Goal: Task Accomplishment & Management: Manage account settings

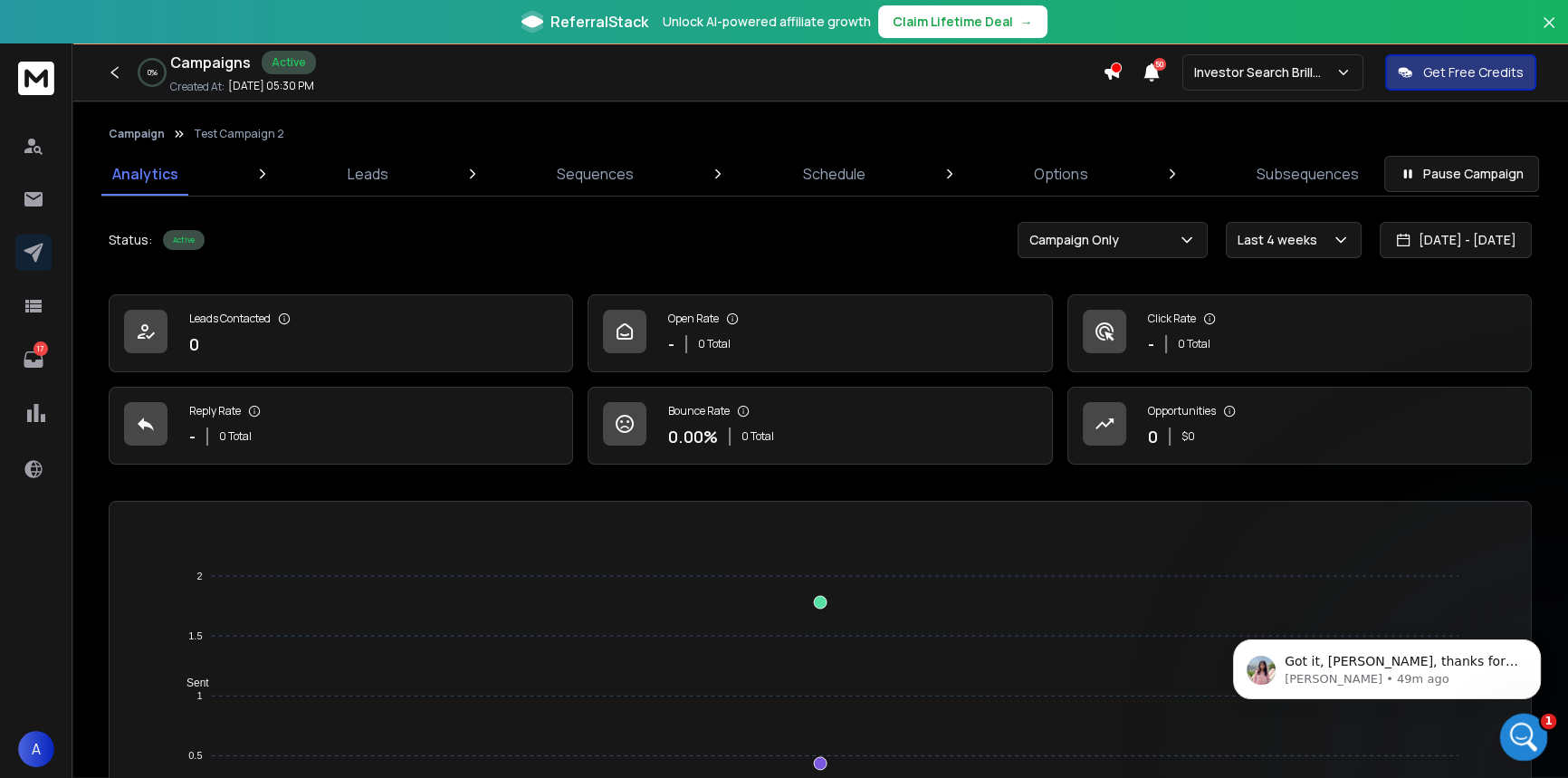
click at [1522, 739] on icon "Open Intercom Messenger" at bounding box center [1521, 734] width 30 height 30
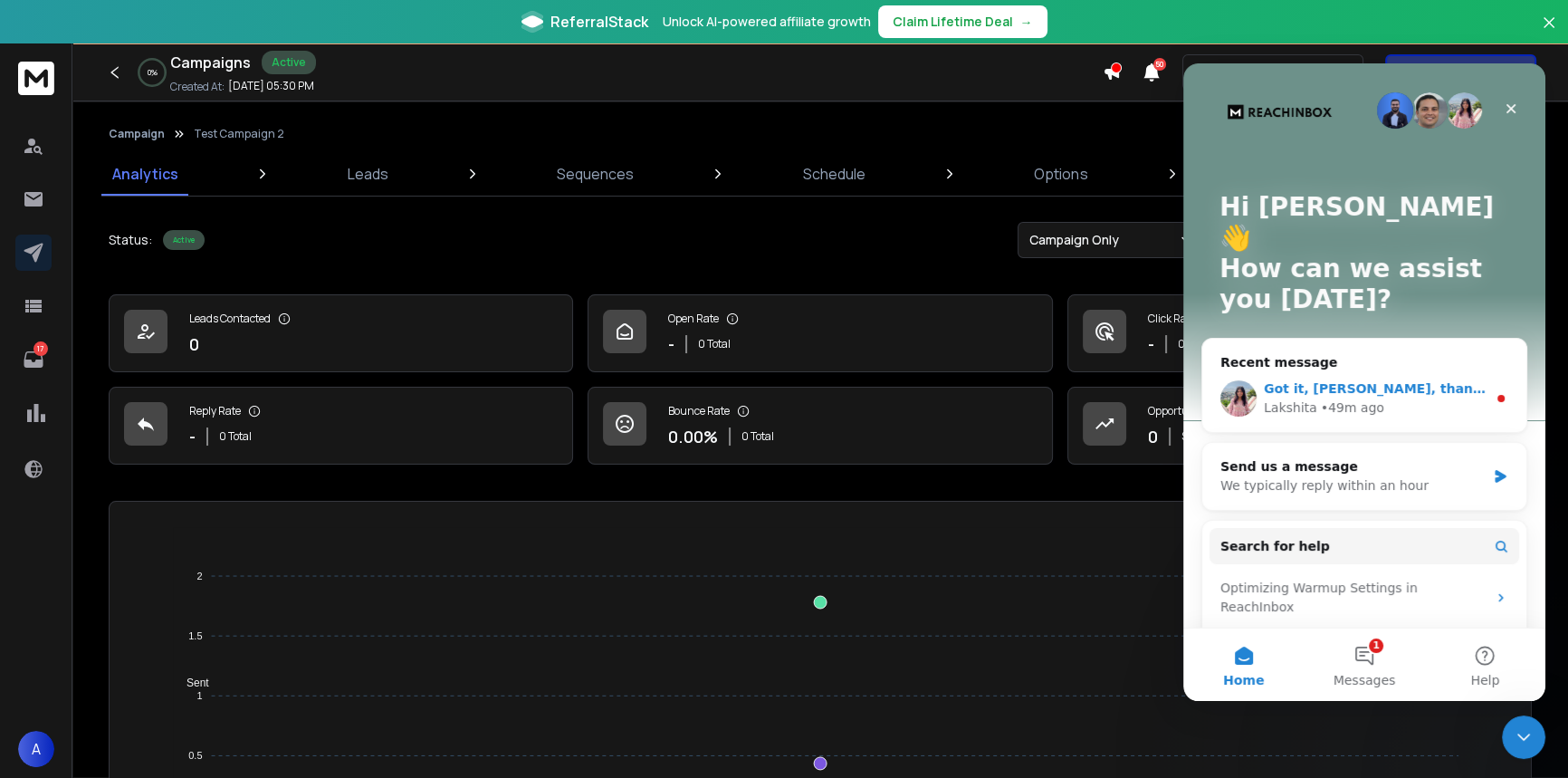
click at [1445, 398] on div "Lakshita • 49m ago" at bounding box center [1375, 407] width 223 height 19
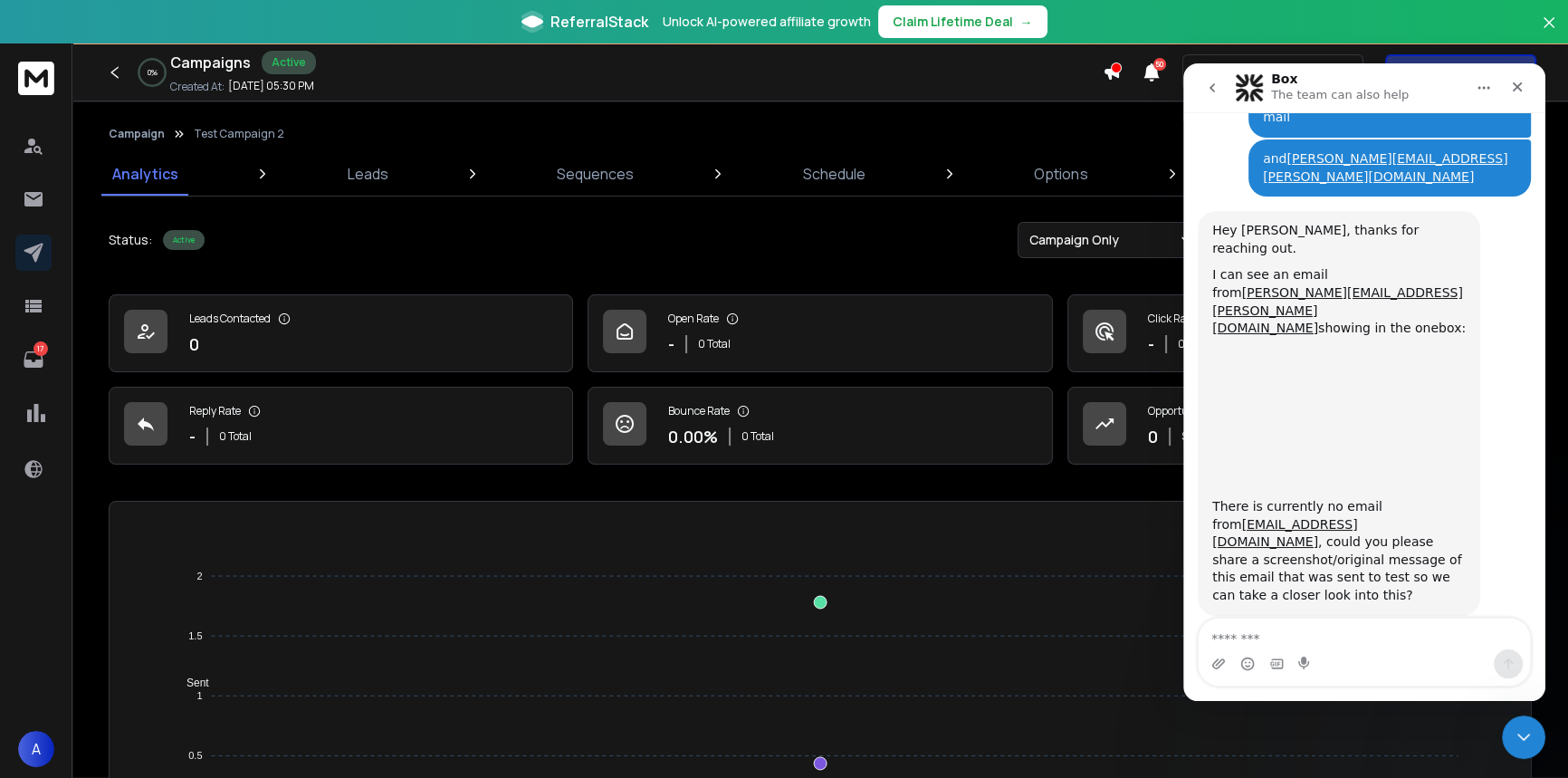
scroll to position [6177, 0]
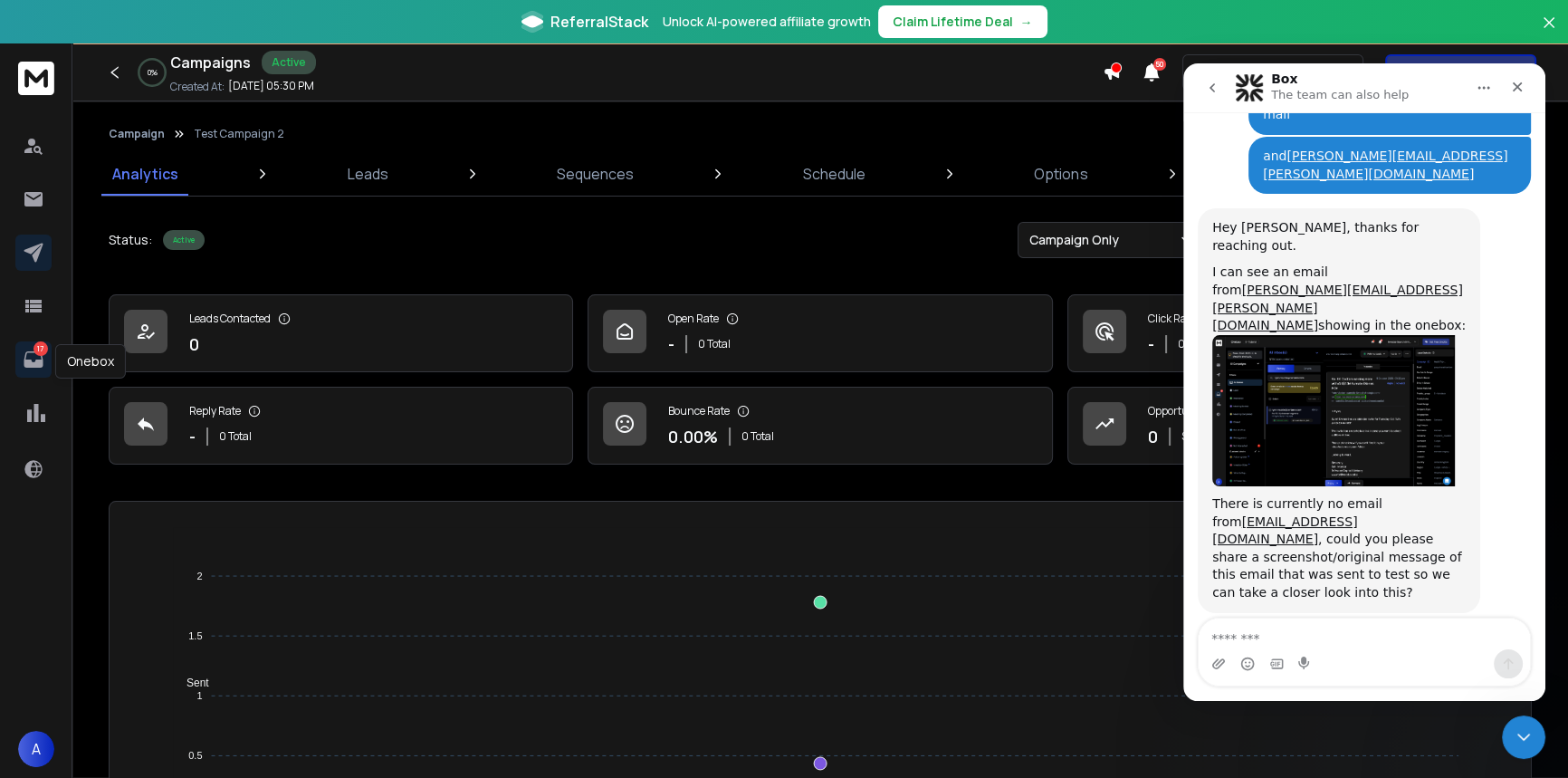
click at [33, 357] on icon at bounding box center [34, 360] width 22 height 22
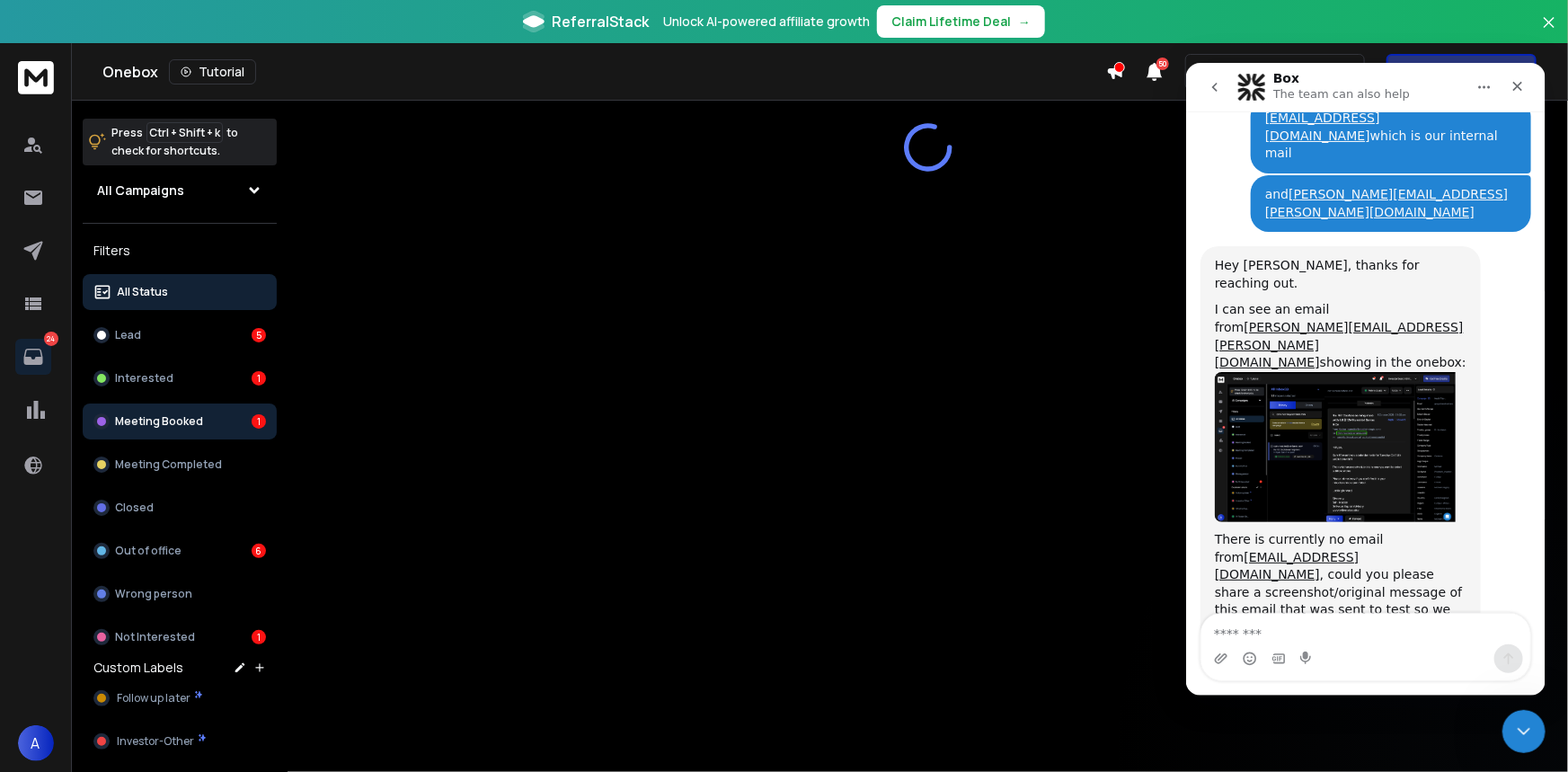
scroll to position [6100, 0]
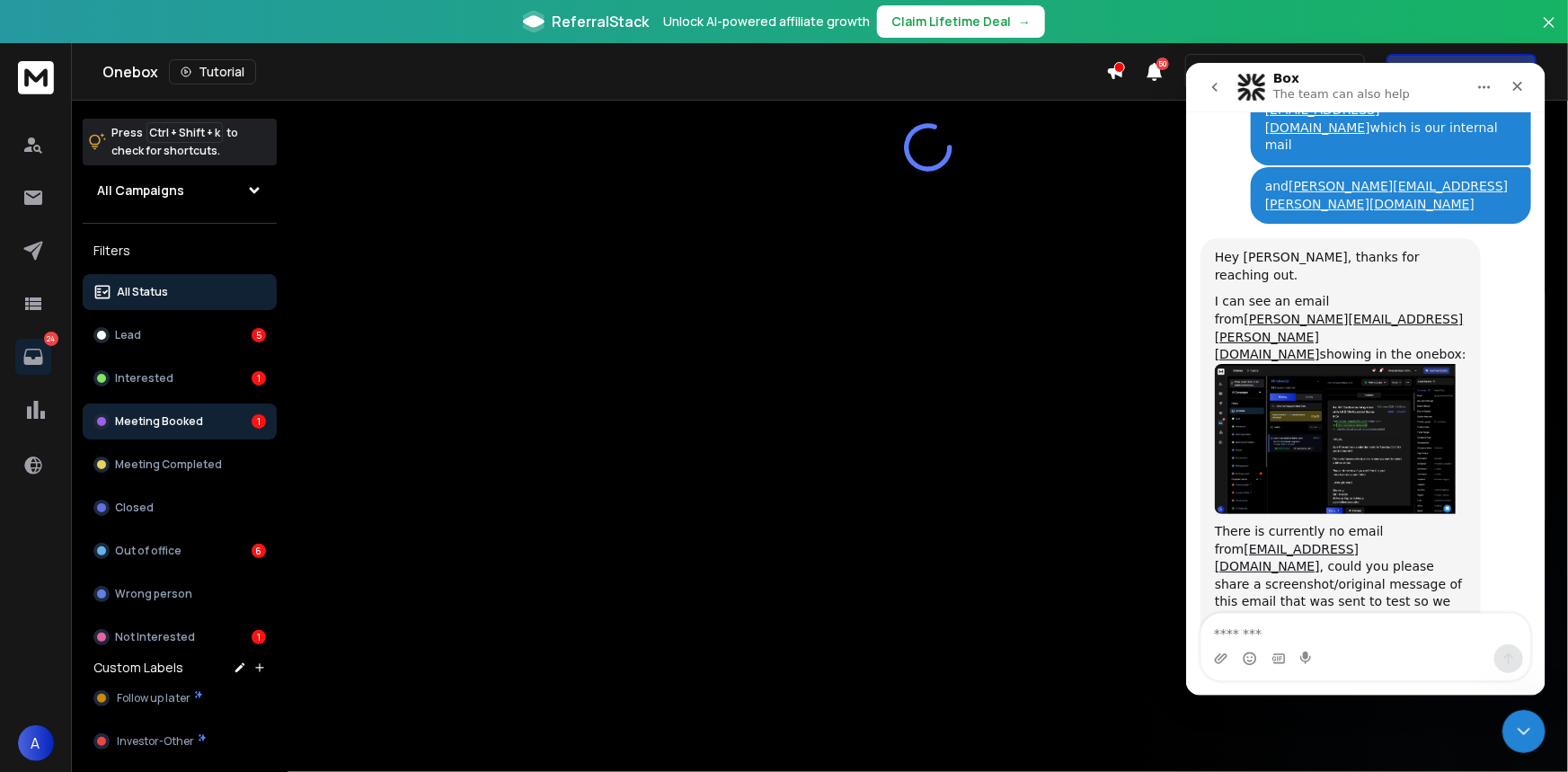
click at [193, 418] on p "Meeting Booked" at bounding box center [159, 421] width 88 height 15
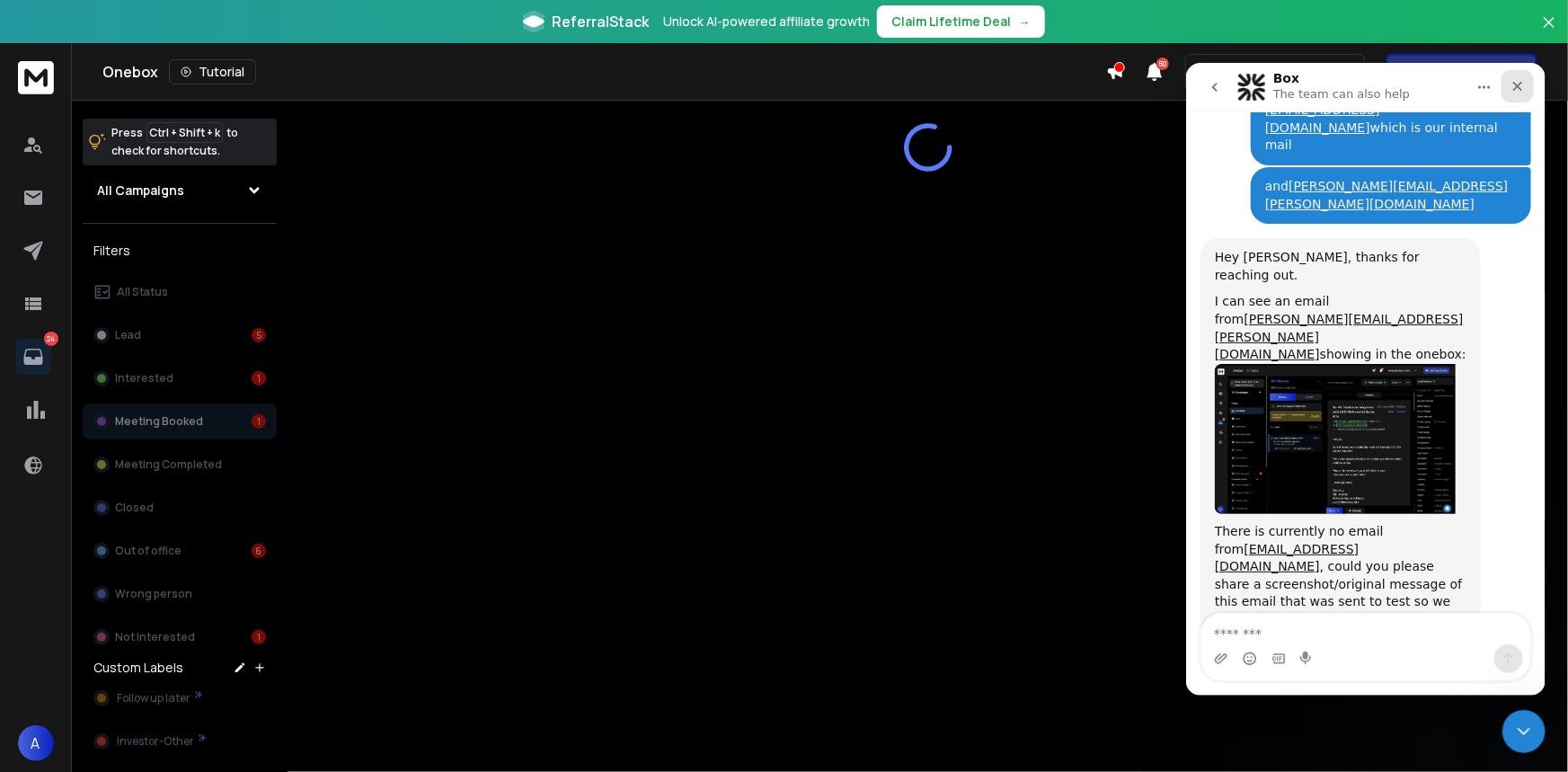
click at [1508, 93] on div "Close" at bounding box center [1517, 85] width 33 height 33
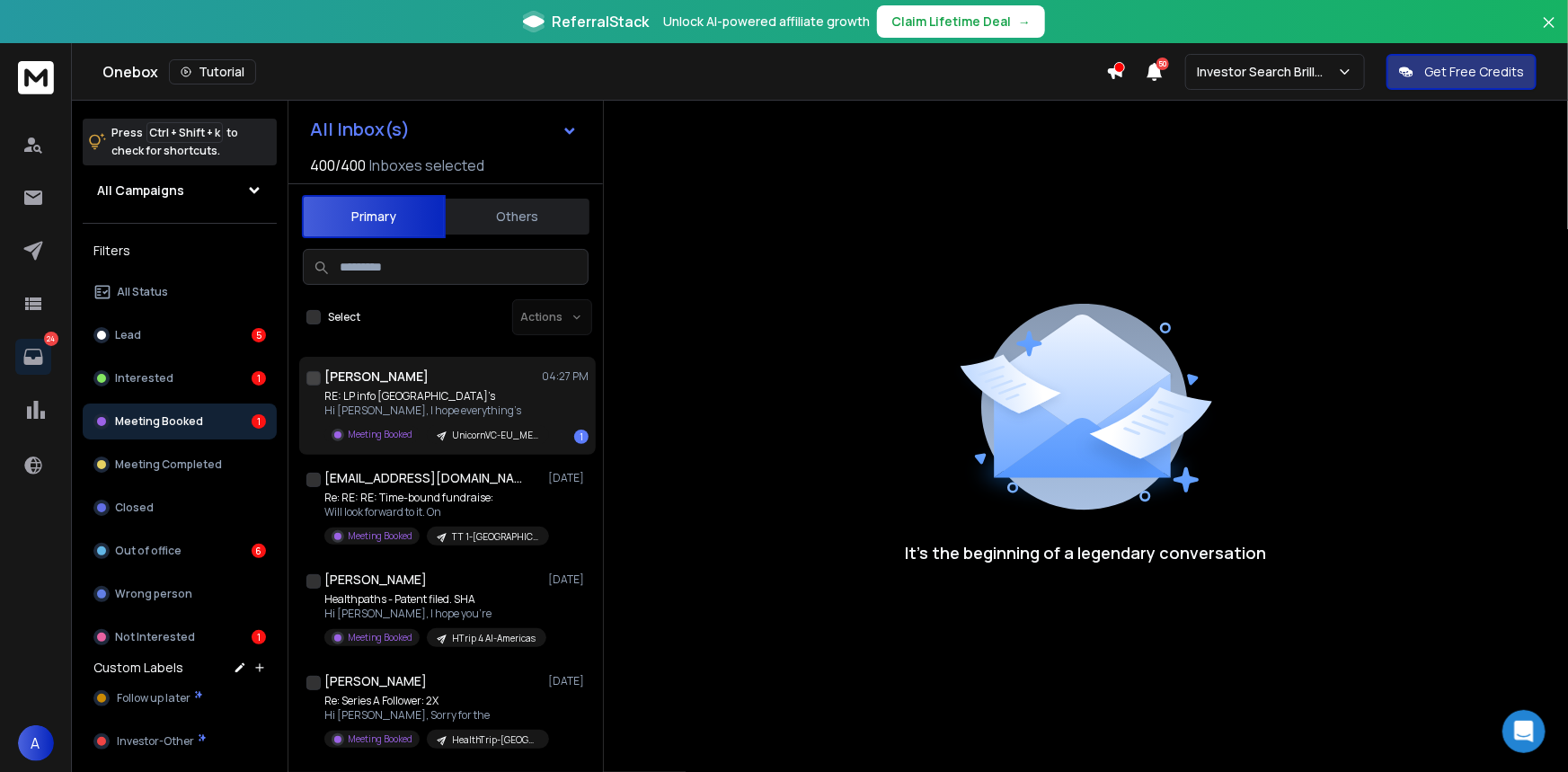
click at [474, 391] on p "RE: LP info [GEOGRAPHIC_DATA]’s" at bounding box center [432, 396] width 216 height 15
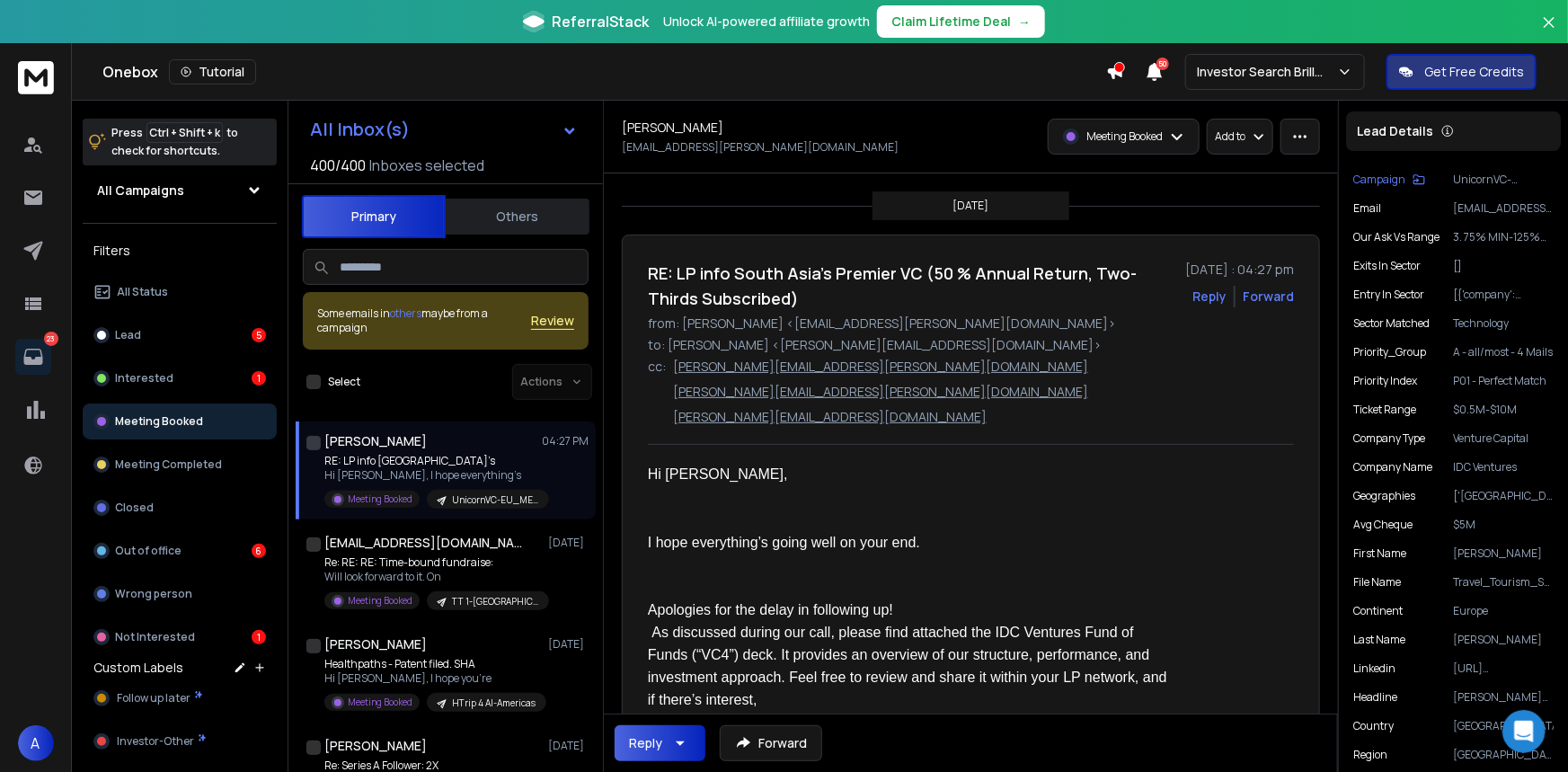
scroll to position [81, 0]
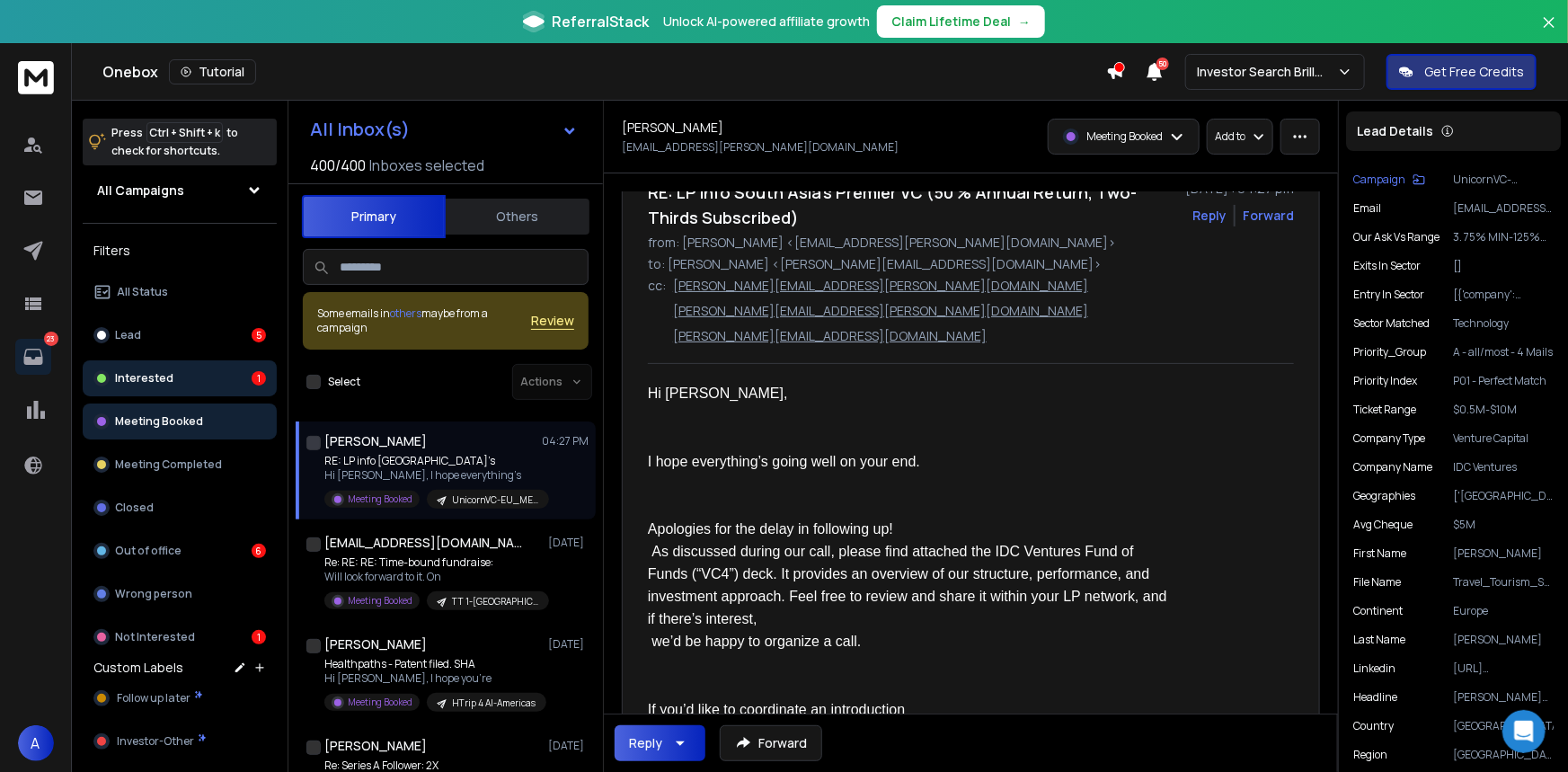
click at [207, 382] on button "Interested 1" at bounding box center [179, 378] width 194 height 35
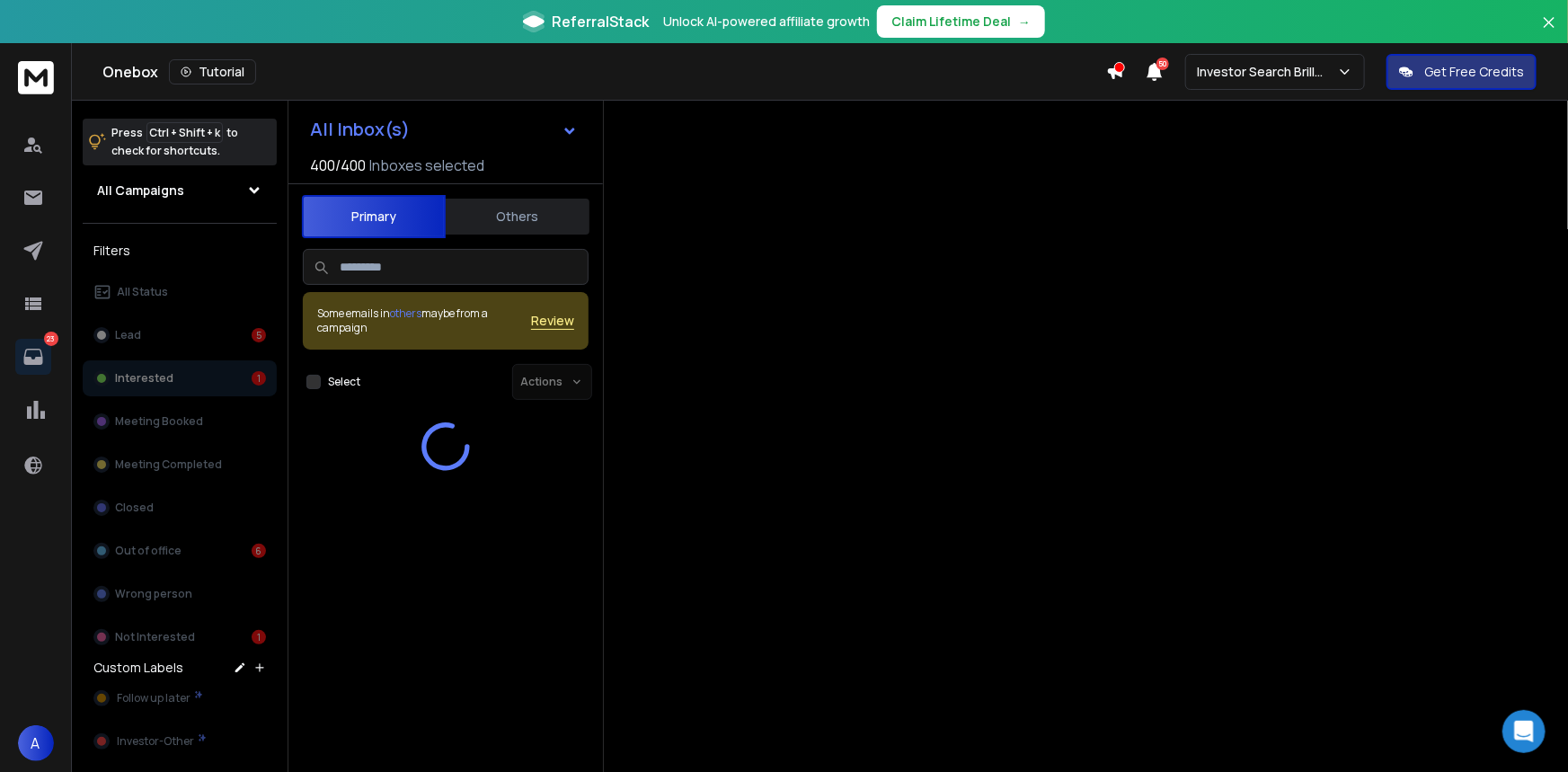
scroll to position [0, 0]
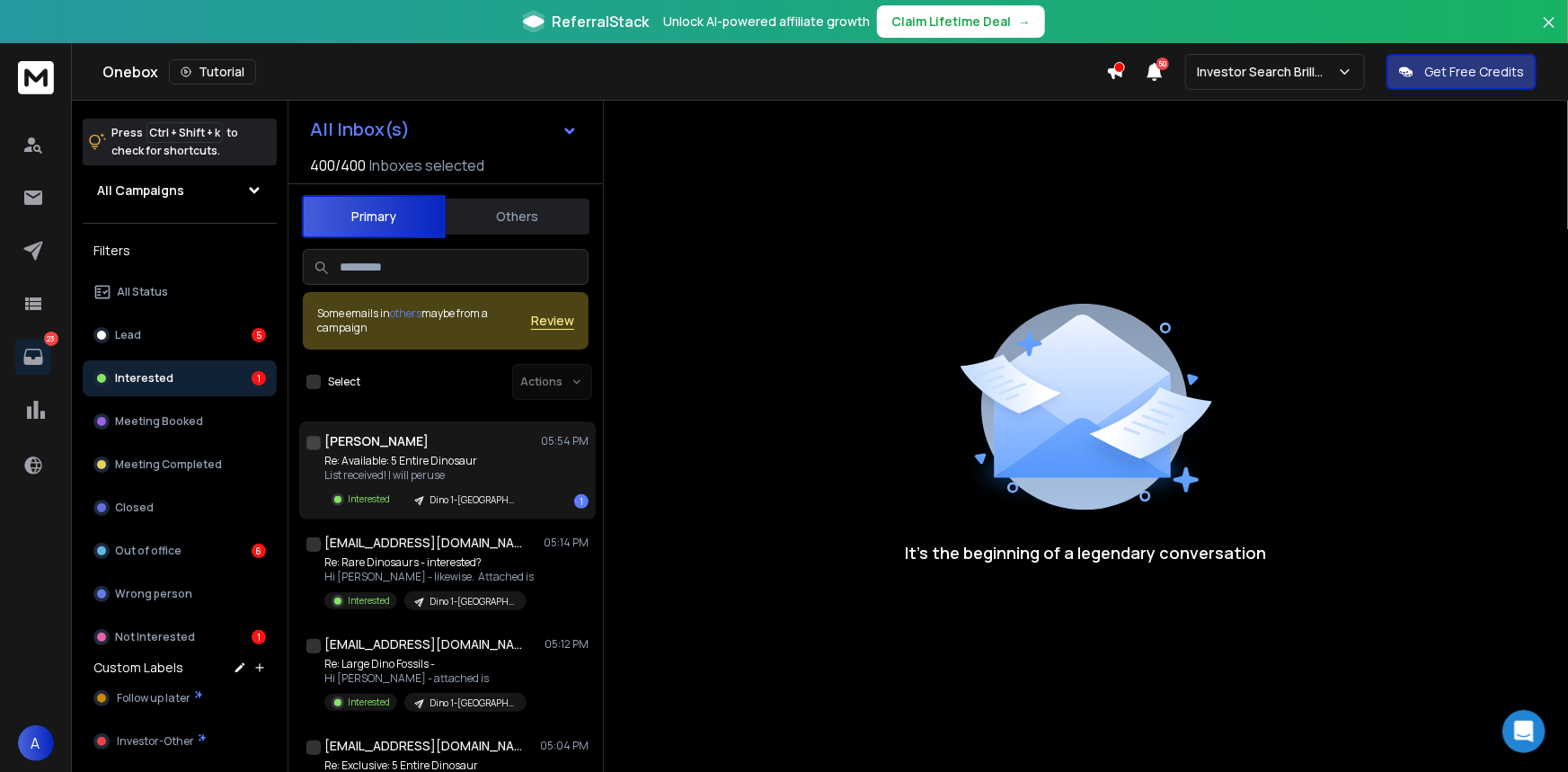
click at [440, 466] on p "Re: Available: 5 Entire Dinosaur" at bounding box center [425, 460] width 202 height 15
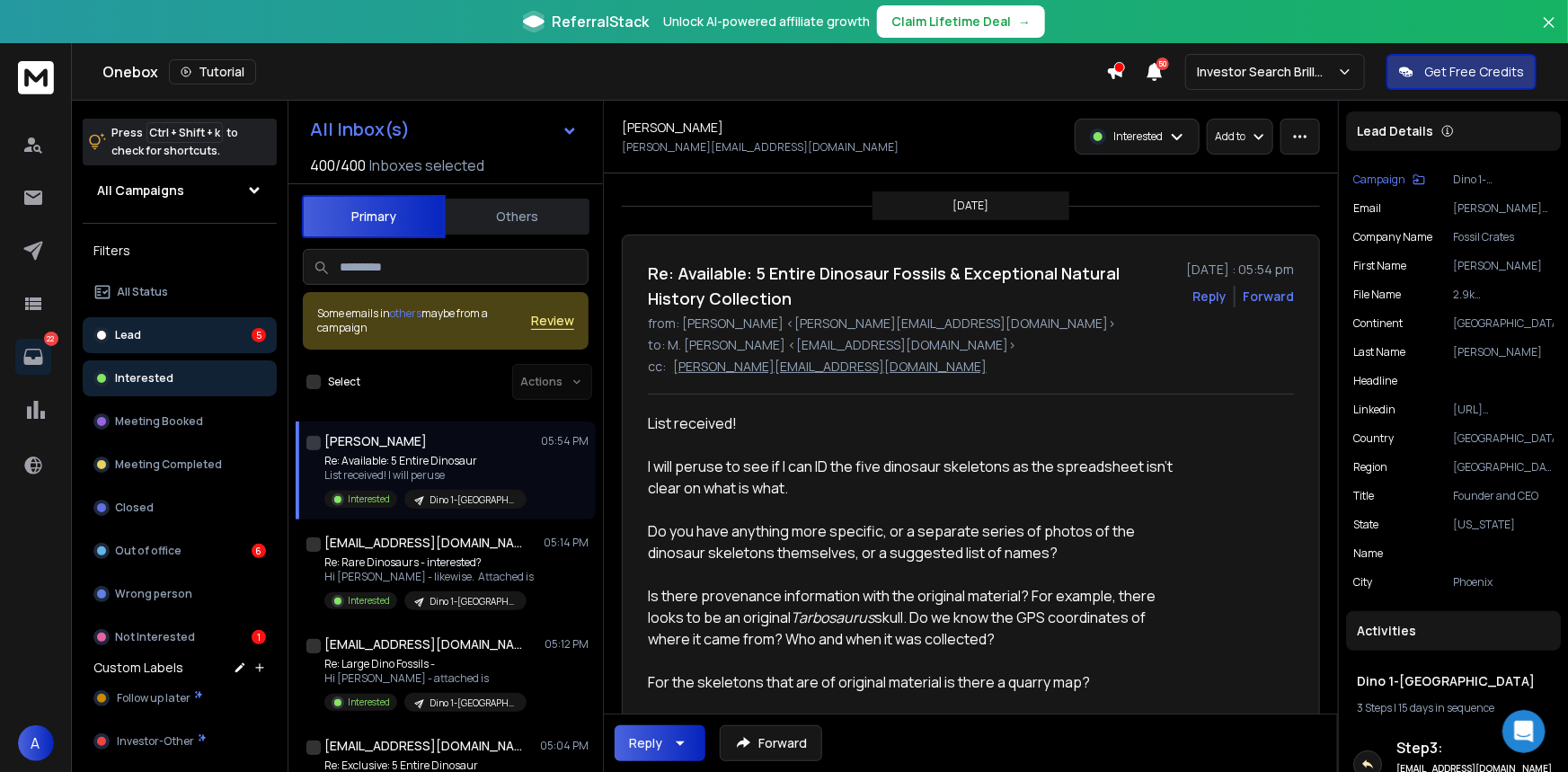
click at [198, 336] on button "Lead 5" at bounding box center [179, 335] width 194 height 35
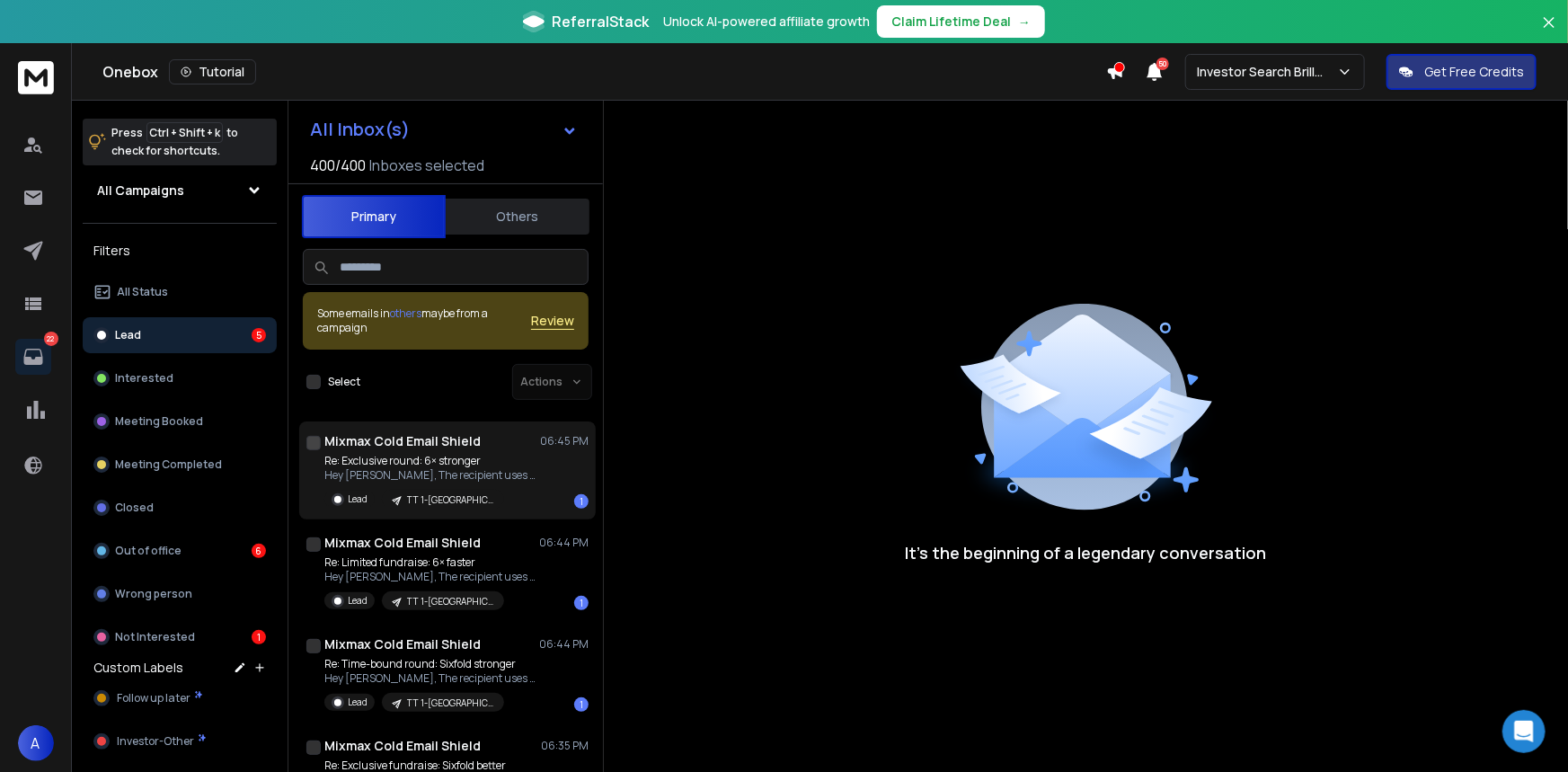
click at [511, 485] on div "Re: Exclusive round: 6× stronger Hey [PERSON_NAME], The recipient uses Mixmax L…" at bounding box center [457, 481] width 264 height 55
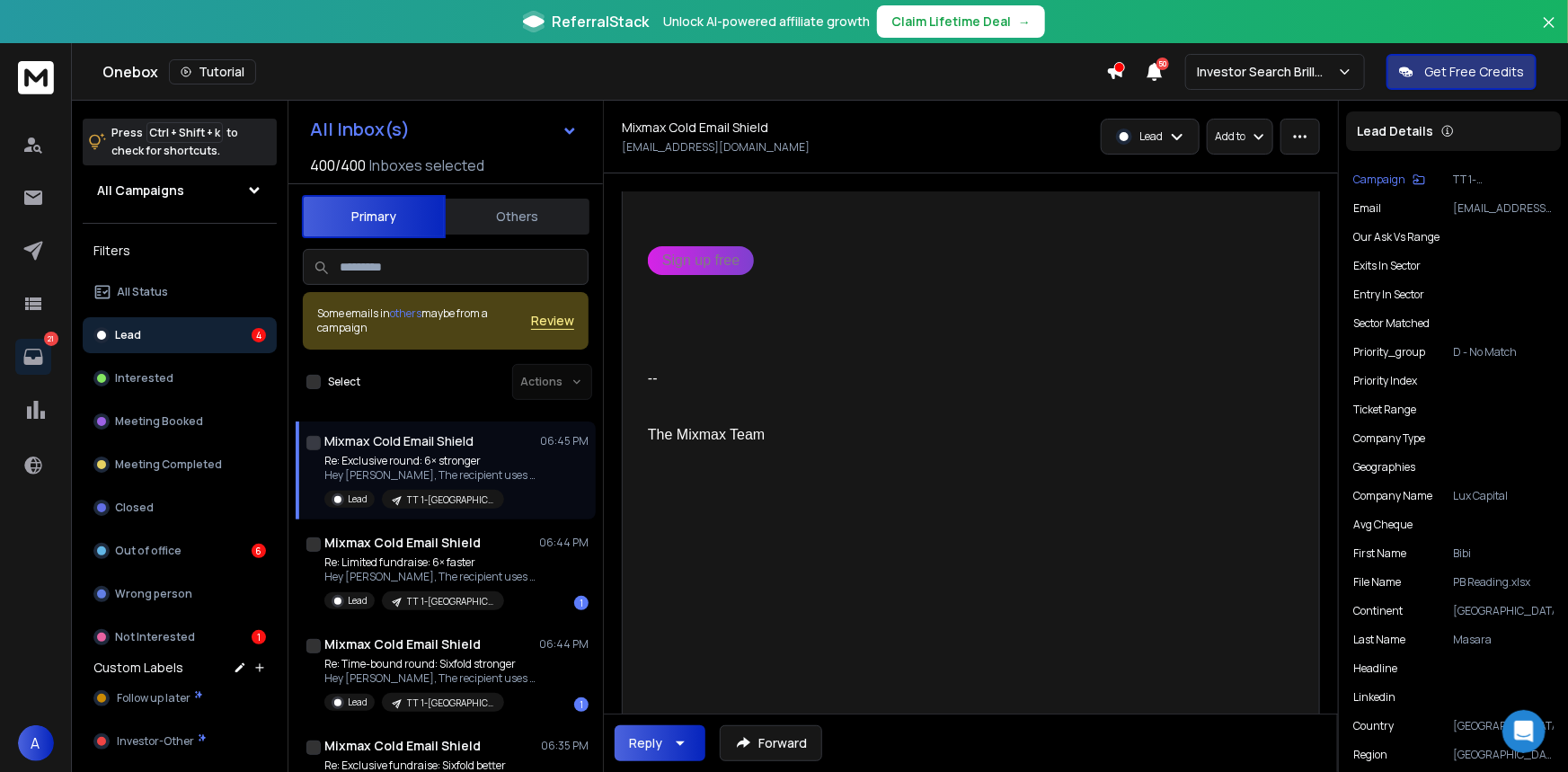
scroll to position [572, 0]
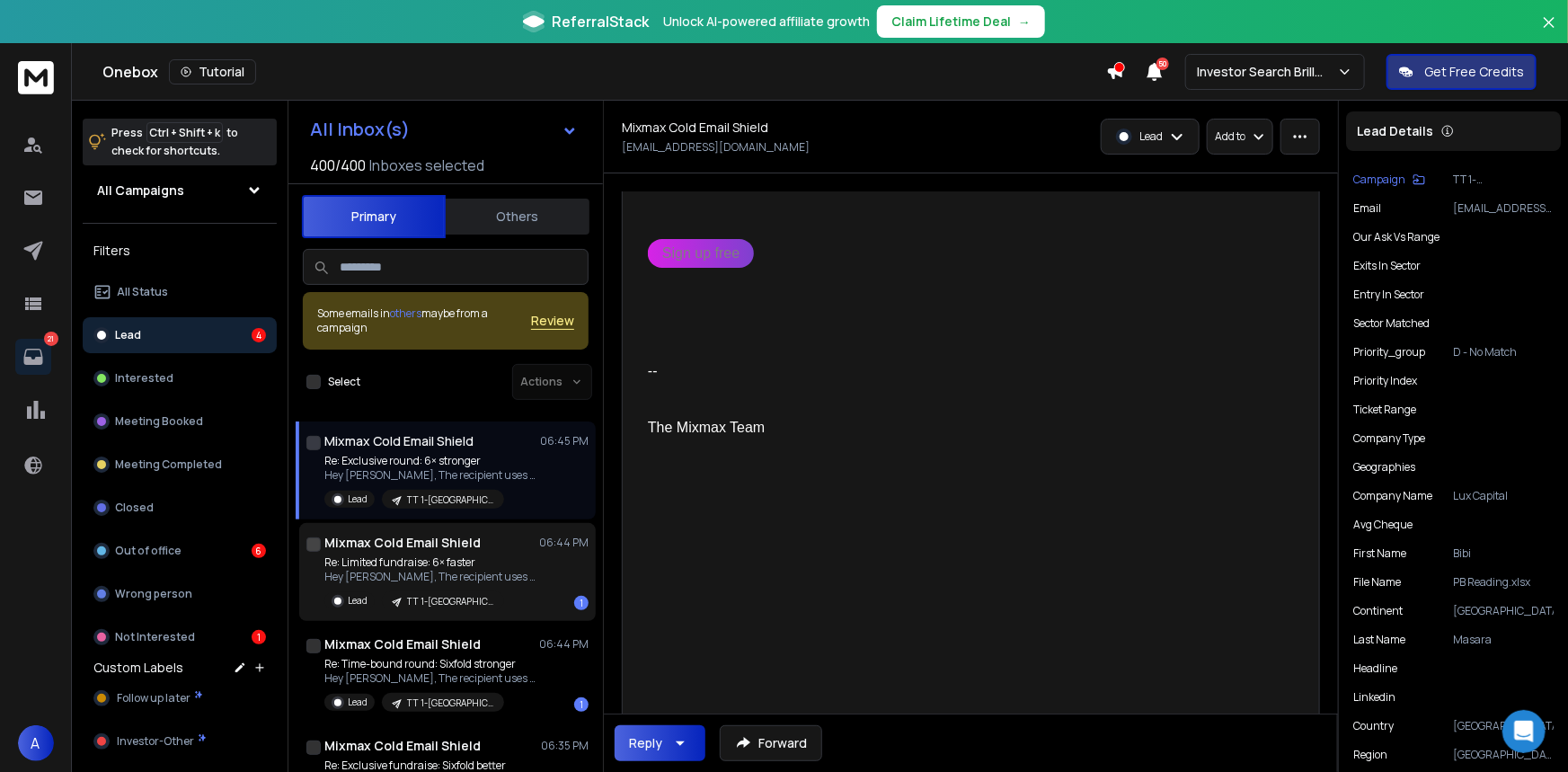
click at [501, 558] on p "Re: Limited fundraise: 6× faster" at bounding box center [432, 562] width 216 height 15
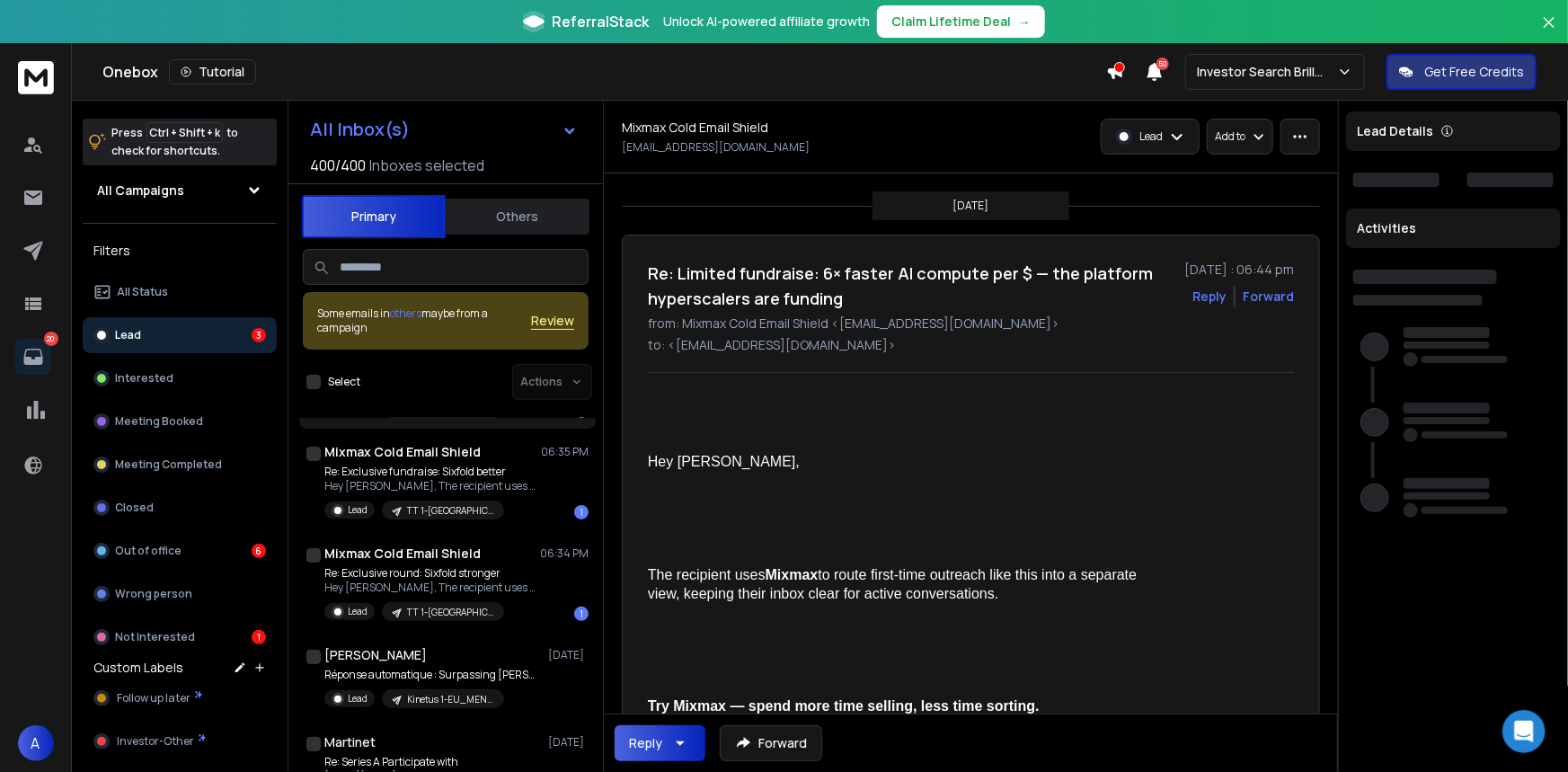
scroll to position [326, 0]
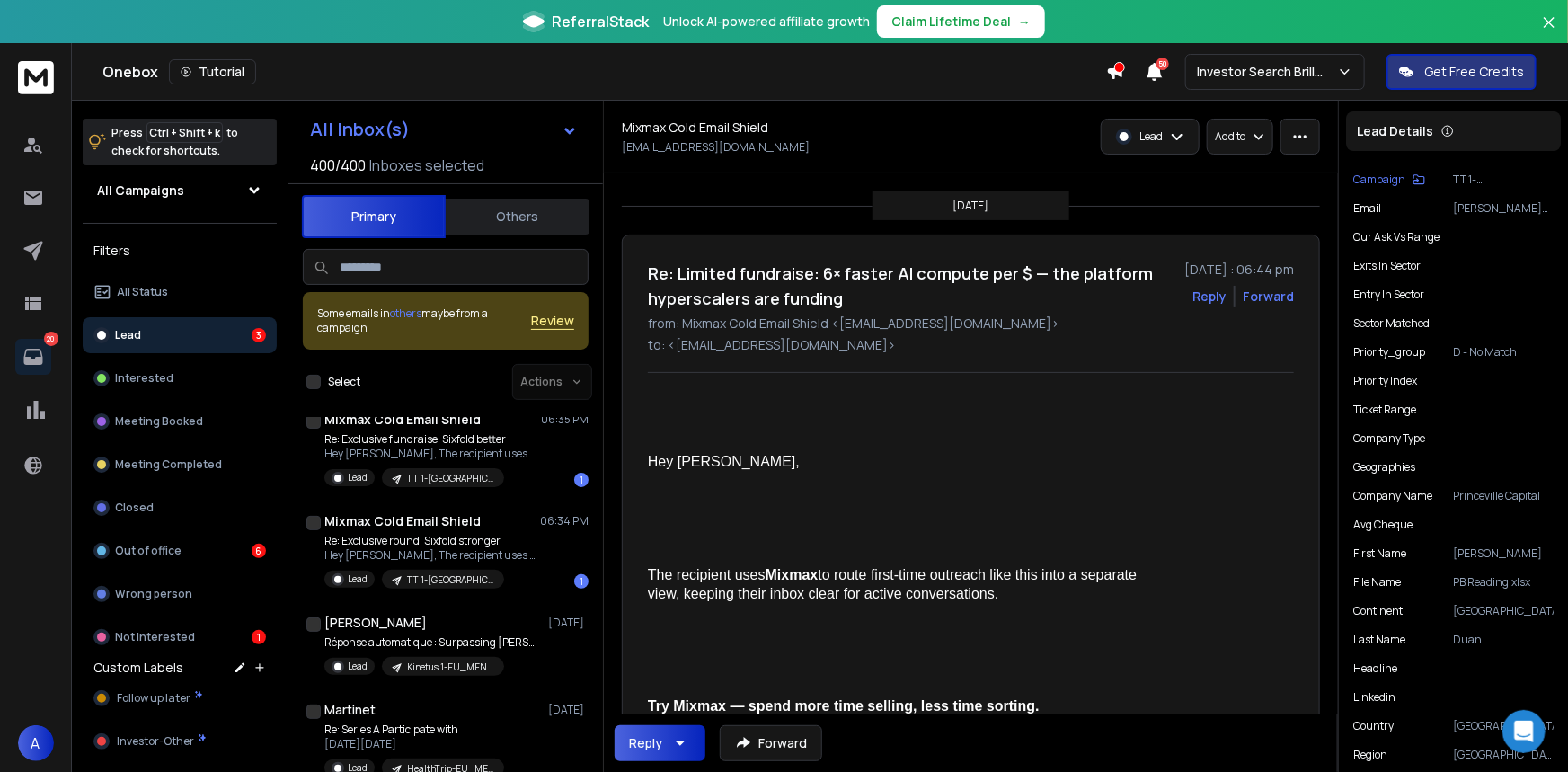
click at [506, 551] on div "Re: Exclusive round: Sixfold stronger Hey [PERSON_NAME], The recipient uses Mix…" at bounding box center [457, 561] width 264 height 55
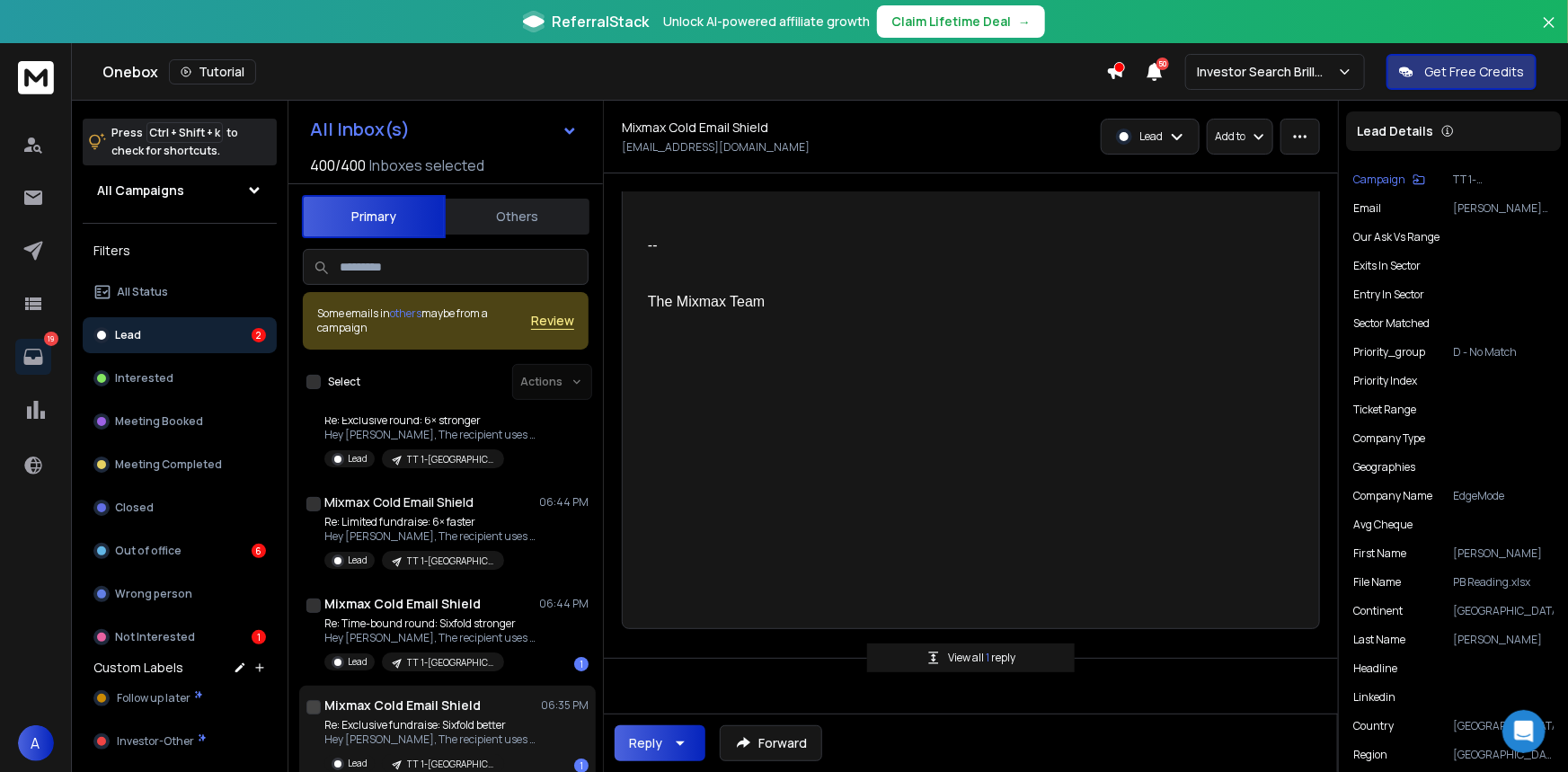
scroll to position [0, 0]
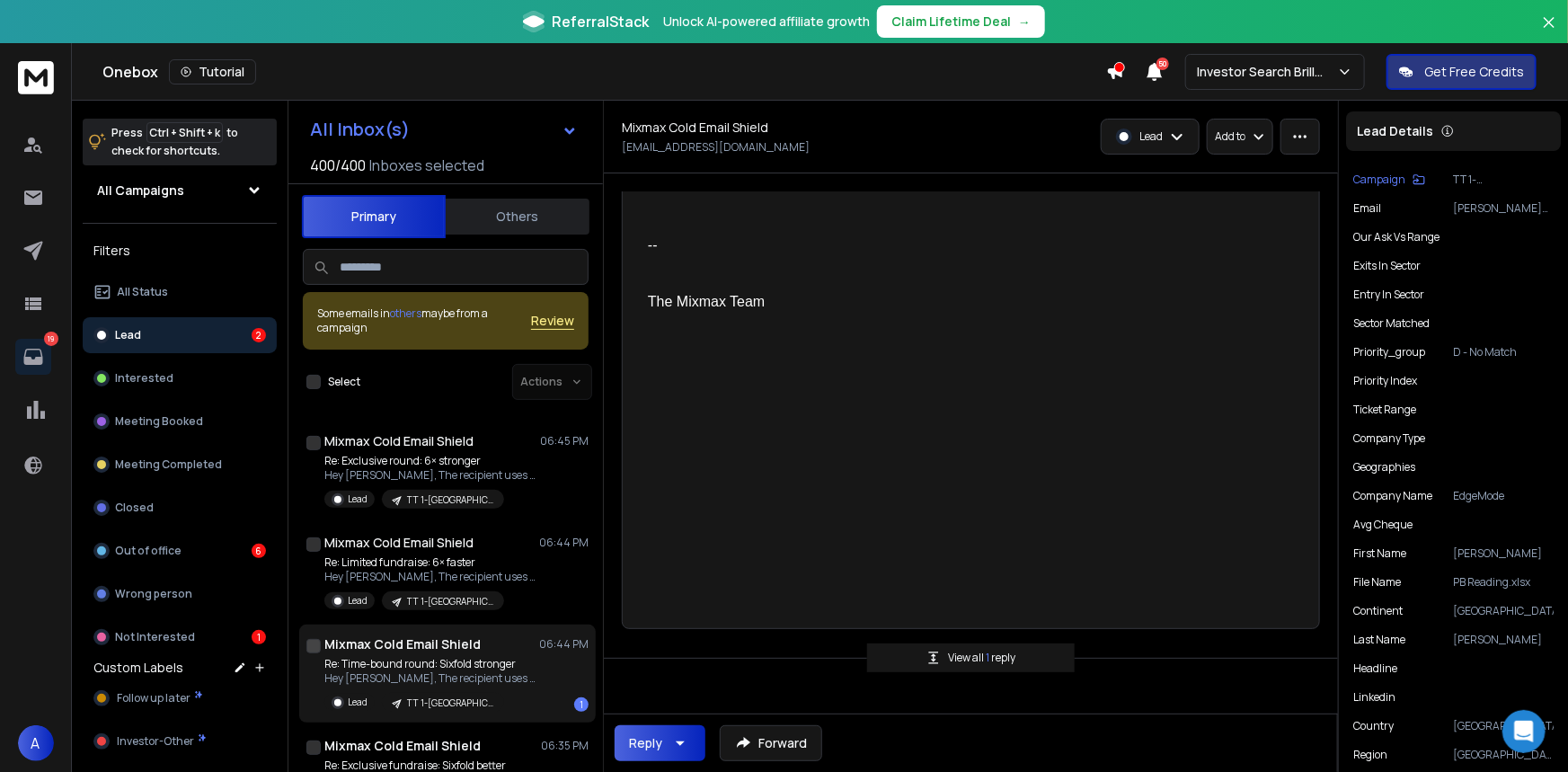
click at [519, 642] on div "Mixmax Cold Email Shield 06:44 PM" at bounding box center [457, 644] width 264 height 18
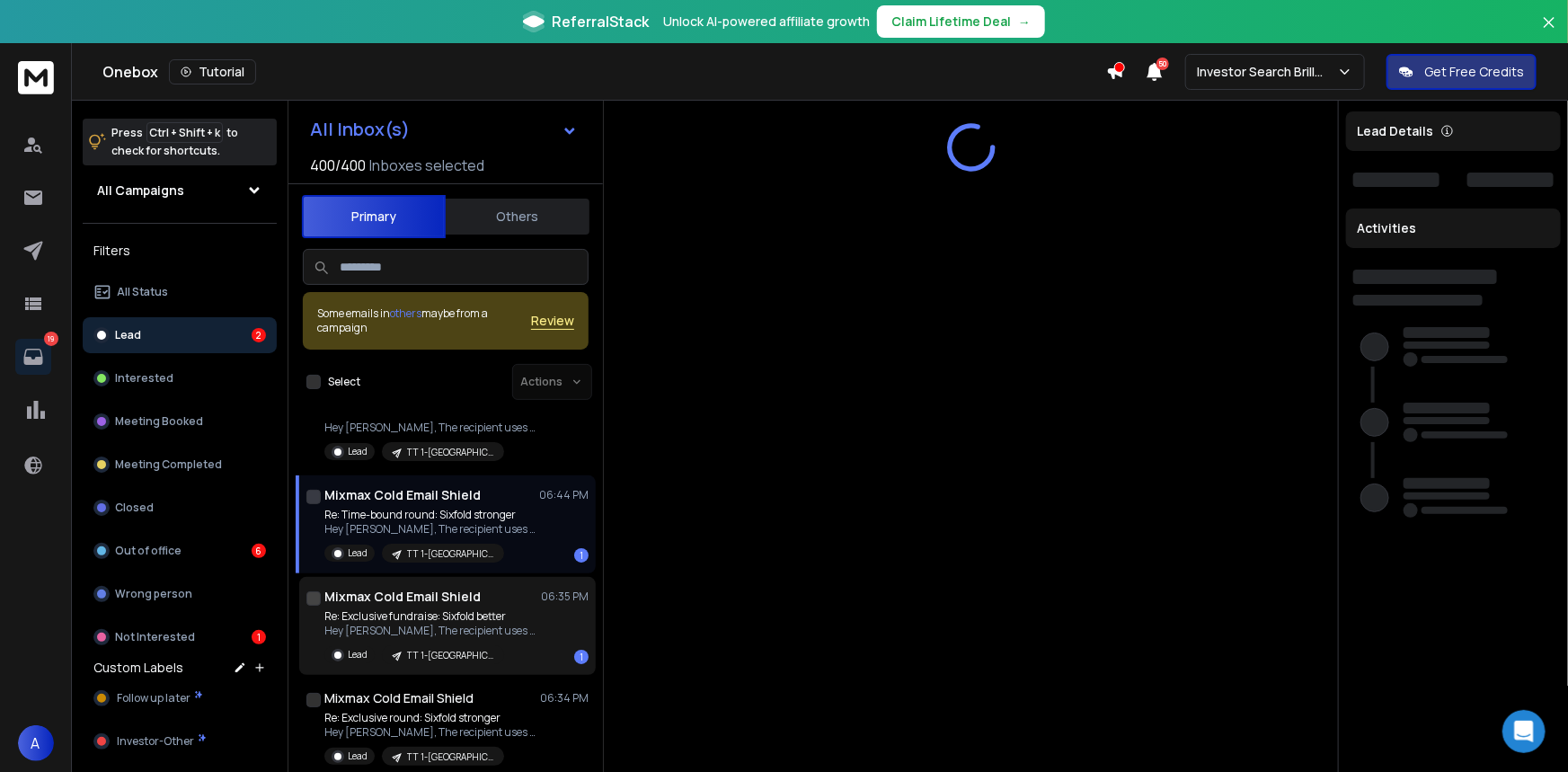
scroll to position [163, 0]
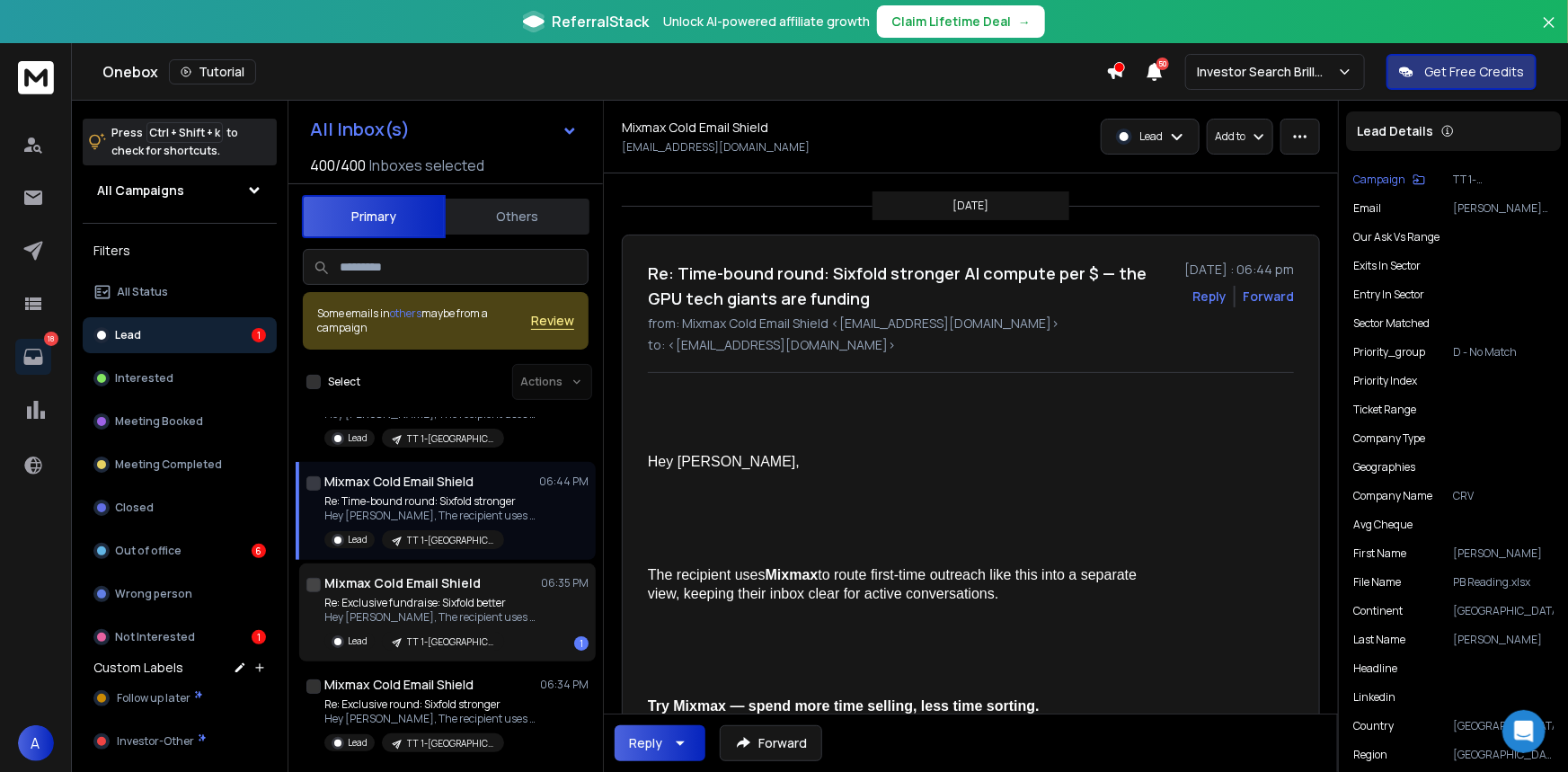
click at [521, 610] on div "Re: Exclusive fundraise: Sixfold better Hey [PERSON_NAME], The recipient uses M…" at bounding box center [457, 623] width 264 height 55
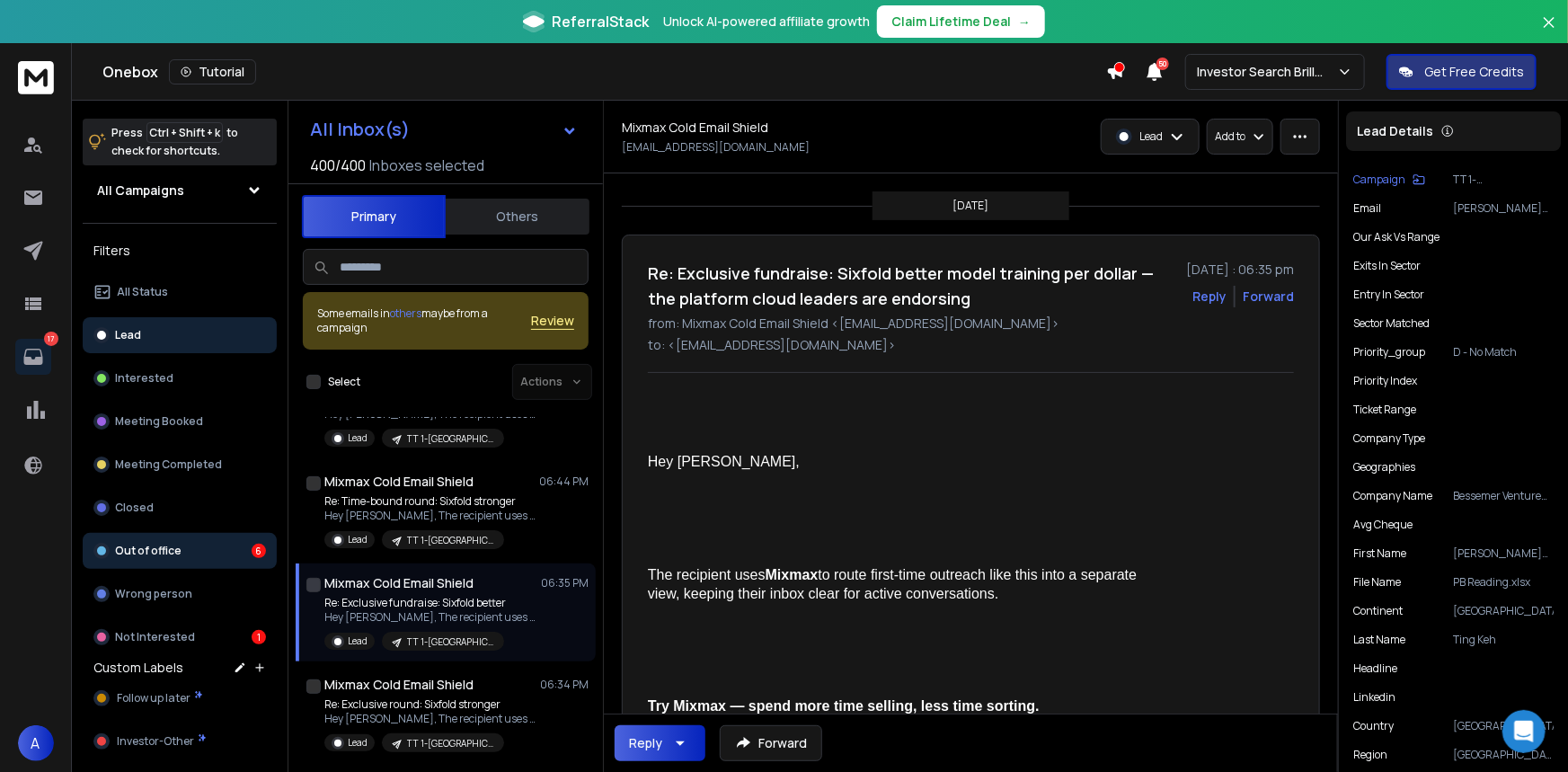
click at [217, 540] on button "Out of office 6" at bounding box center [179, 550] width 194 height 35
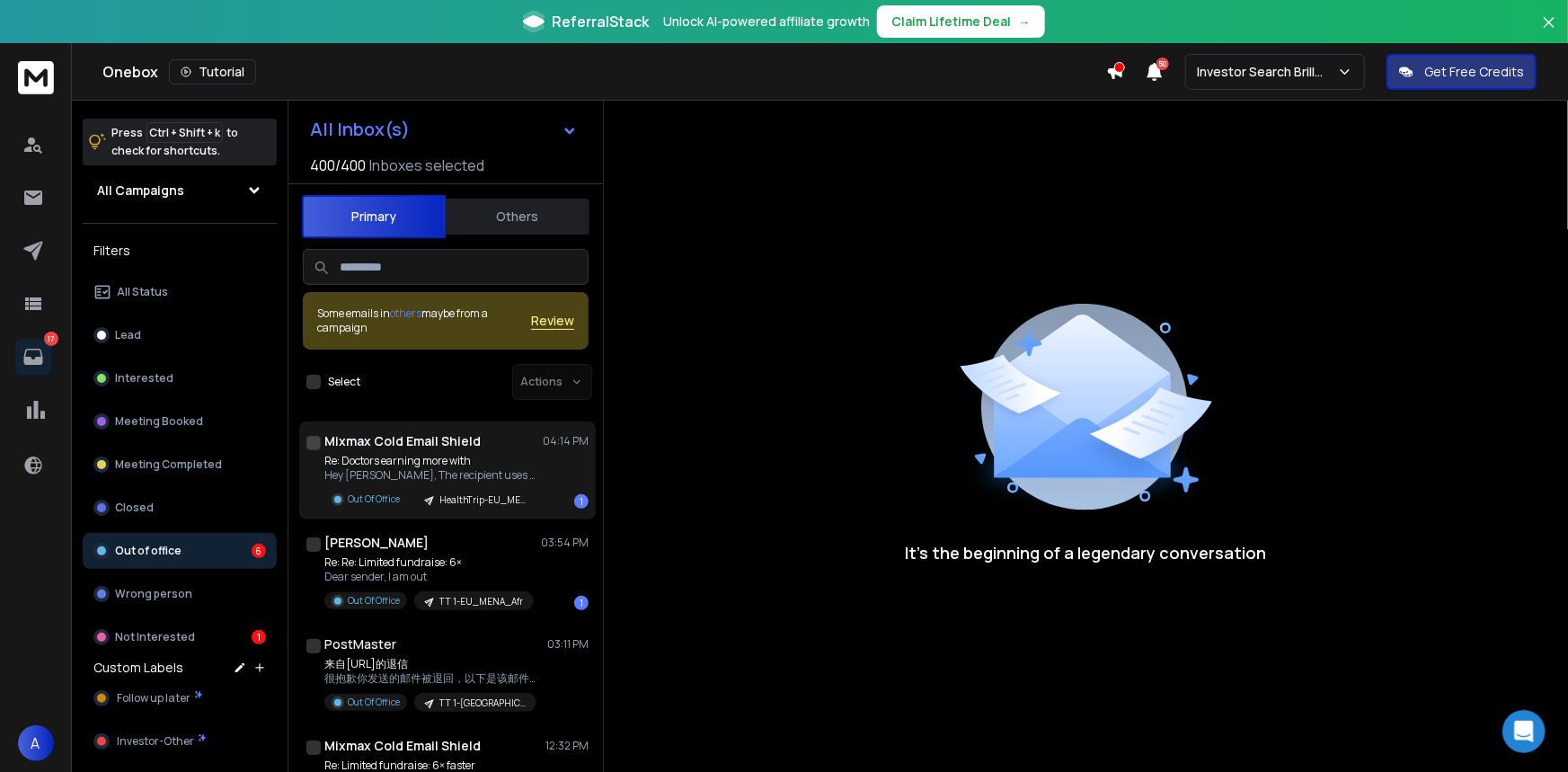
click at [512, 479] on p "Hey [PERSON_NAME], The recipient uses Mixmax" at bounding box center [432, 475] width 216 height 15
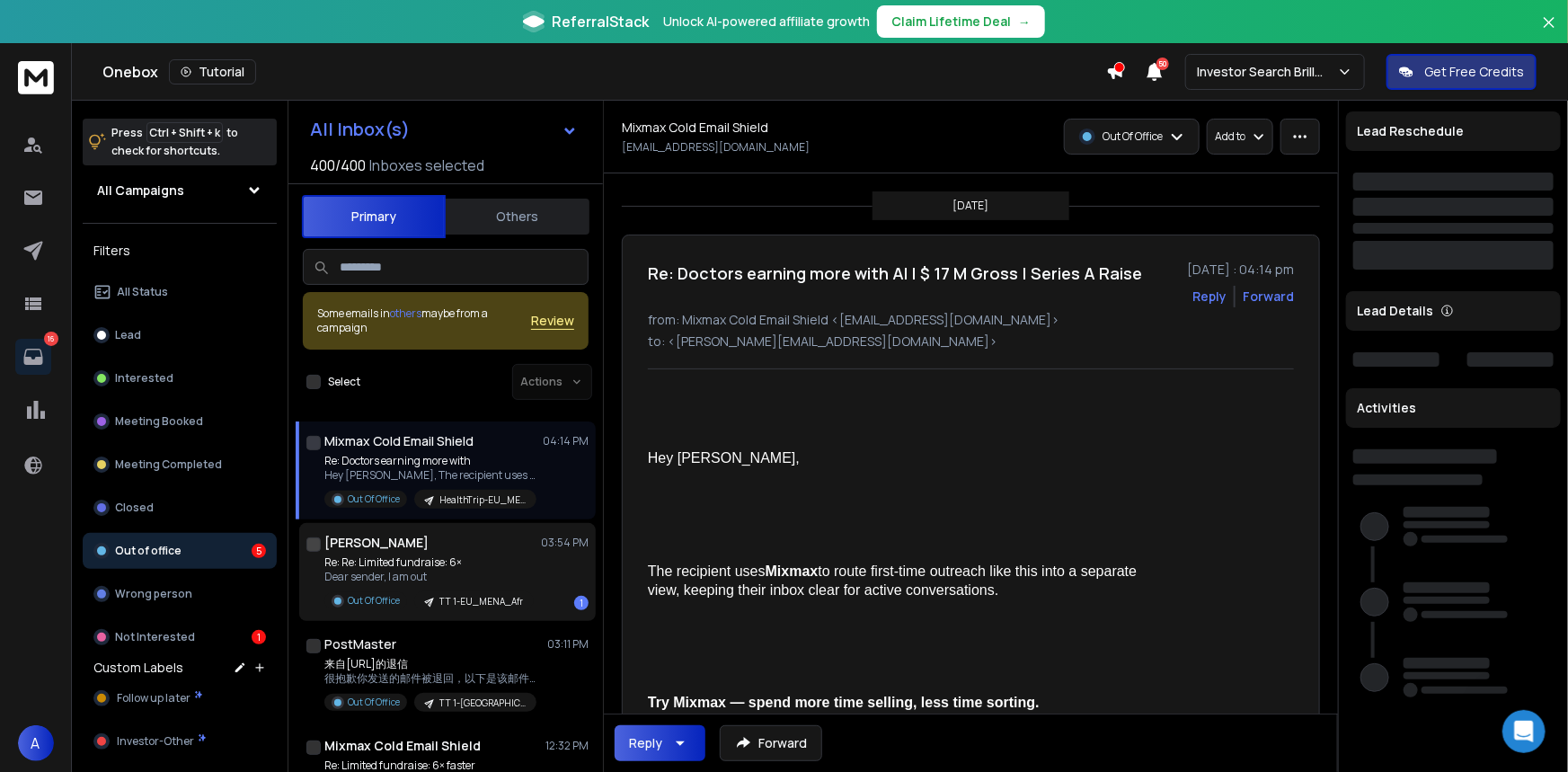
click at [512, 533] on div "[PERSON_NAME] 03:54 PM" at bounding box center [457, 542] width 264 height 18
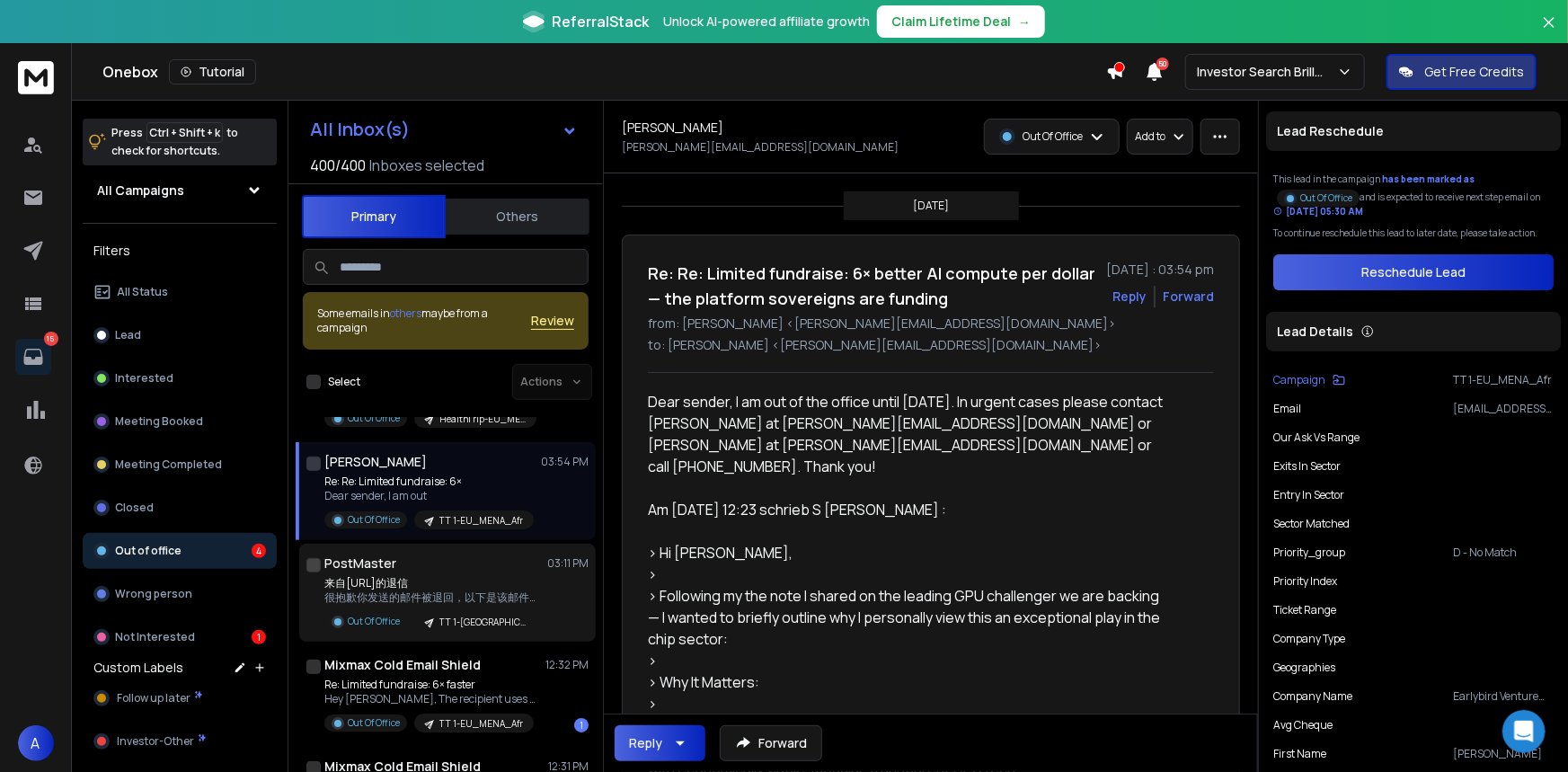
scroll to position [163, 0]
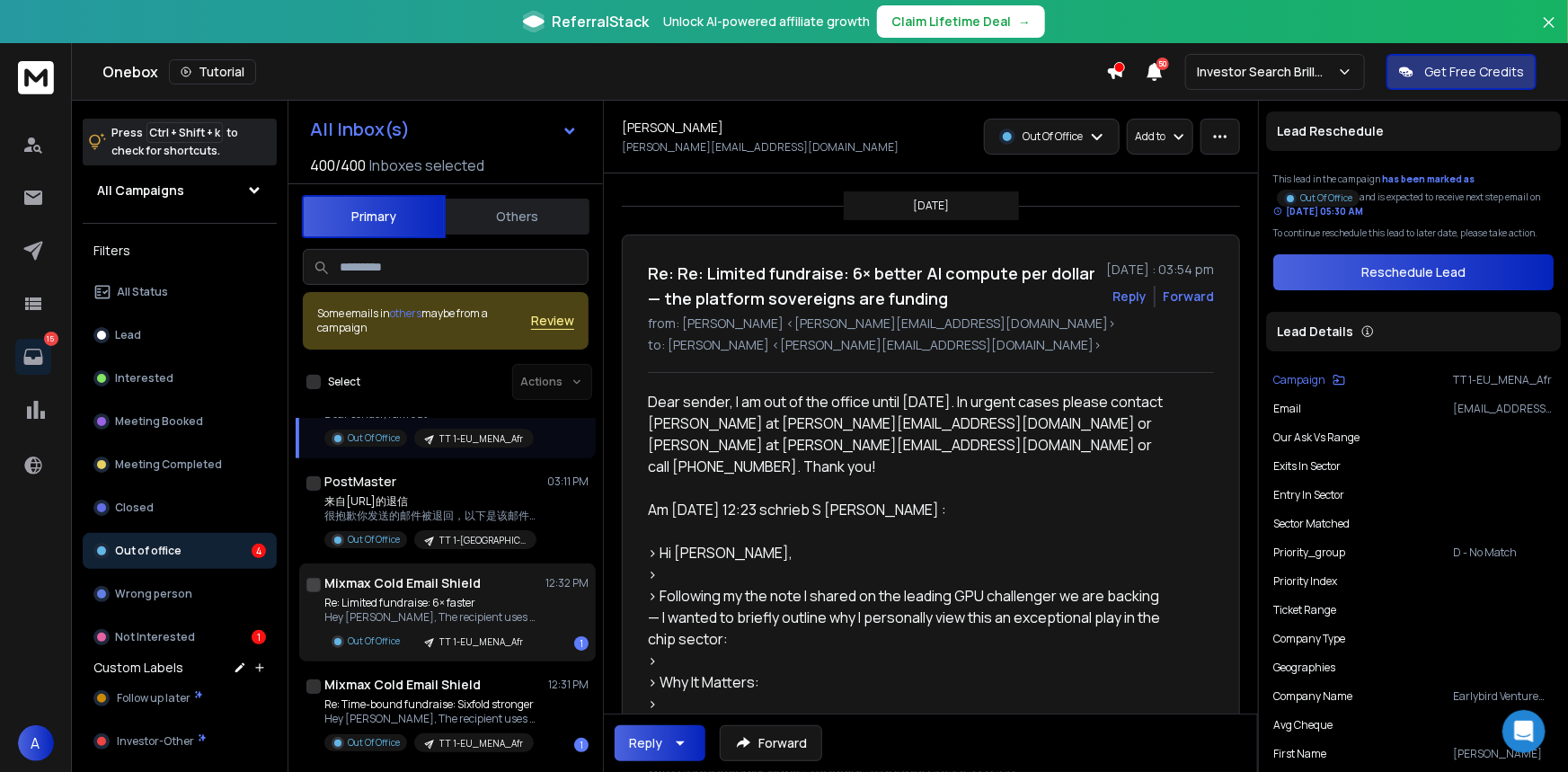
click at [503, 602] on p "Re: Limited fundraise: 6× faster" at bounding box center [432, 602] width 216 height 15
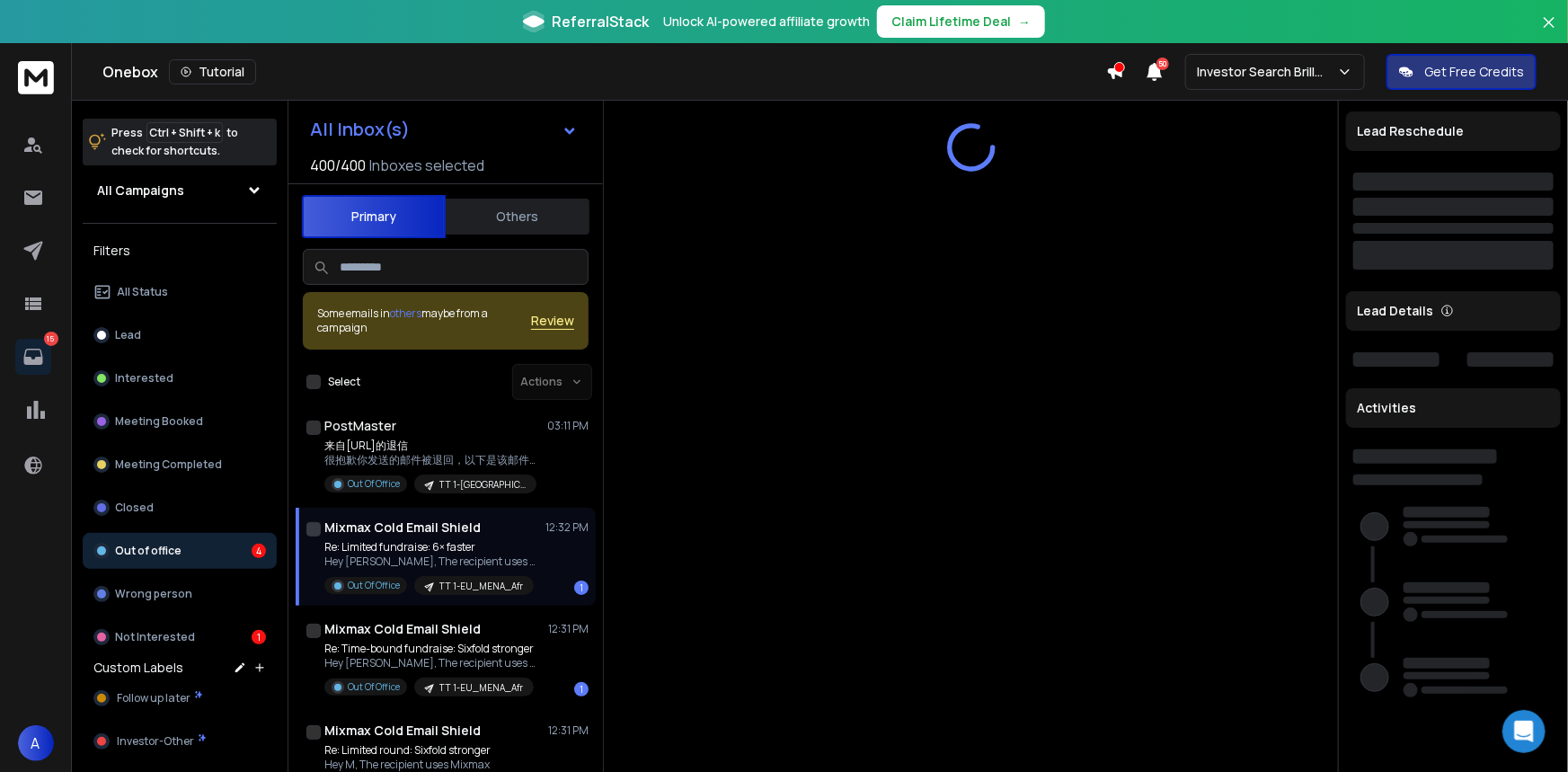
scroll to position [245, 0]
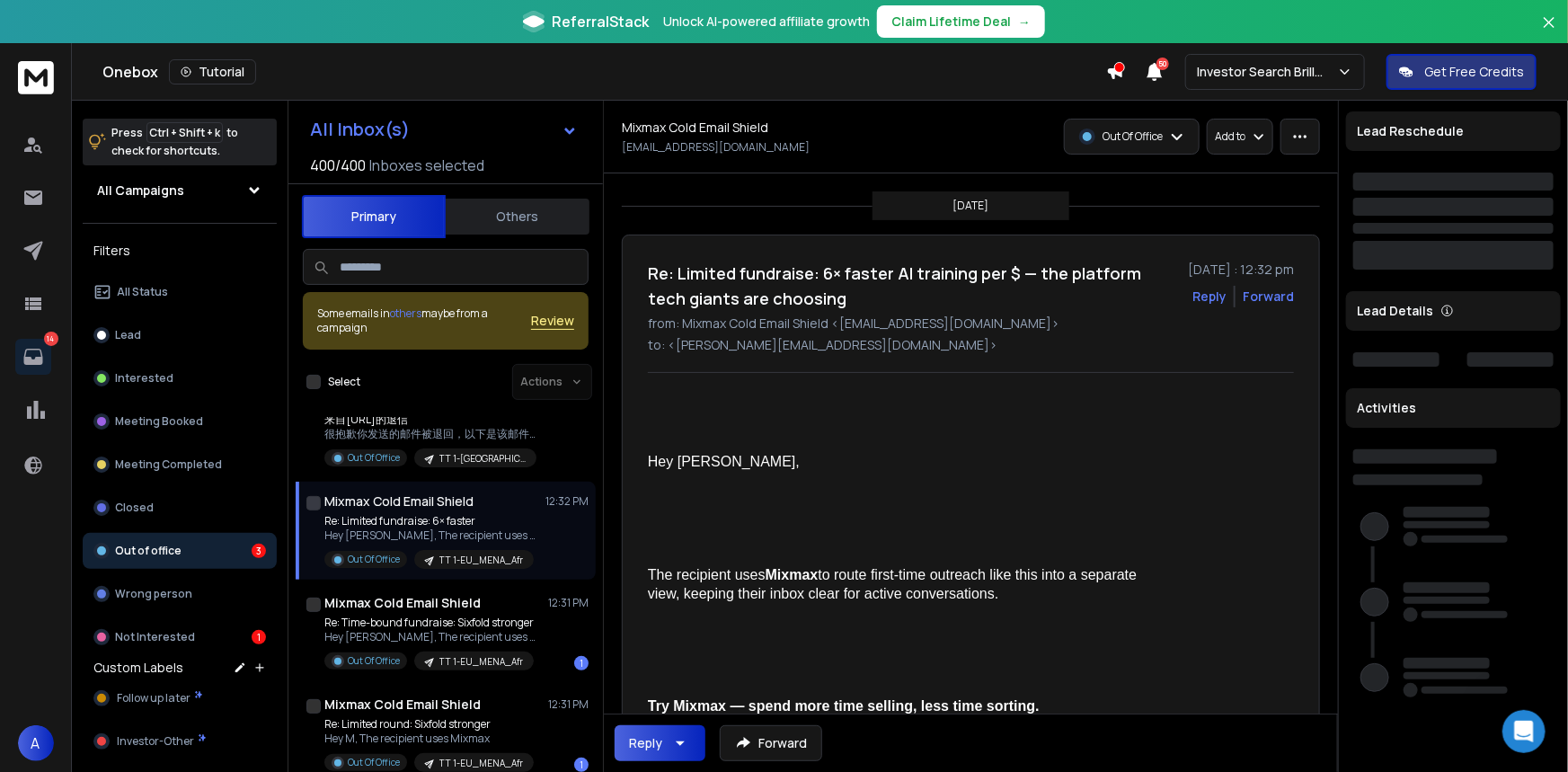
click at [503, 602] on div "Mixmax Cold Email Shield 12:31 PM" at bounding box center [457, 602] width 264 height 18
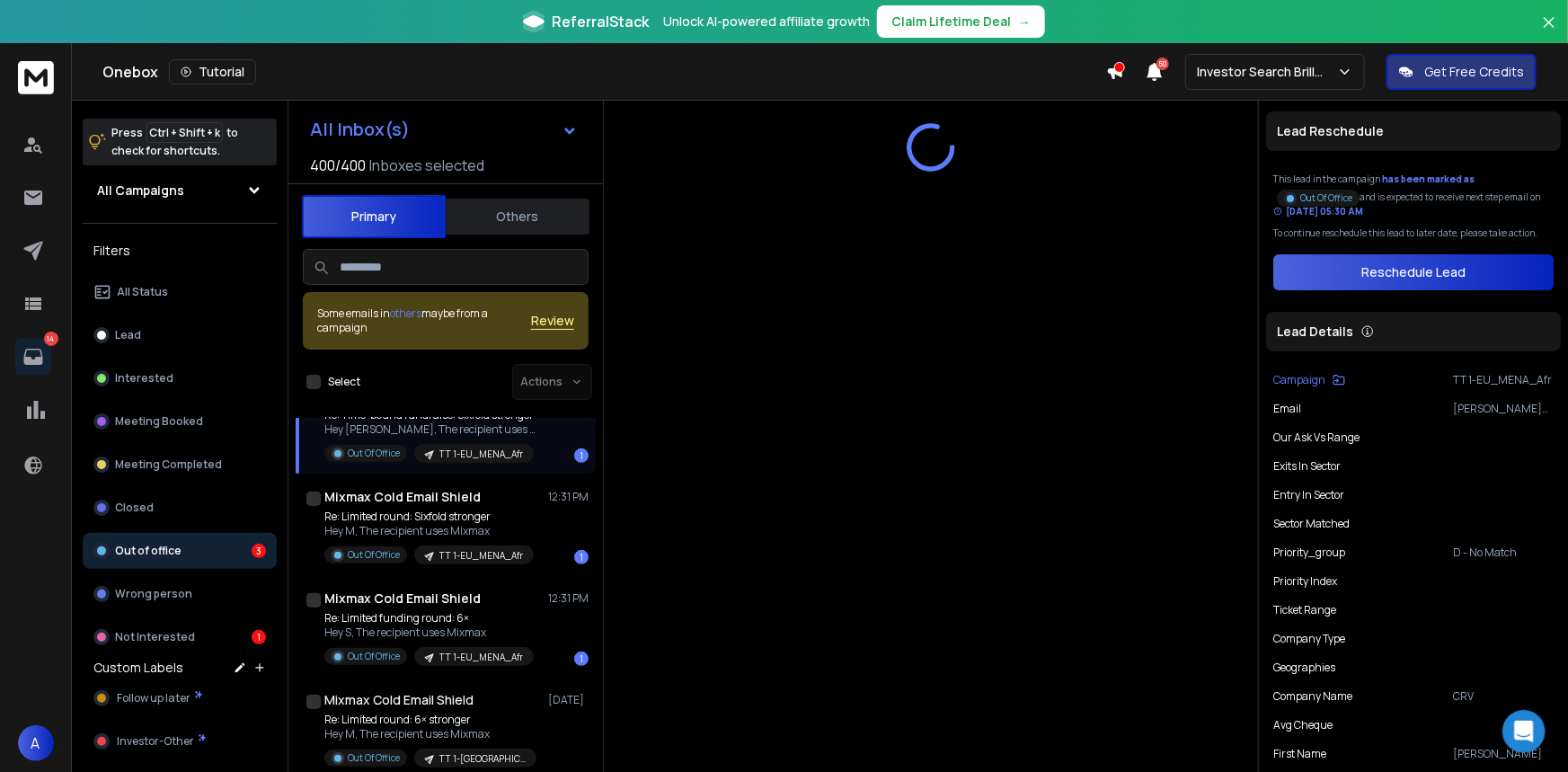
scroll to position [490, 0]
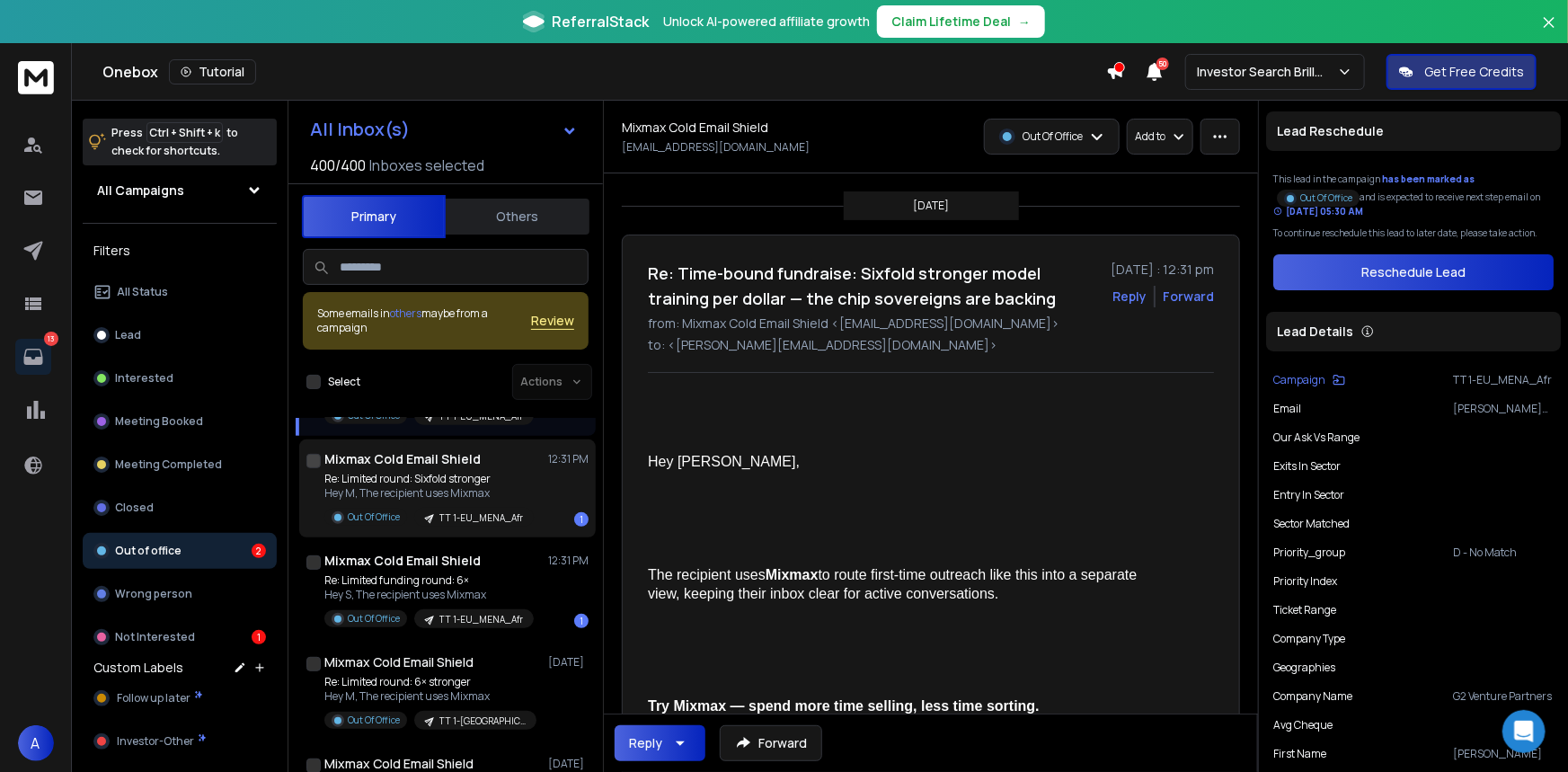
click at [454, 475] on p "Re: Limited round: Sixfold stronger" at bounding box center [429, 478] width 209 height 15
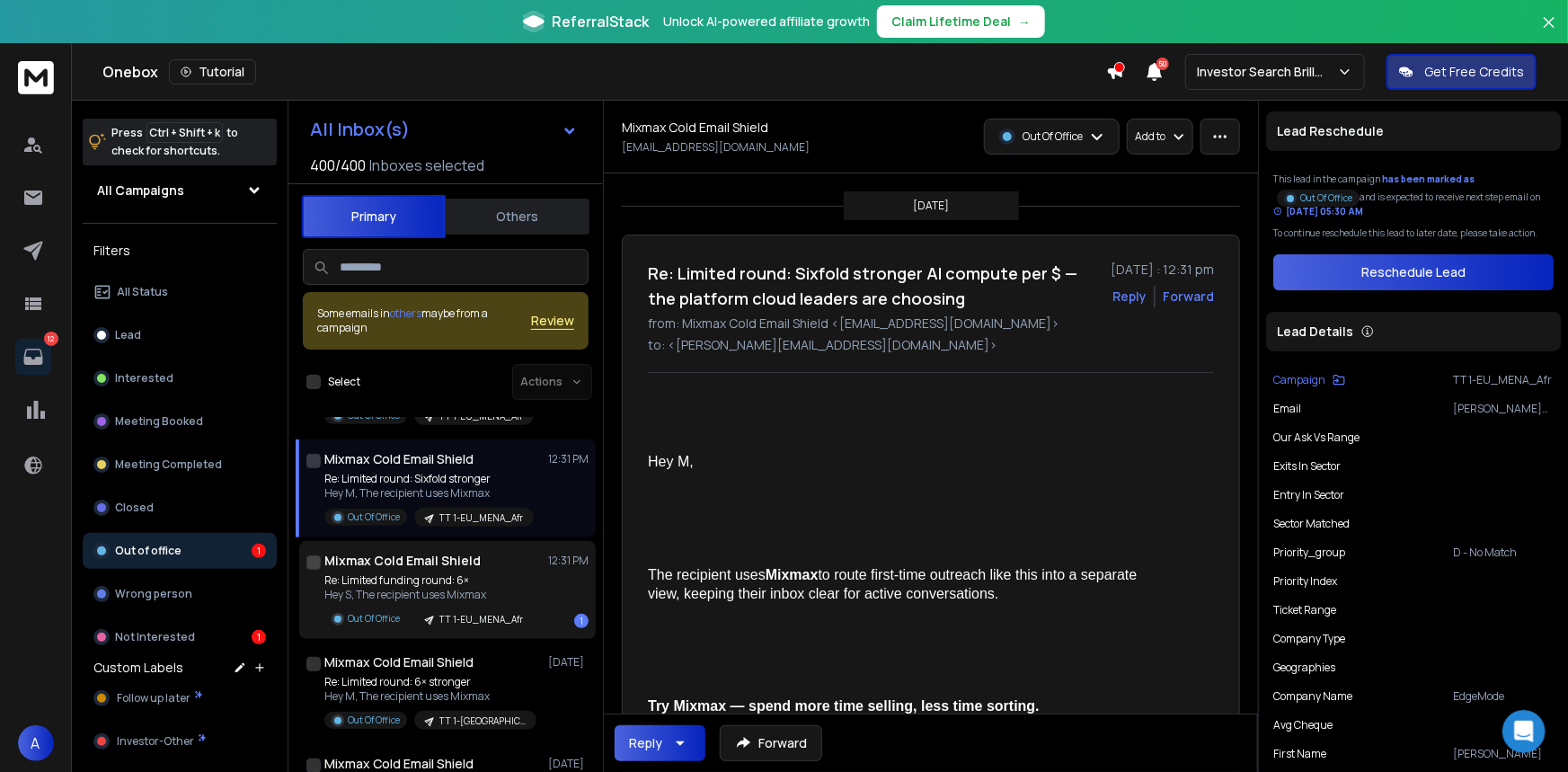
click at [496, 574] on p "Re: Limited funding round: 6×" at bounding box center [429, 580] width 209 height 15
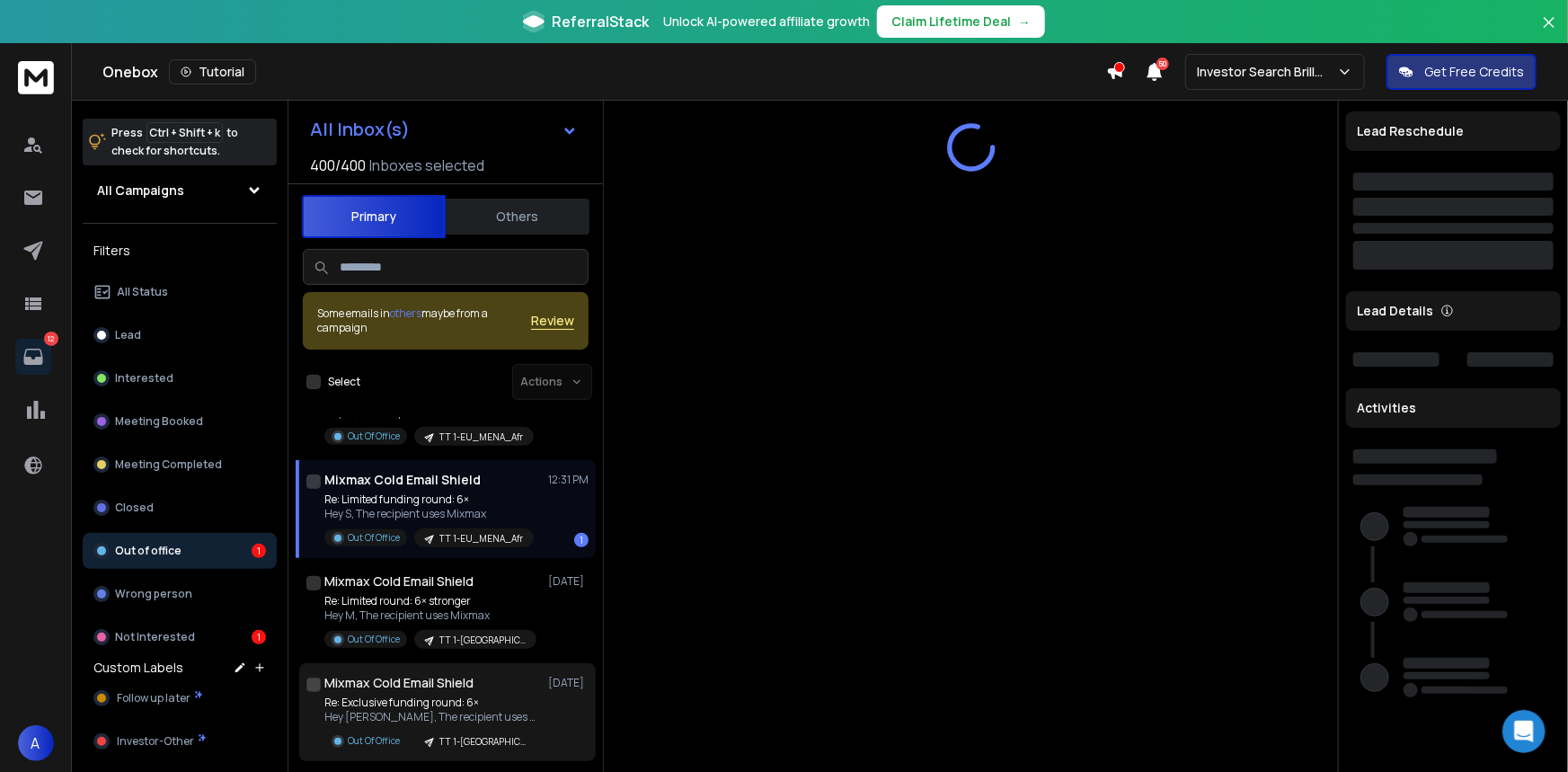
scroll to position [735, 0]
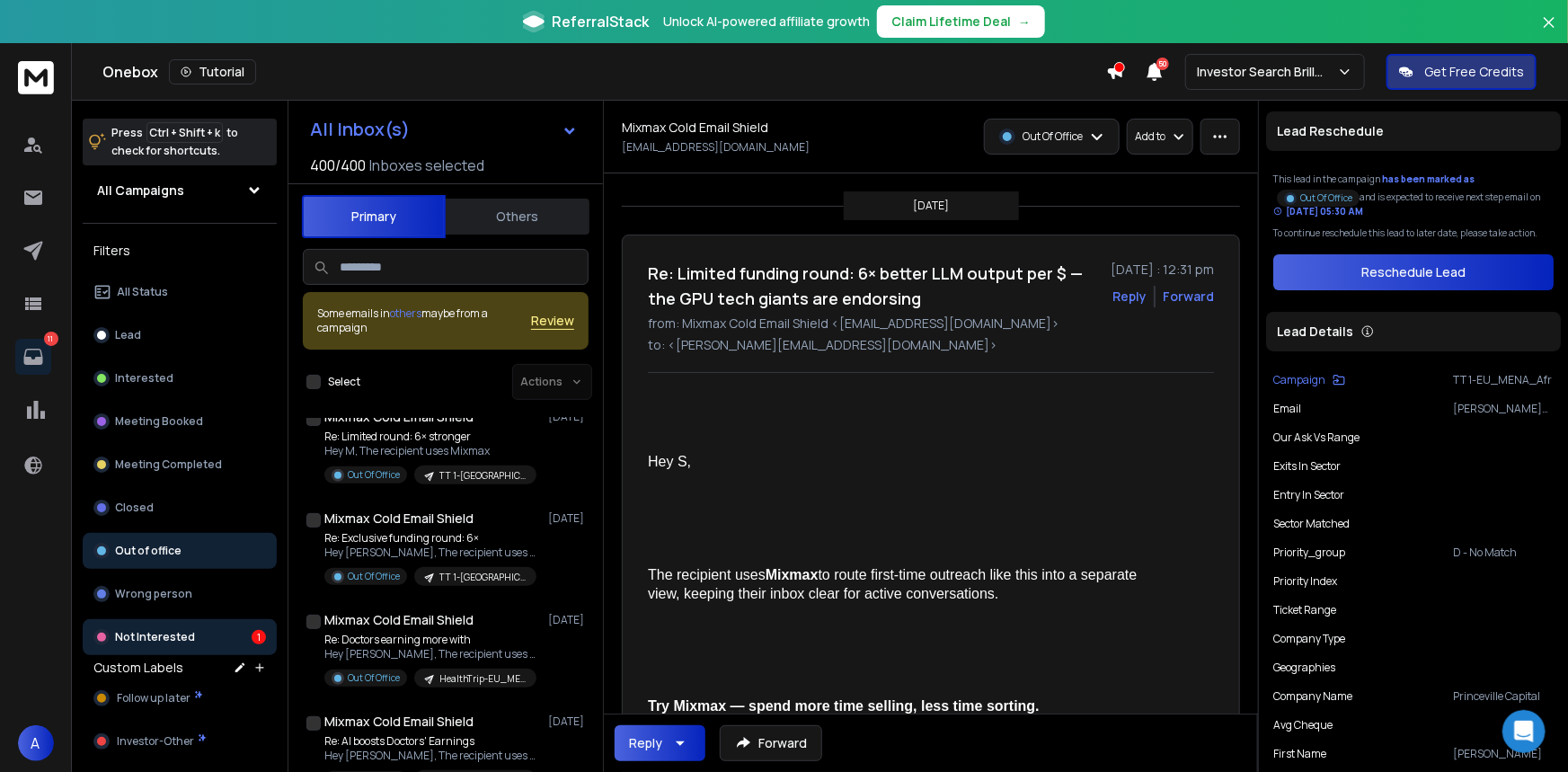
click at [130, 646] on button "Not Interested 1" at bounding box center [179, 637] width 194 height 35
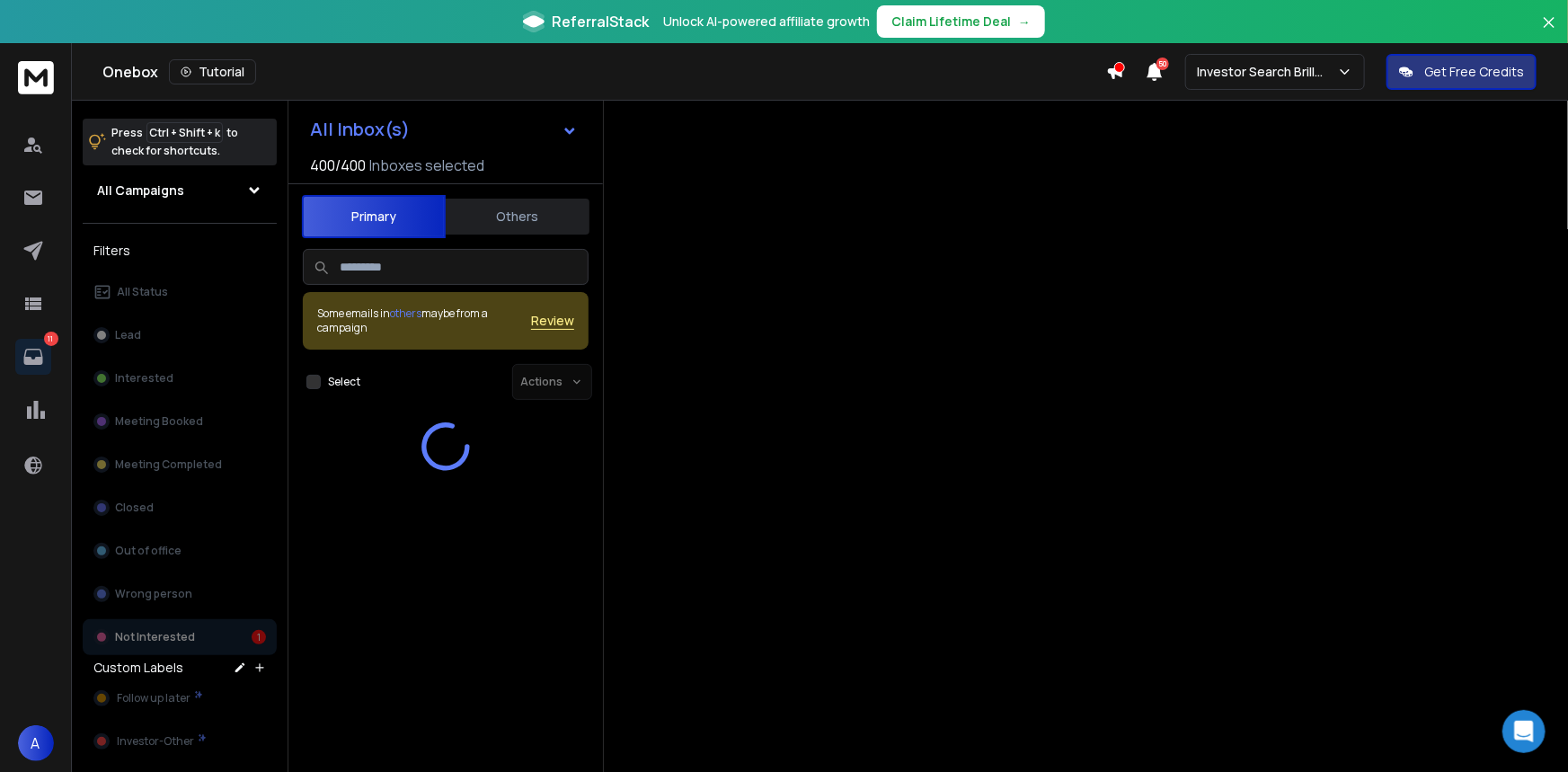
scroll to position [0, 0]
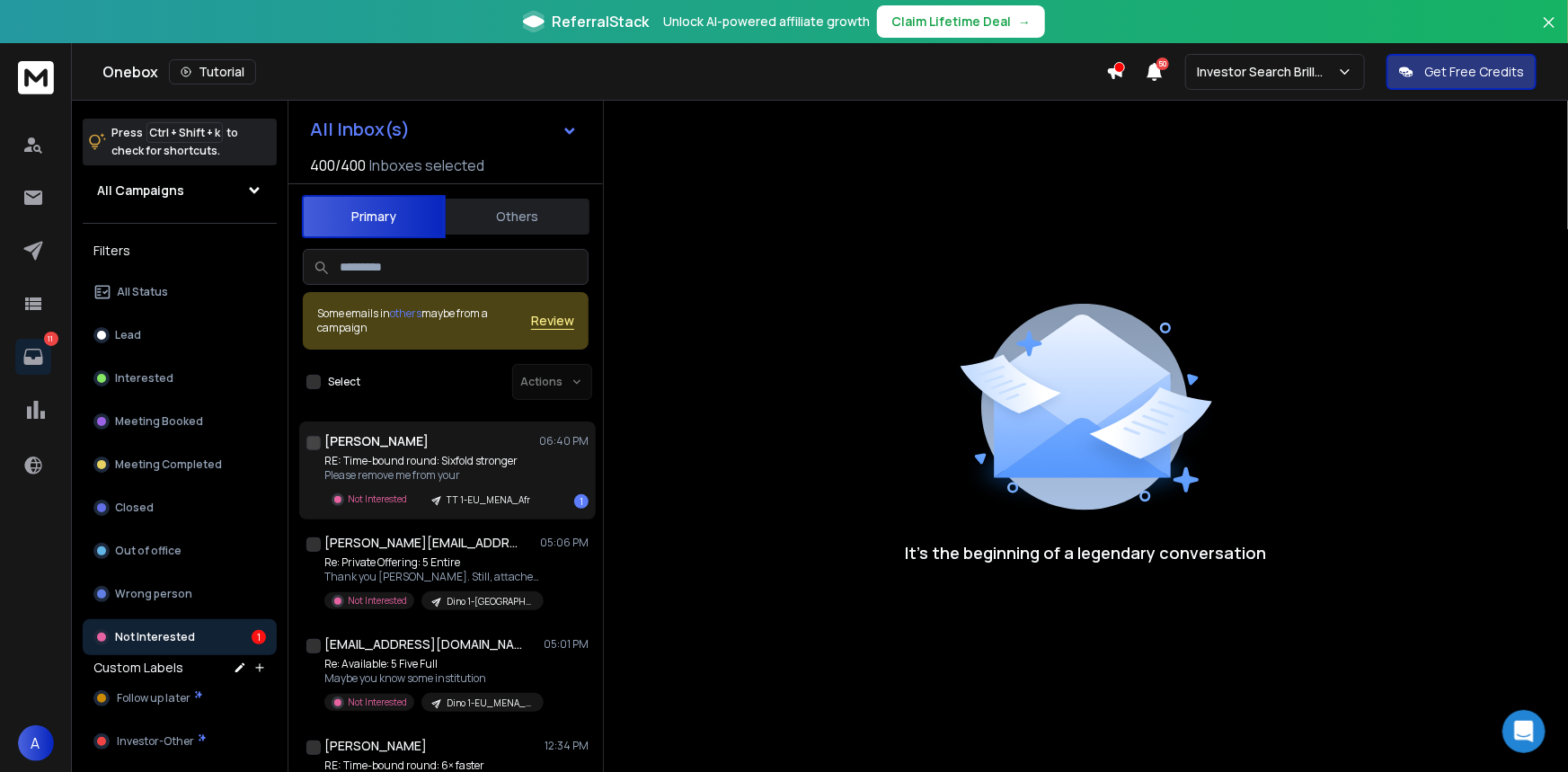
click at [512, 469] on p "Please remove me from your" at bounding box center [432, 475] width 216 height 15
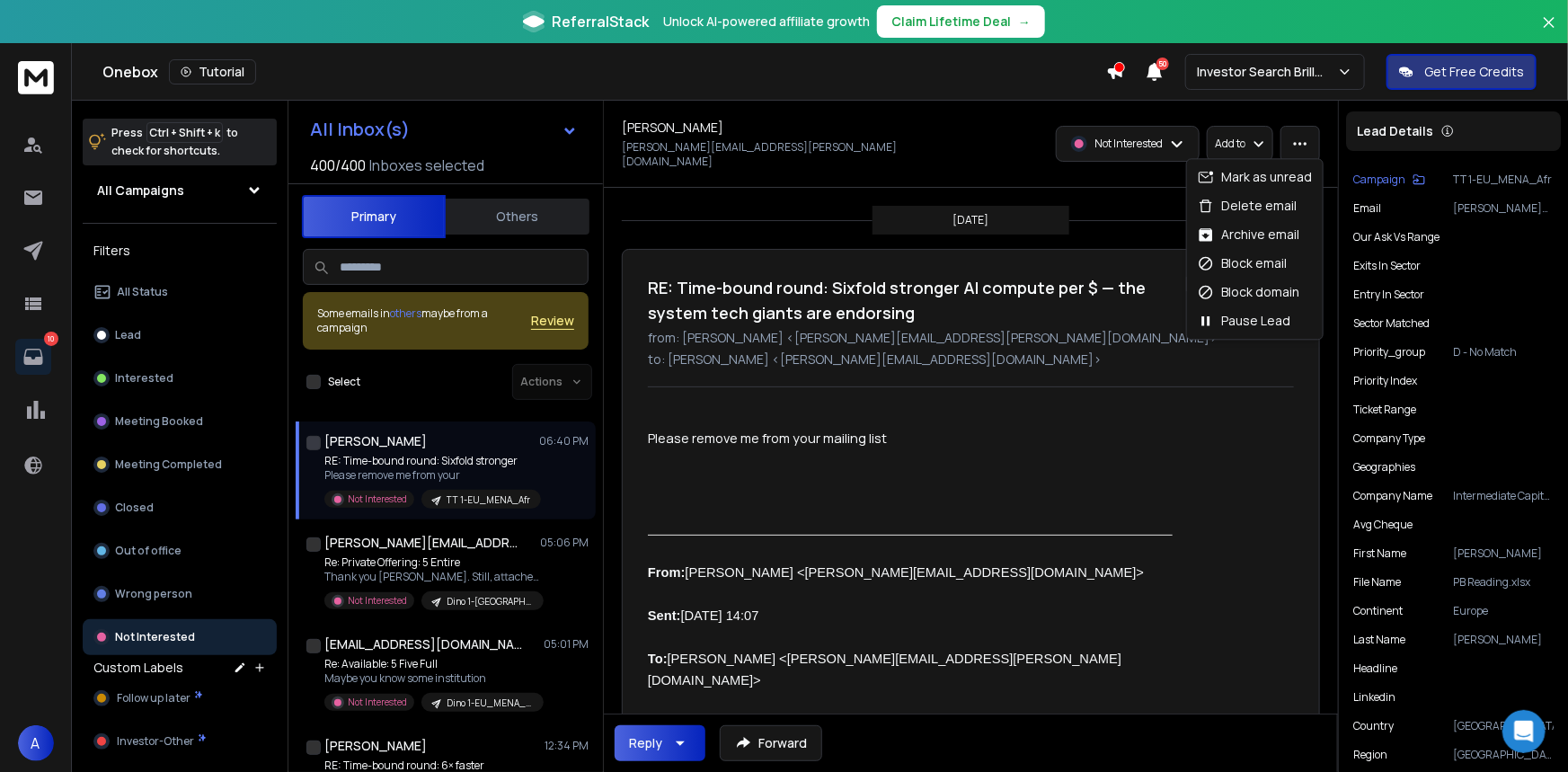
click at [1297, 137] on icon "button" at bounding box center [1300, 144] width 16 height 16
click at [1264, 263] on div "Block email" at bounding box center [1243, 263] width 89 height 18
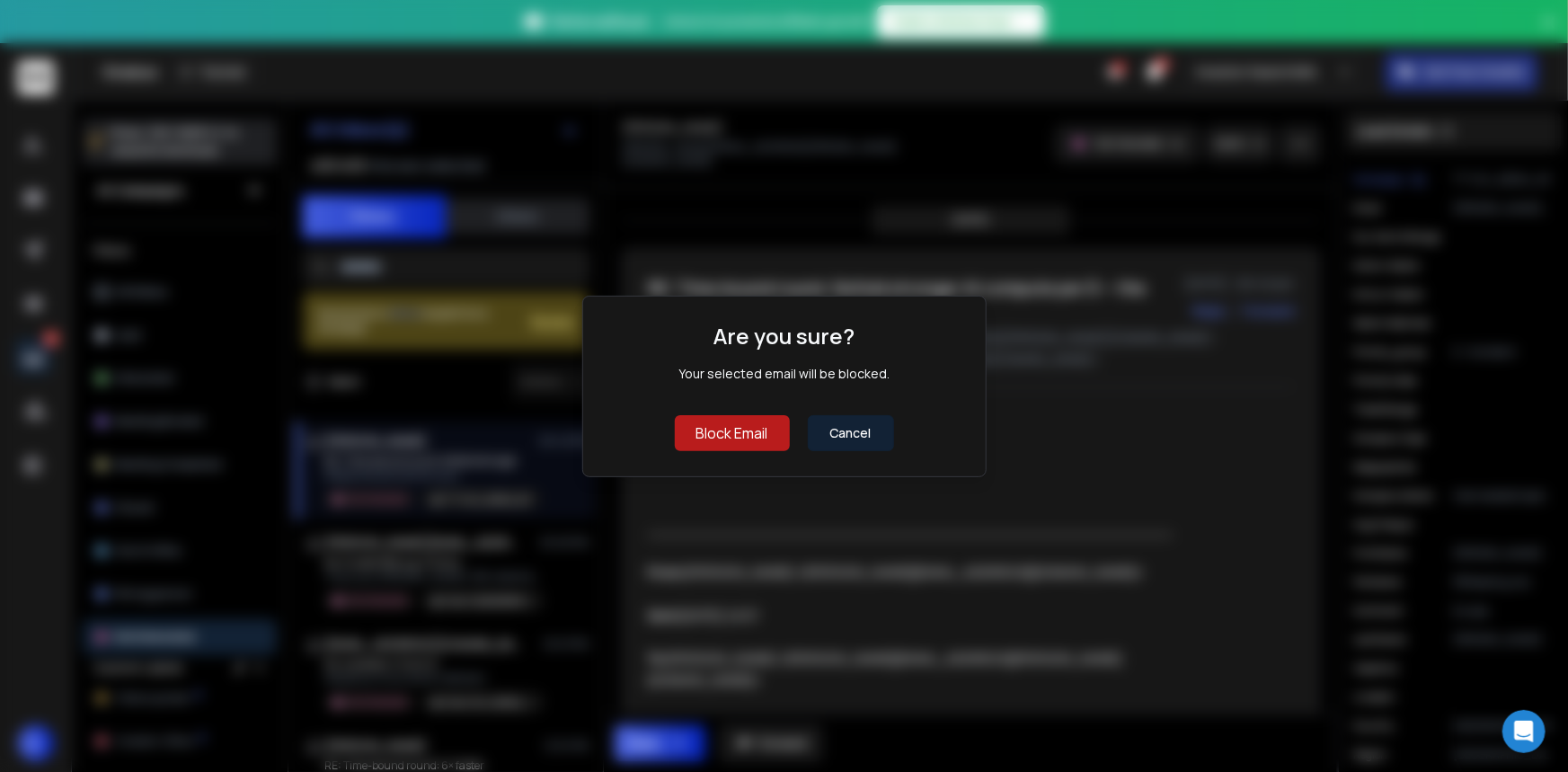
click at [712, 441] on button "Block Email" at bounding box center [732, 433] width 115 height 35
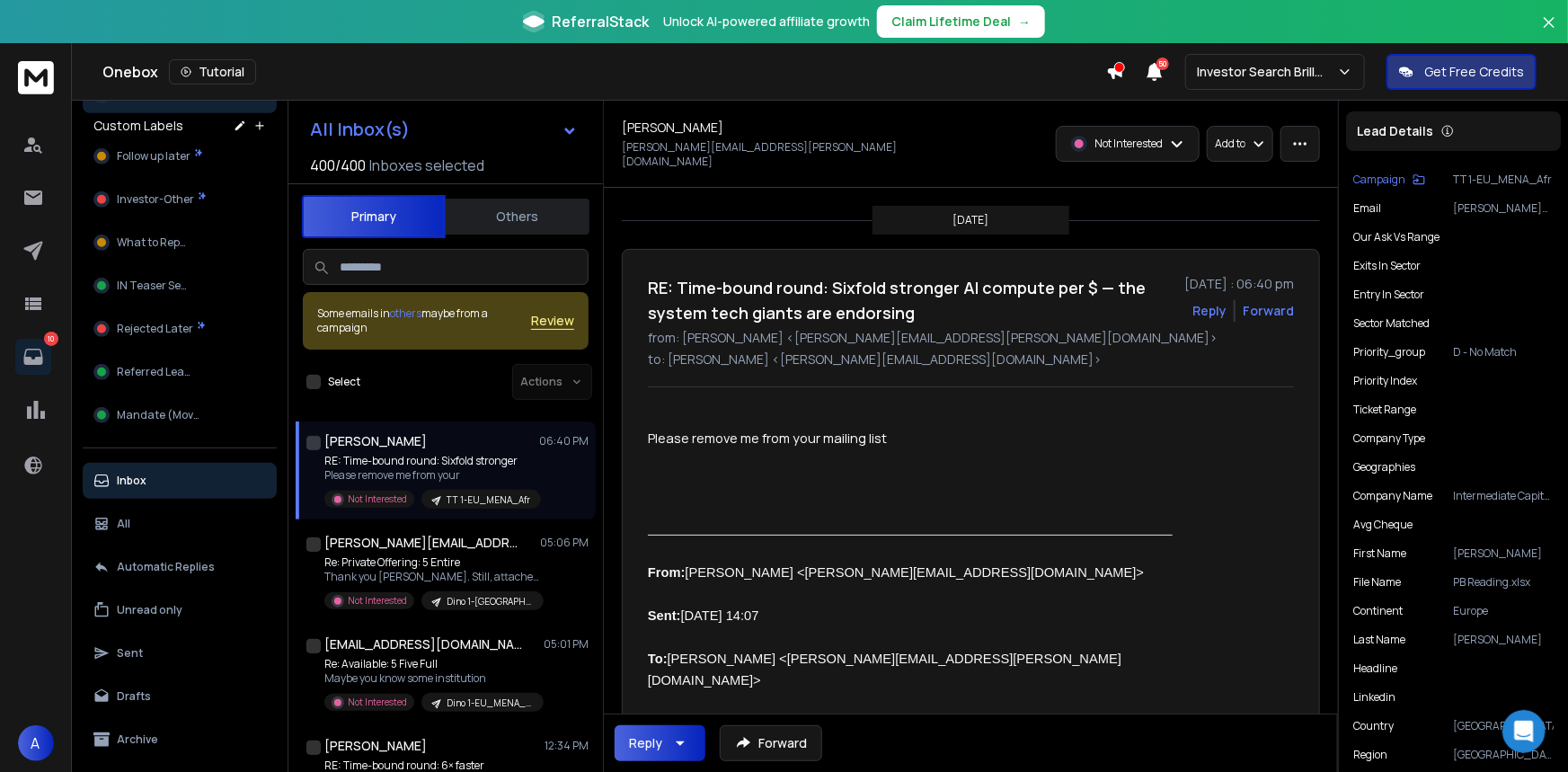
scroll to position [553, 0]
click at [159, 602] on p "Unread only" at bounding box center [149, 609] width 66 height 15
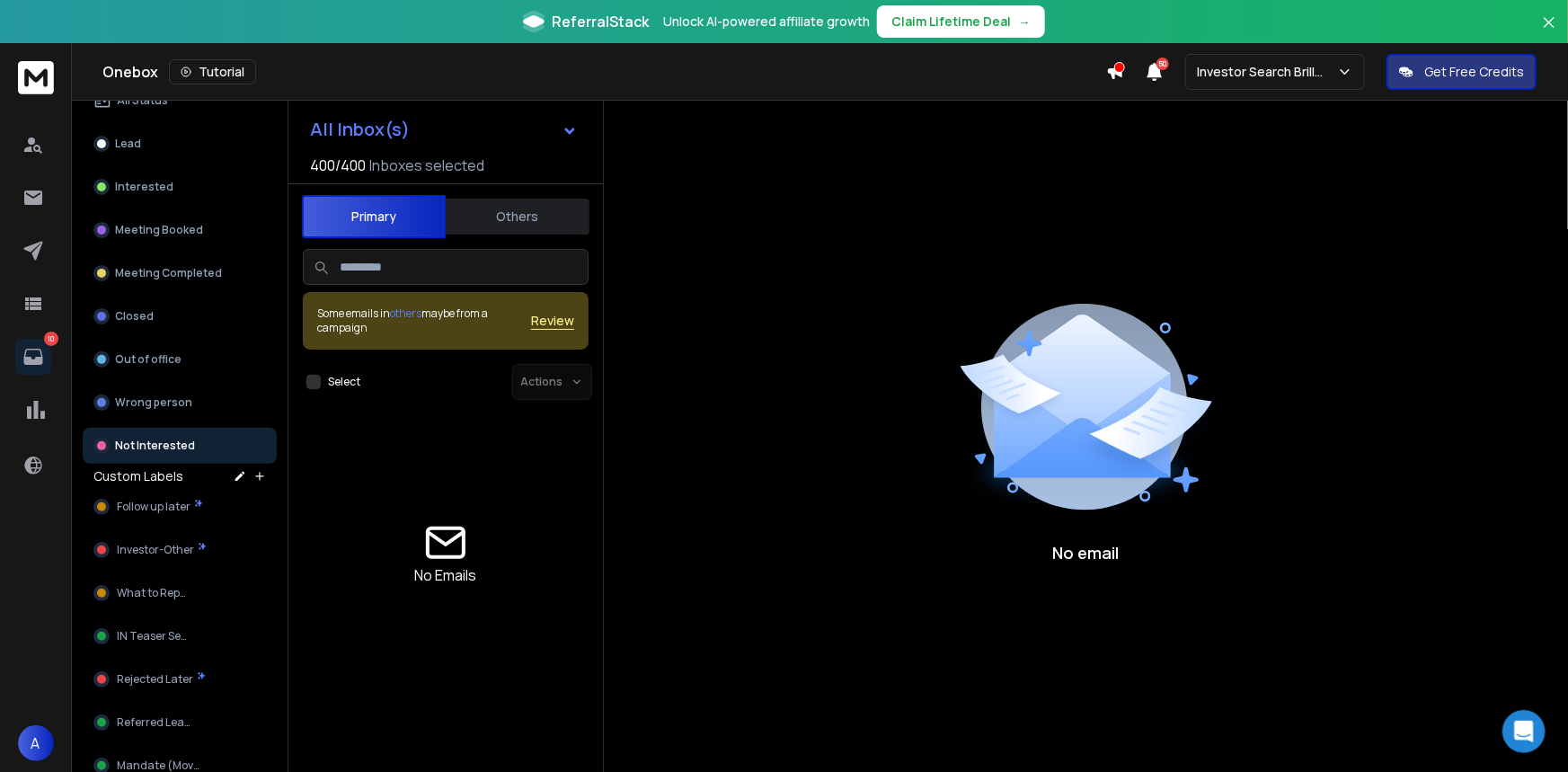
scroll to position [227, 0]
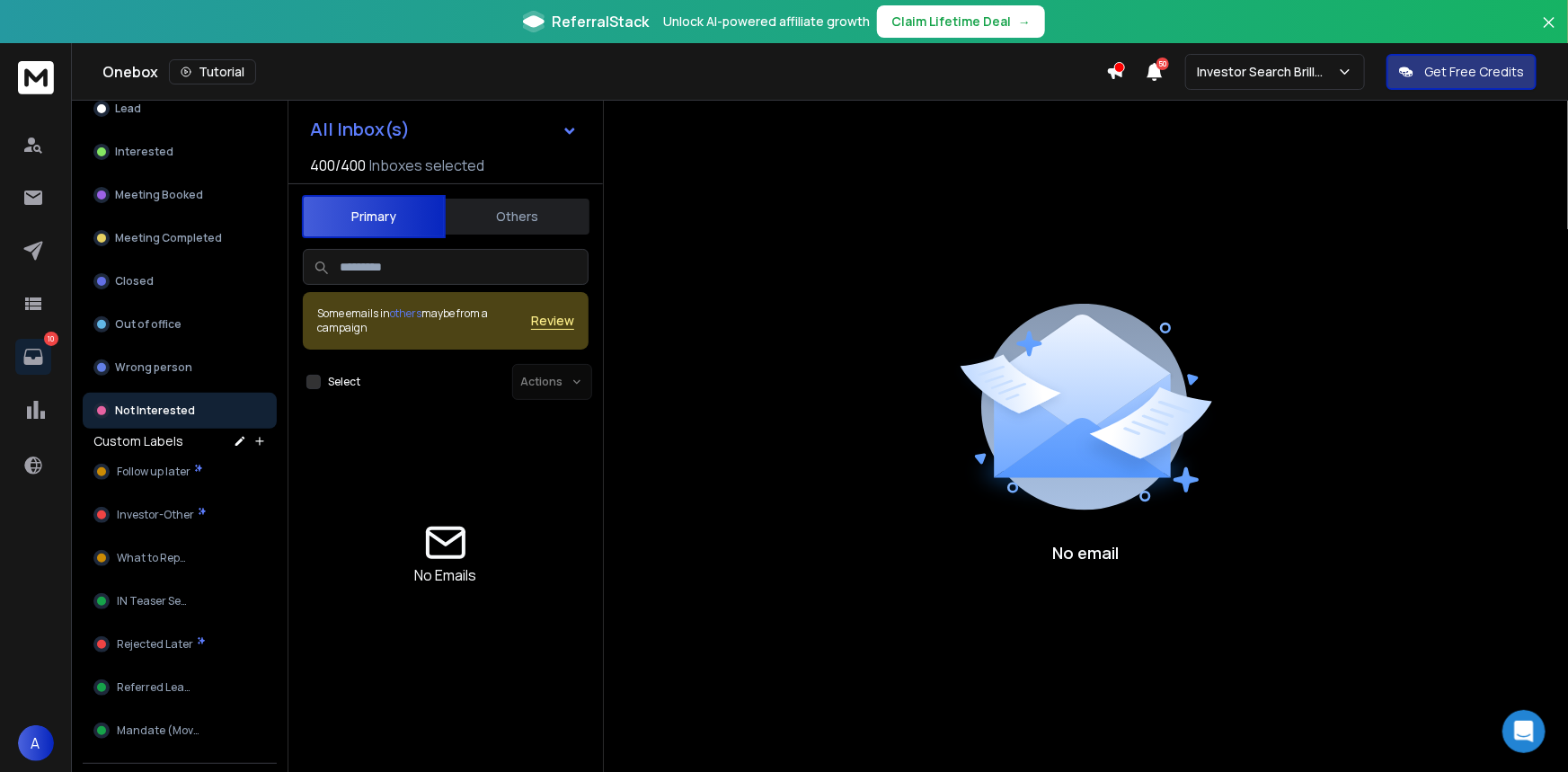
click at [169, 477] on span "Follow up later" at bounding box center [153, 471] width 74 height 15
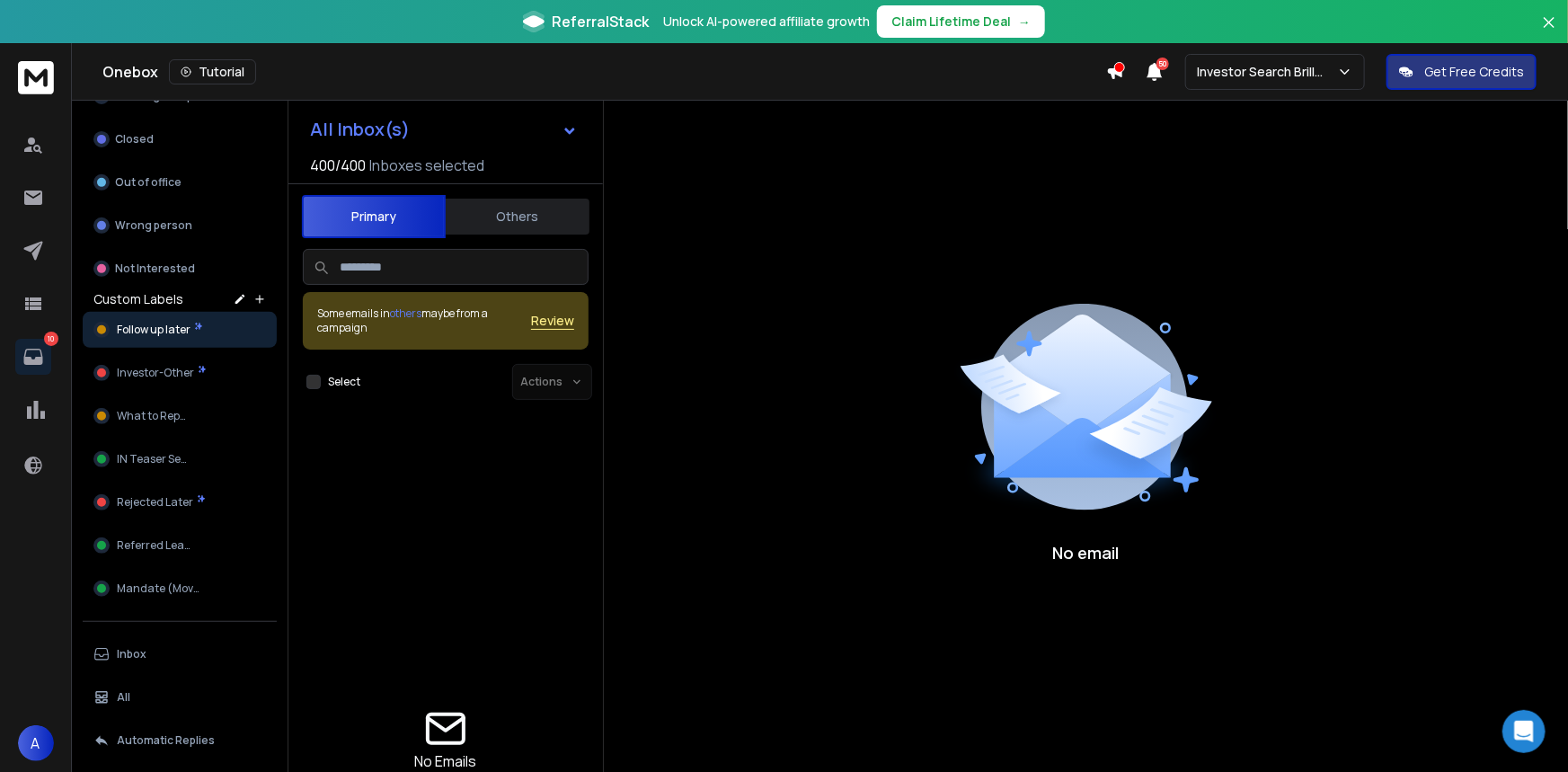
scroll to position [389, 0]
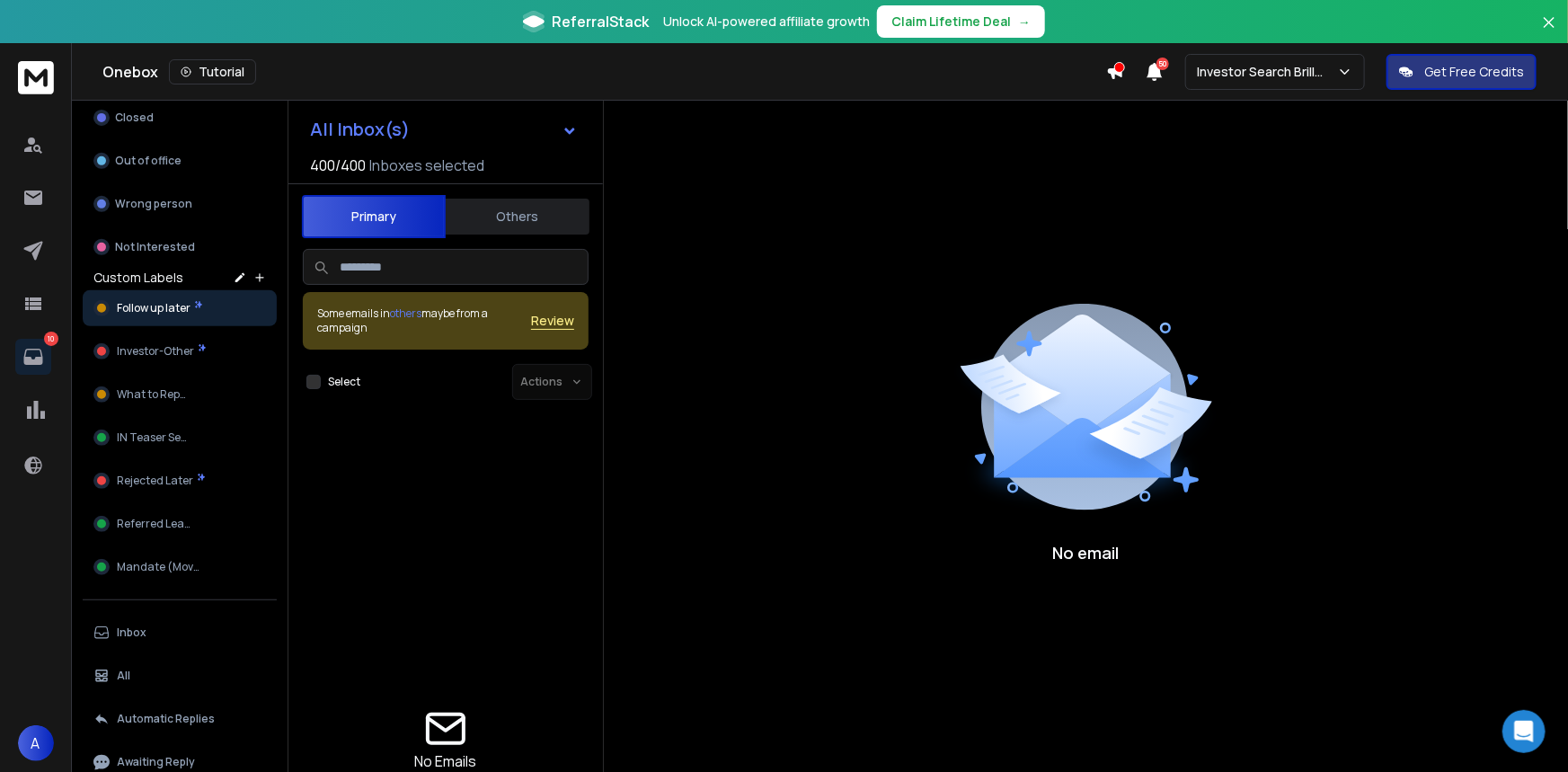
click at [167, 340] on button "Investor-Other" at bounding box center [179, 351] width 194 height 35
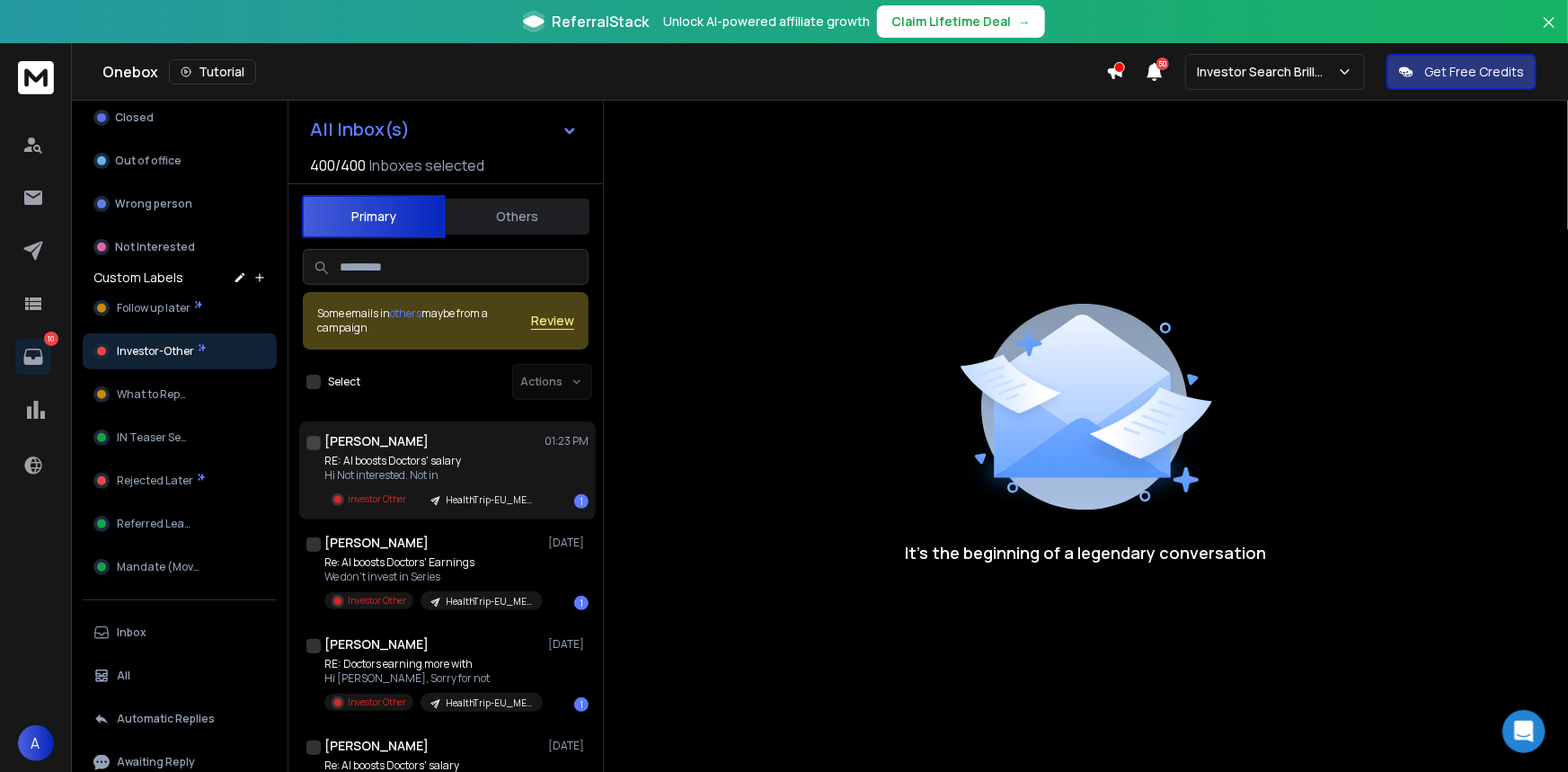
click at [427, 464] on p "RE: AI boosts Doctors' salary" at bounding box center [432, 460] width 216 height 15
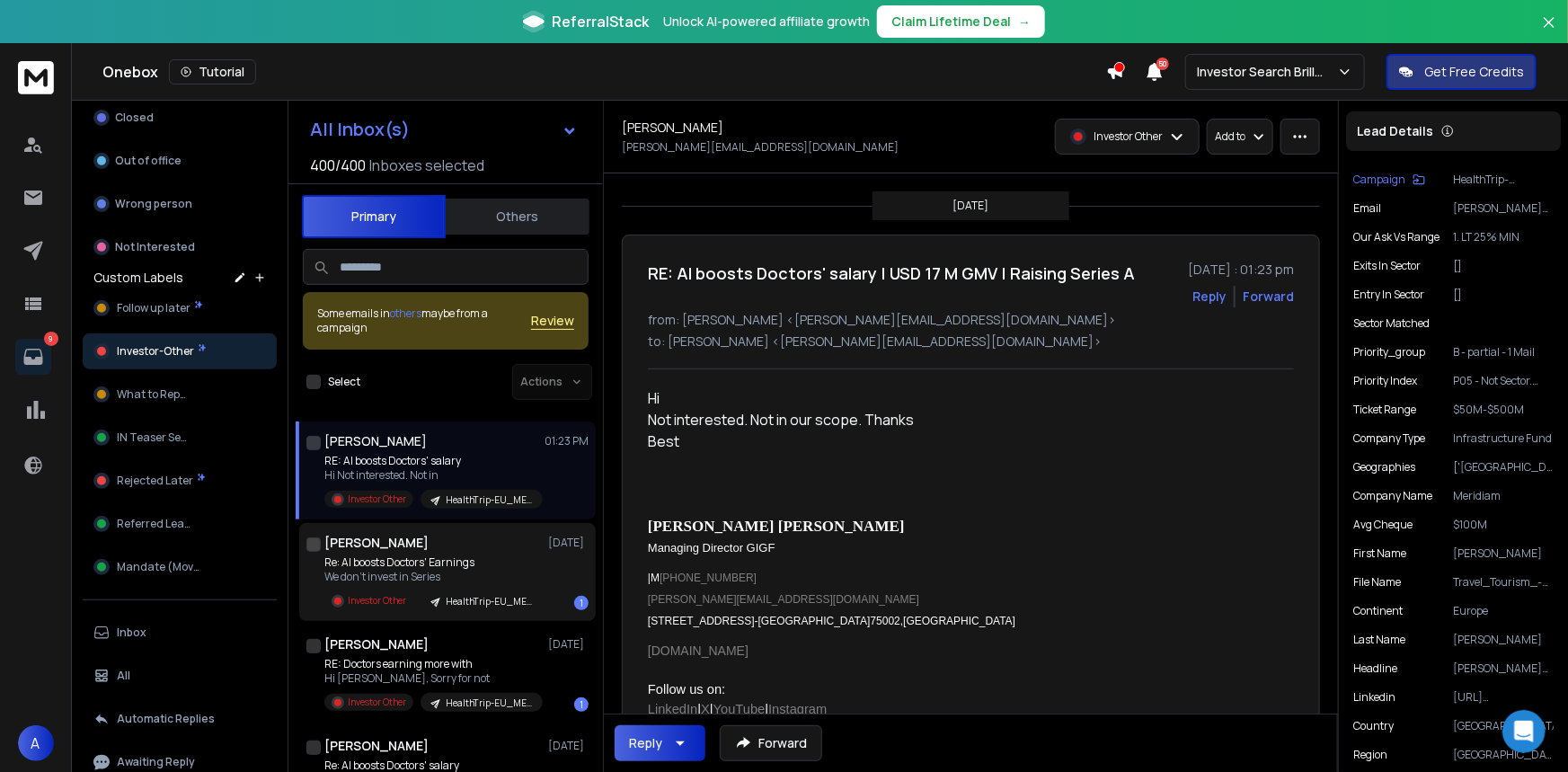
click at [449, 555] on p "Re: AI boosts Doctors' Earnings" at bounding box center [432, 562] width 216 height 15
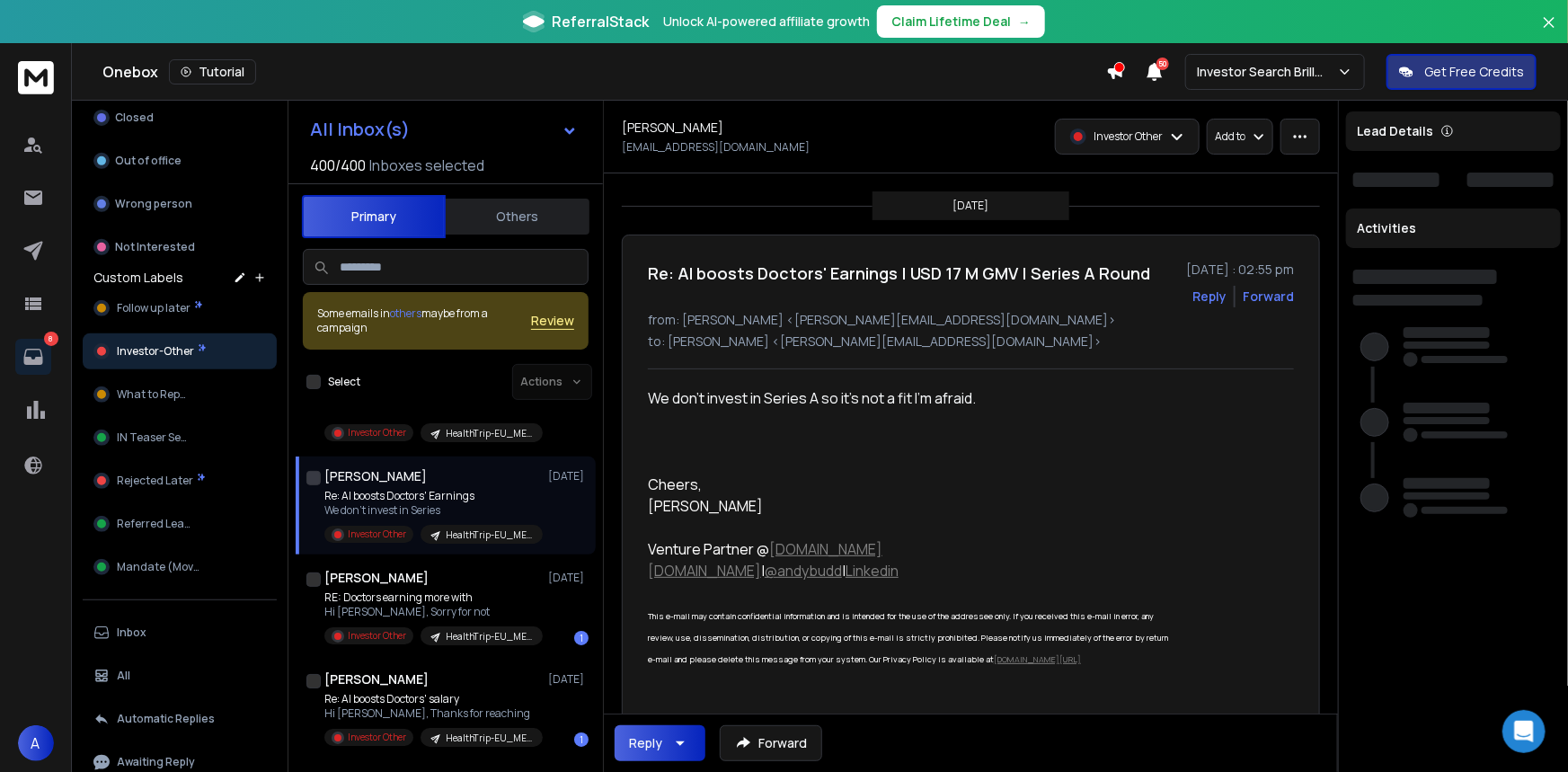
scroll to position [81, 0]
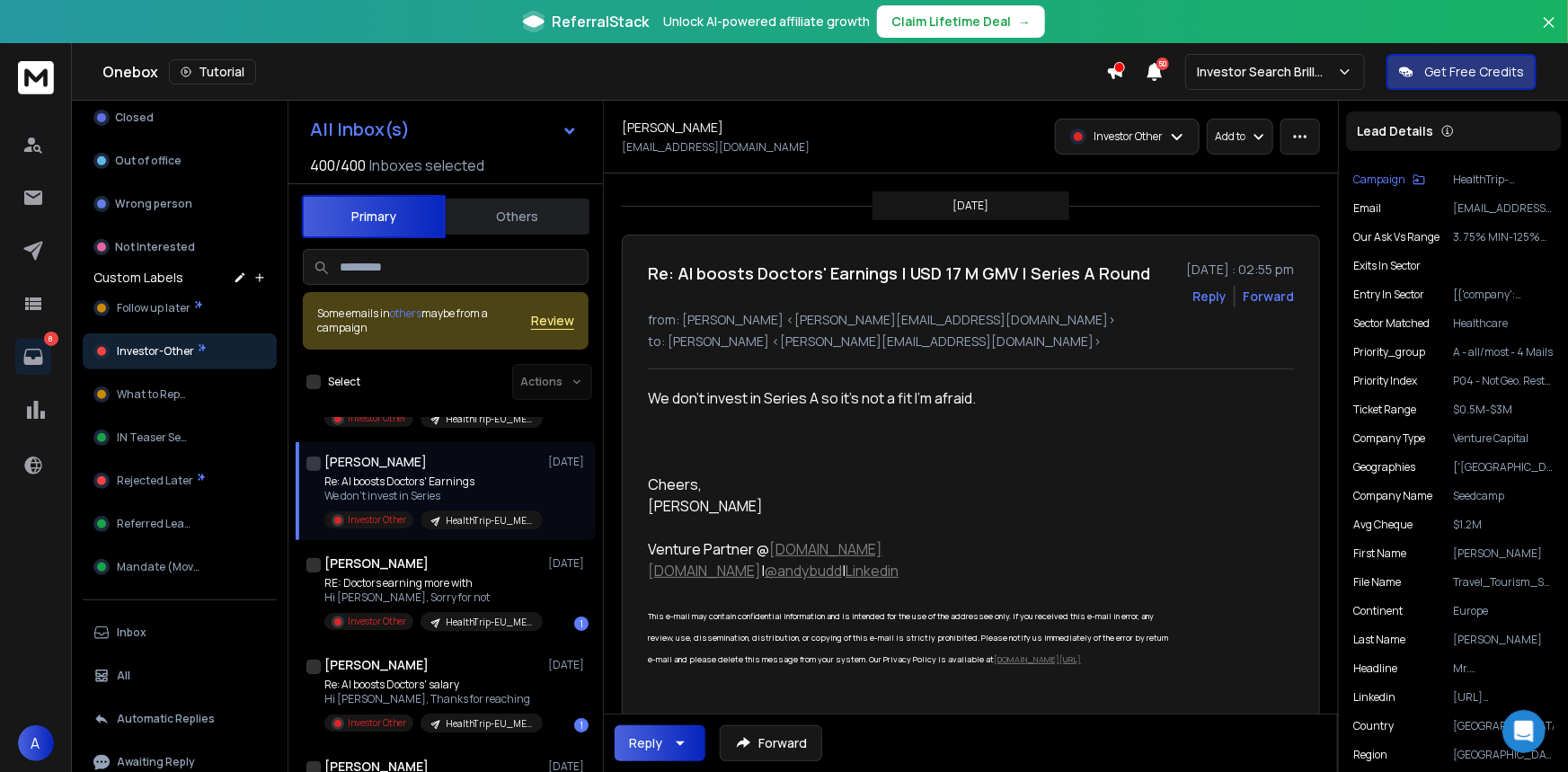
click at [449, 555] on div "[PERSON_NAME] [DATE]" at bounding box center [457, 563] width 264 height 18
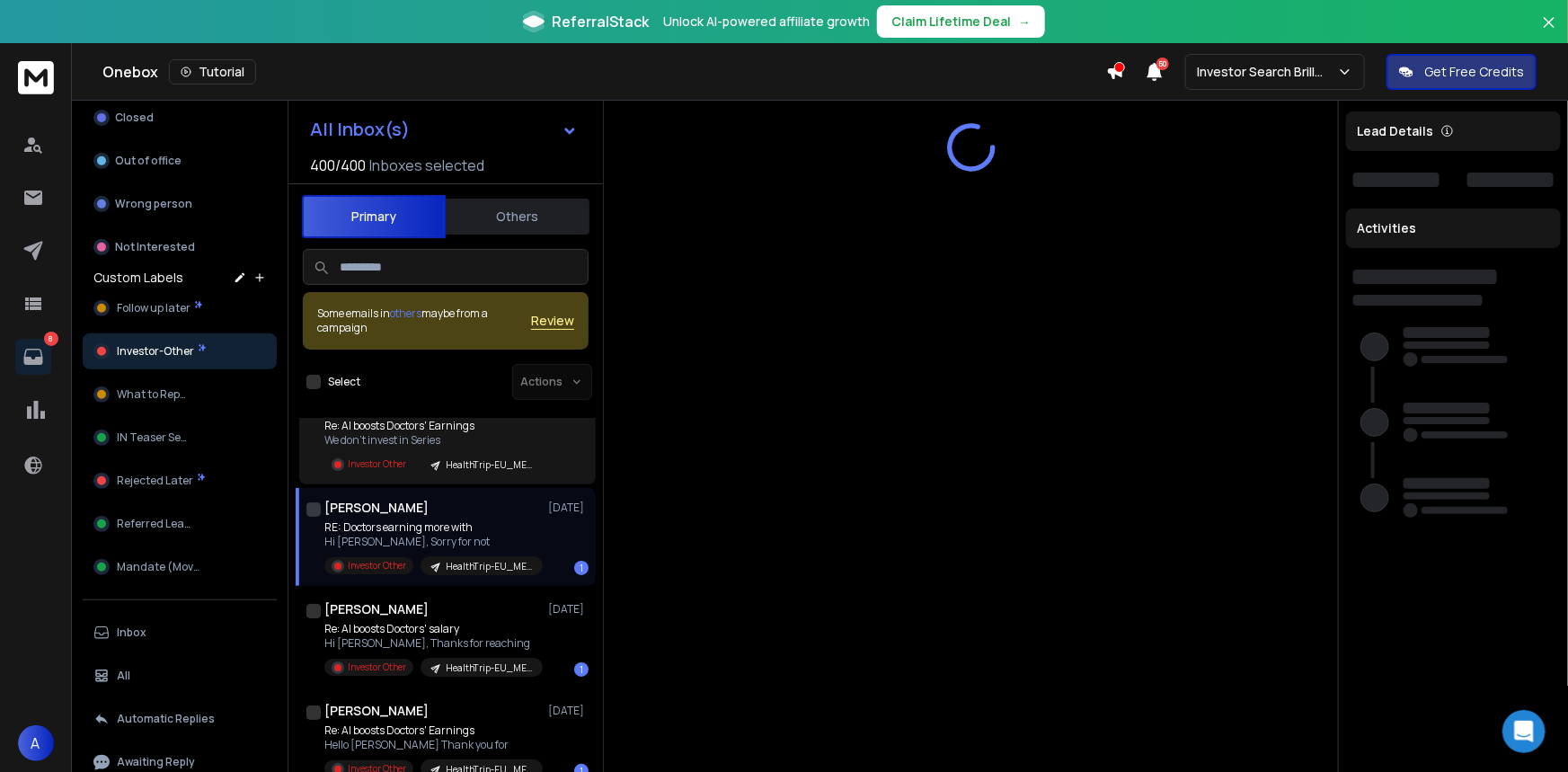
scroll to position [163, 0]
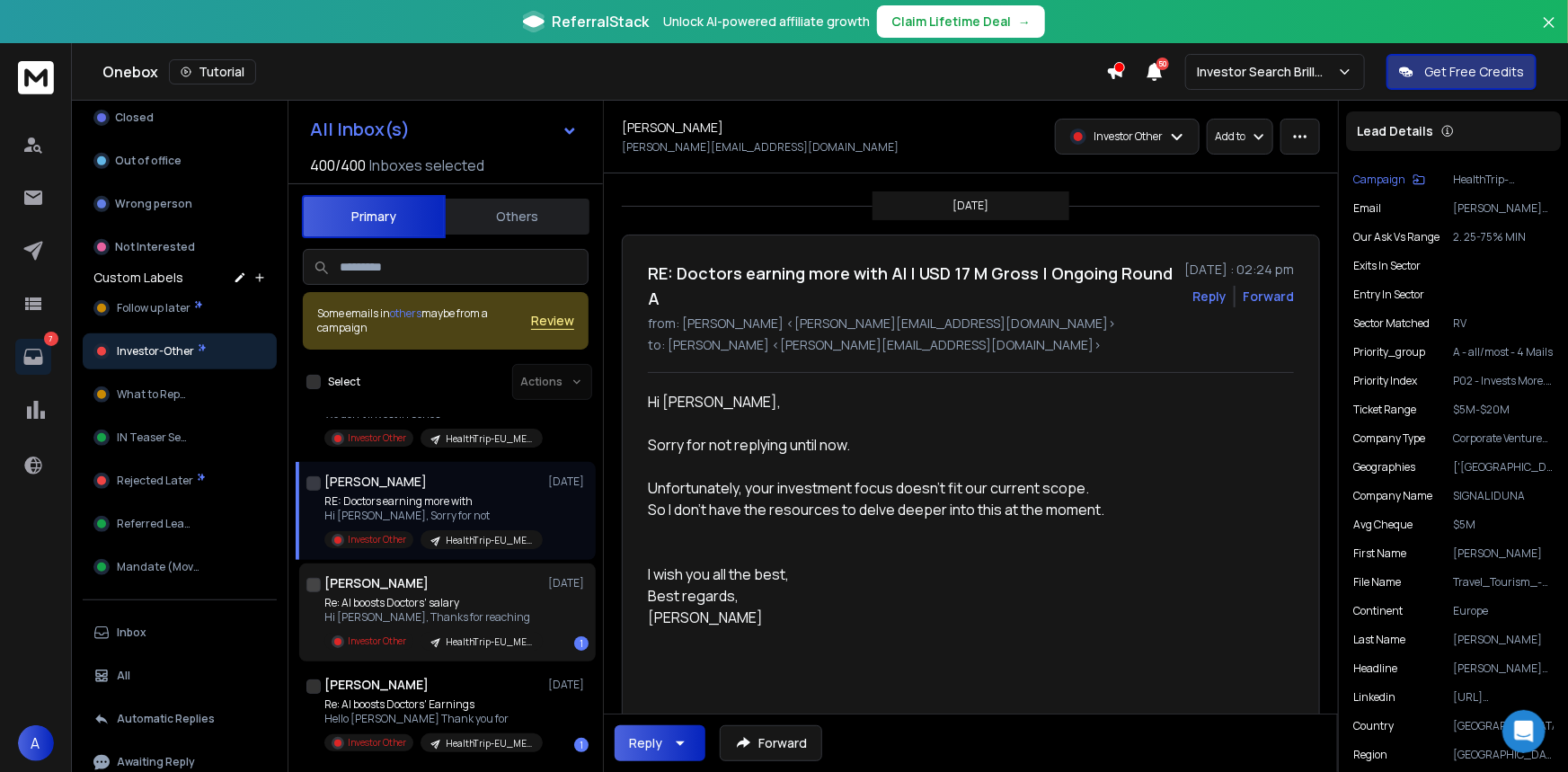
click at [433, 584] on div "[PERSON_NAME] [DATE]" at bounding box center [457, 583] width 264 height 18
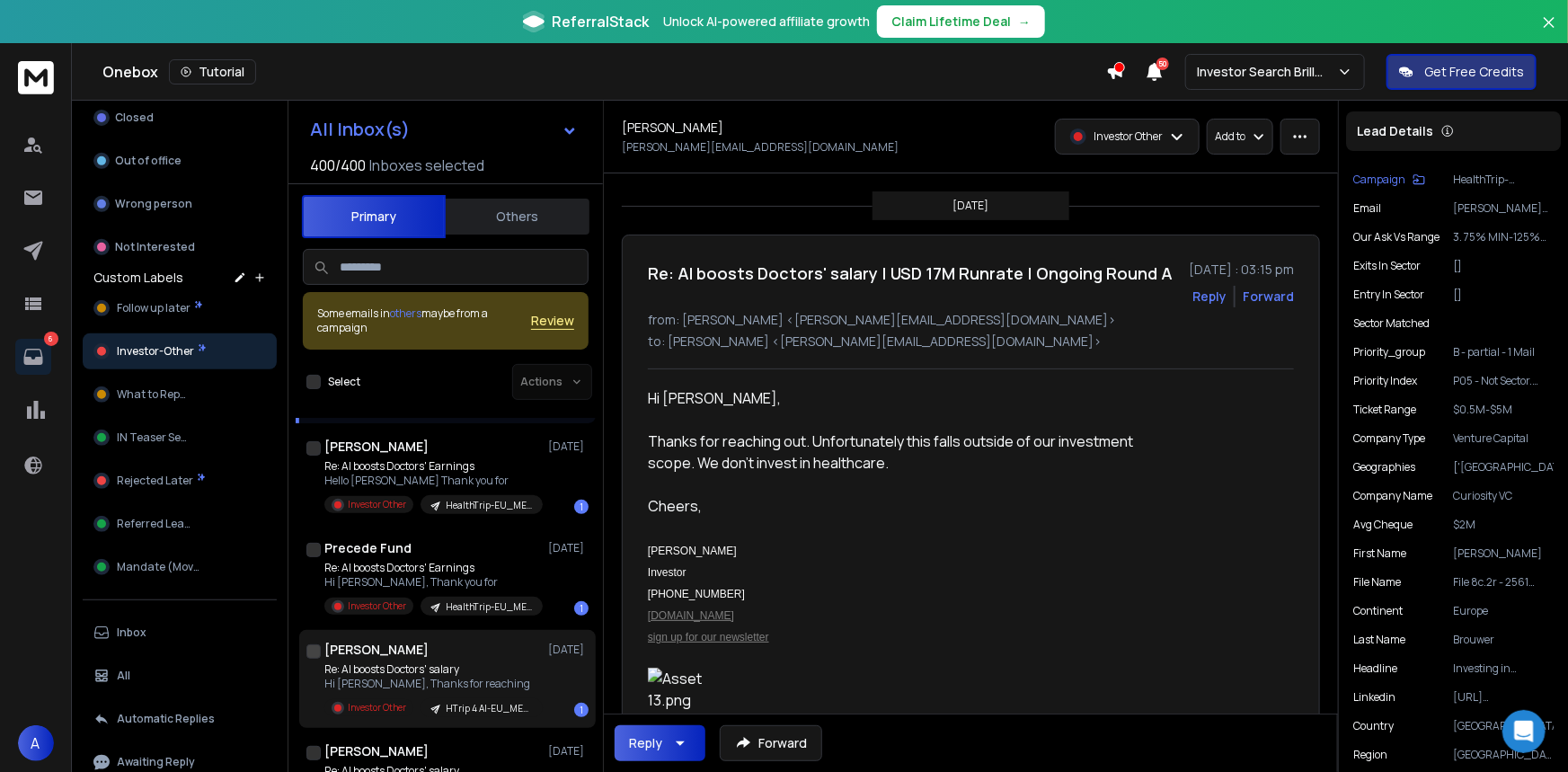
scroll to position [408, 0]
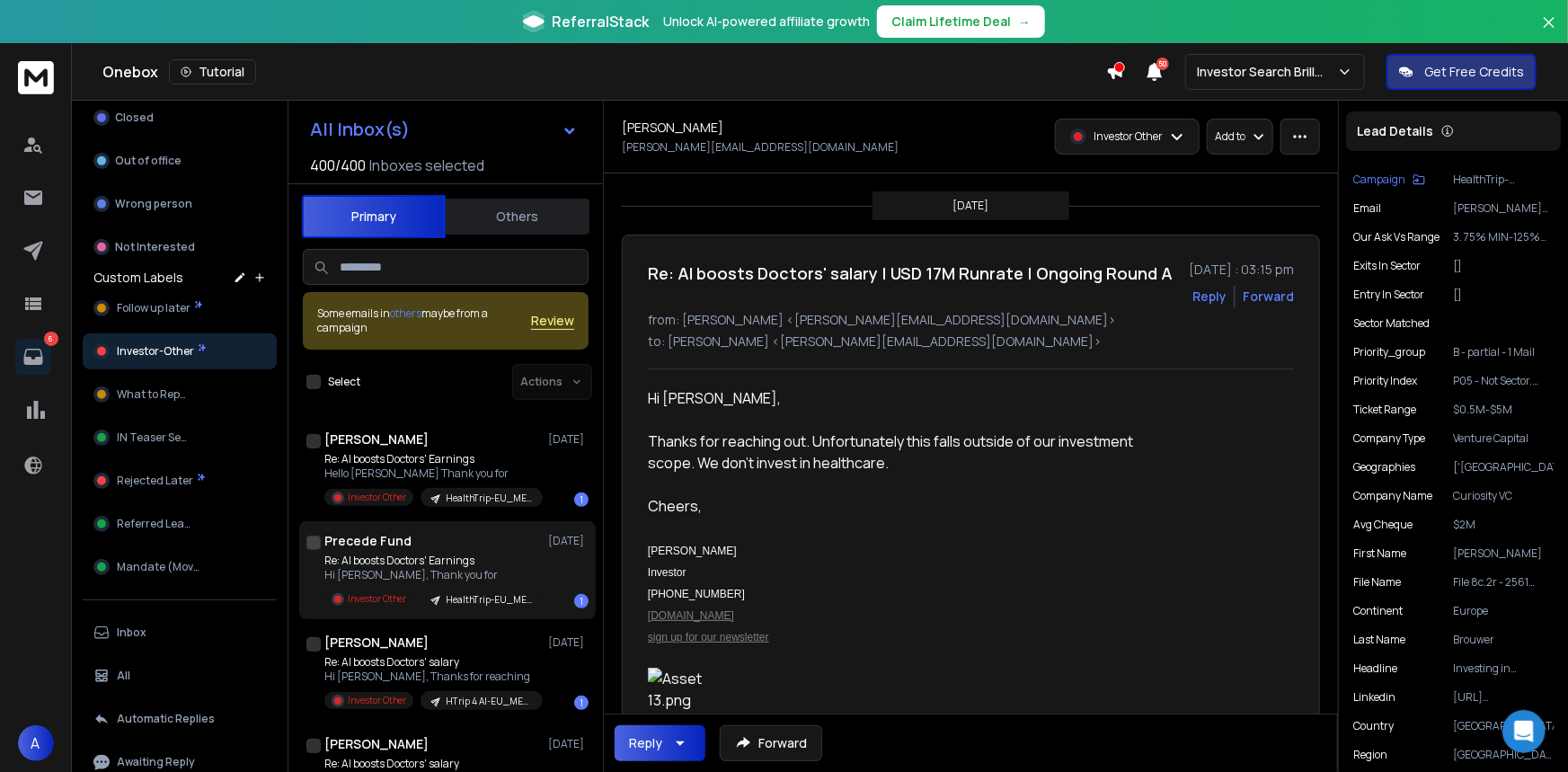
click at [472, 602] on p "HealthTrip-EU_MENA_Afr 3" at bounding box center [488, 599] width 86 height 14
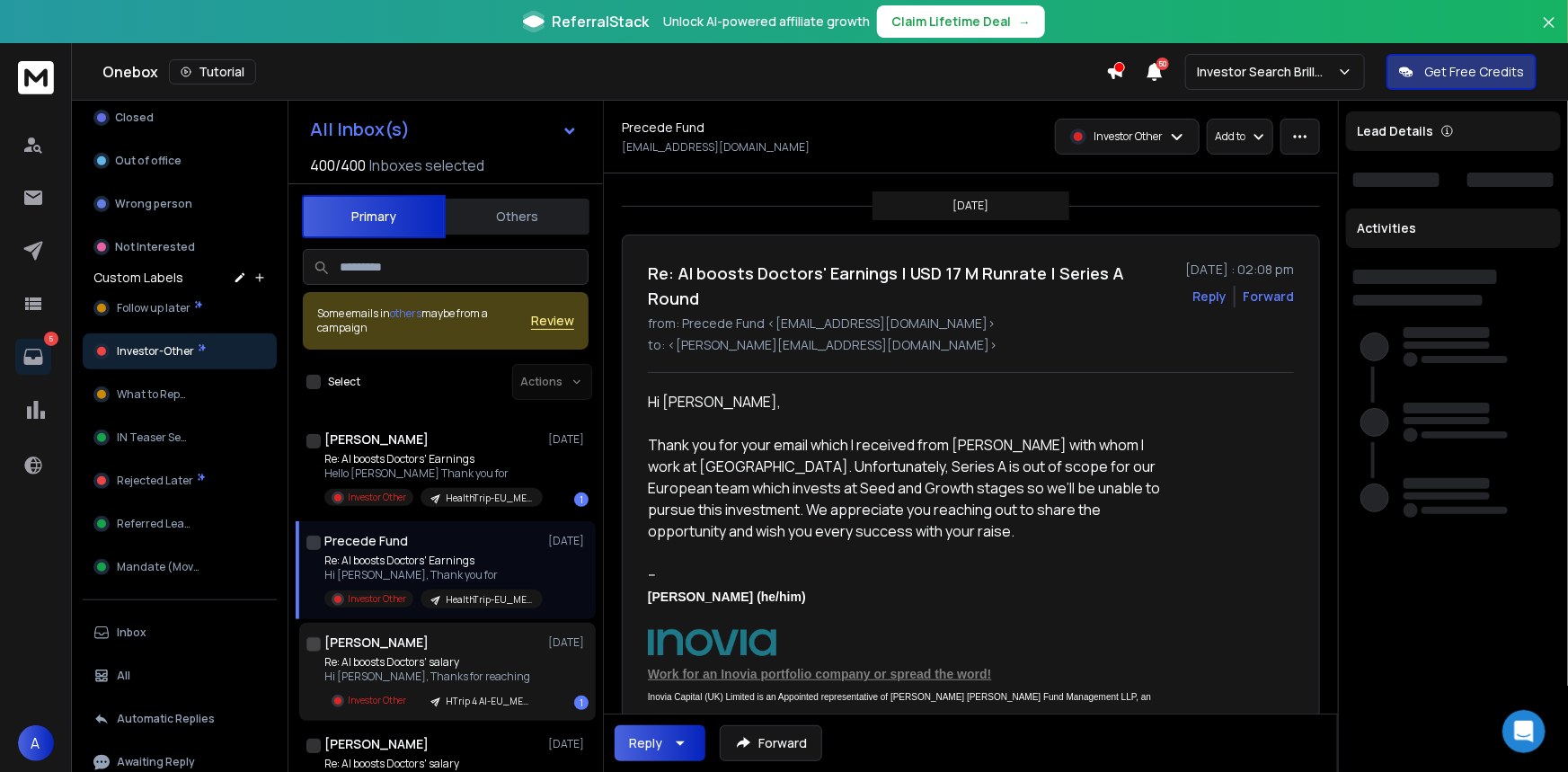
click at [484, 647] on div "[PERSON_NAME] [DATE]" at bounding box center [457, 642] width 264 height 18
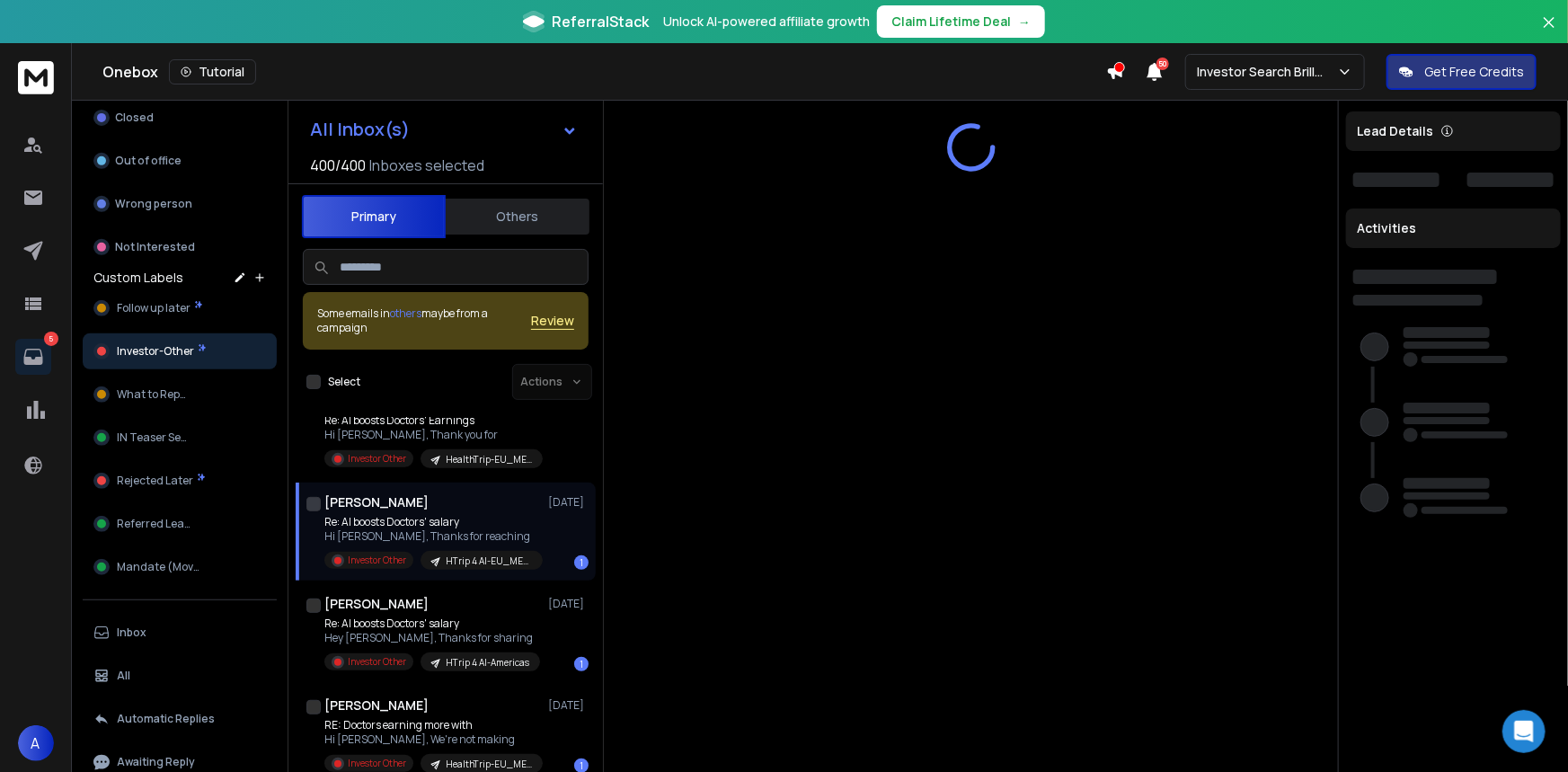
scroll to position [549, 0]
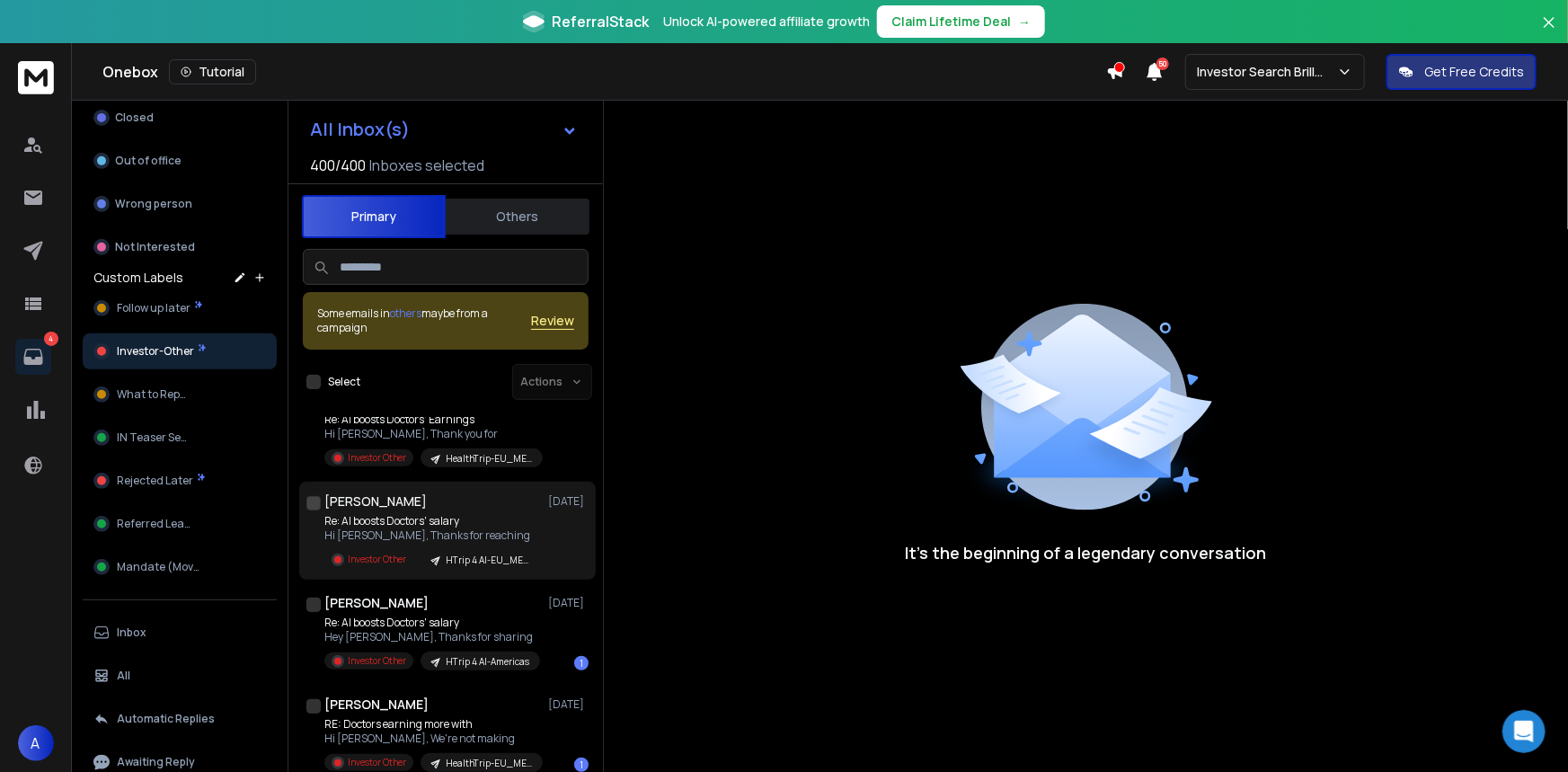
click at [484, 647] on div "Re: AI boosts Doctors' salary Hey [PERSON_NAME], Thanks for sharing Investor Ot…" at bounding box center [432, 643] width 216 height 55
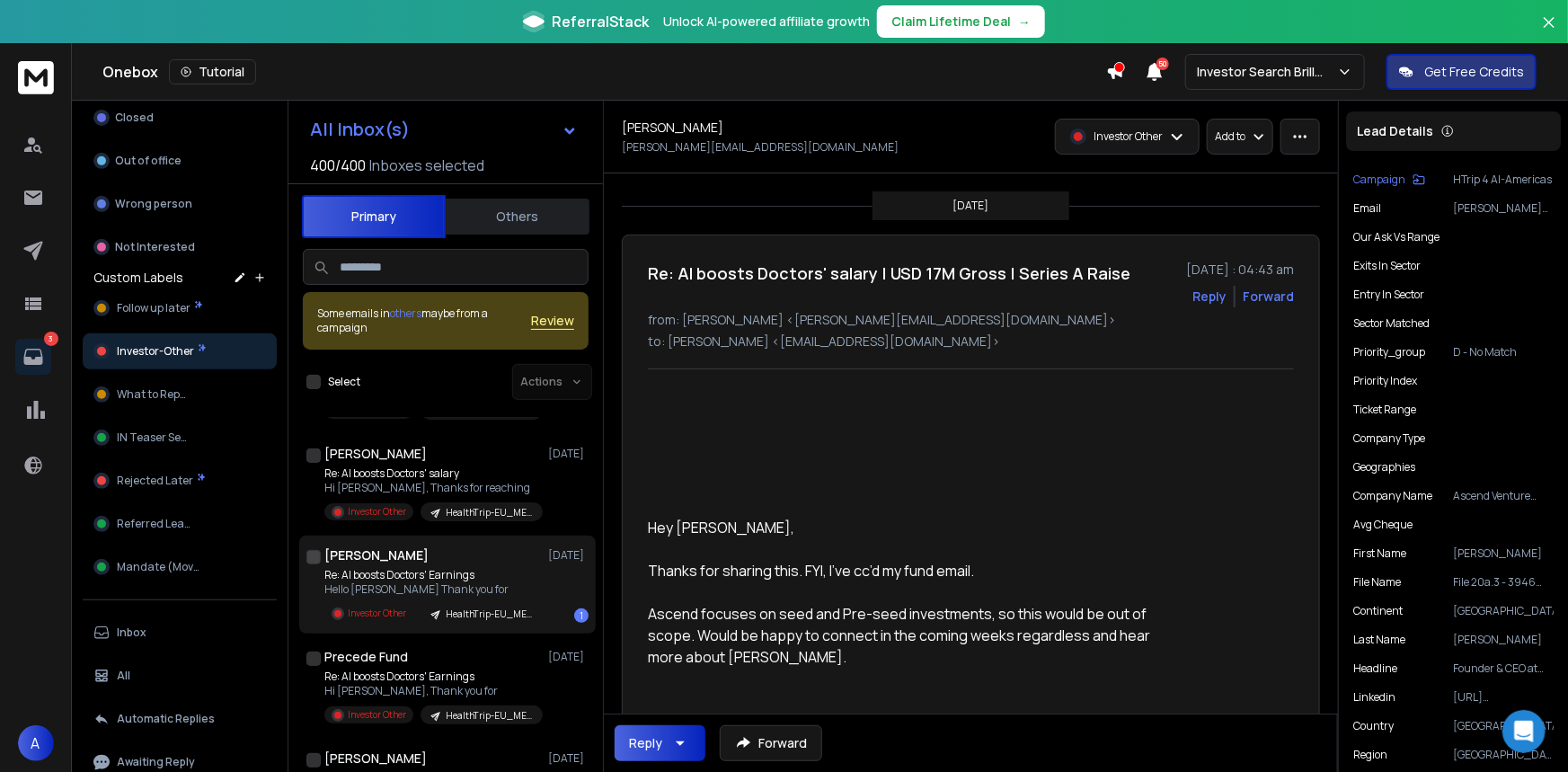
scroll to position [205, 0]
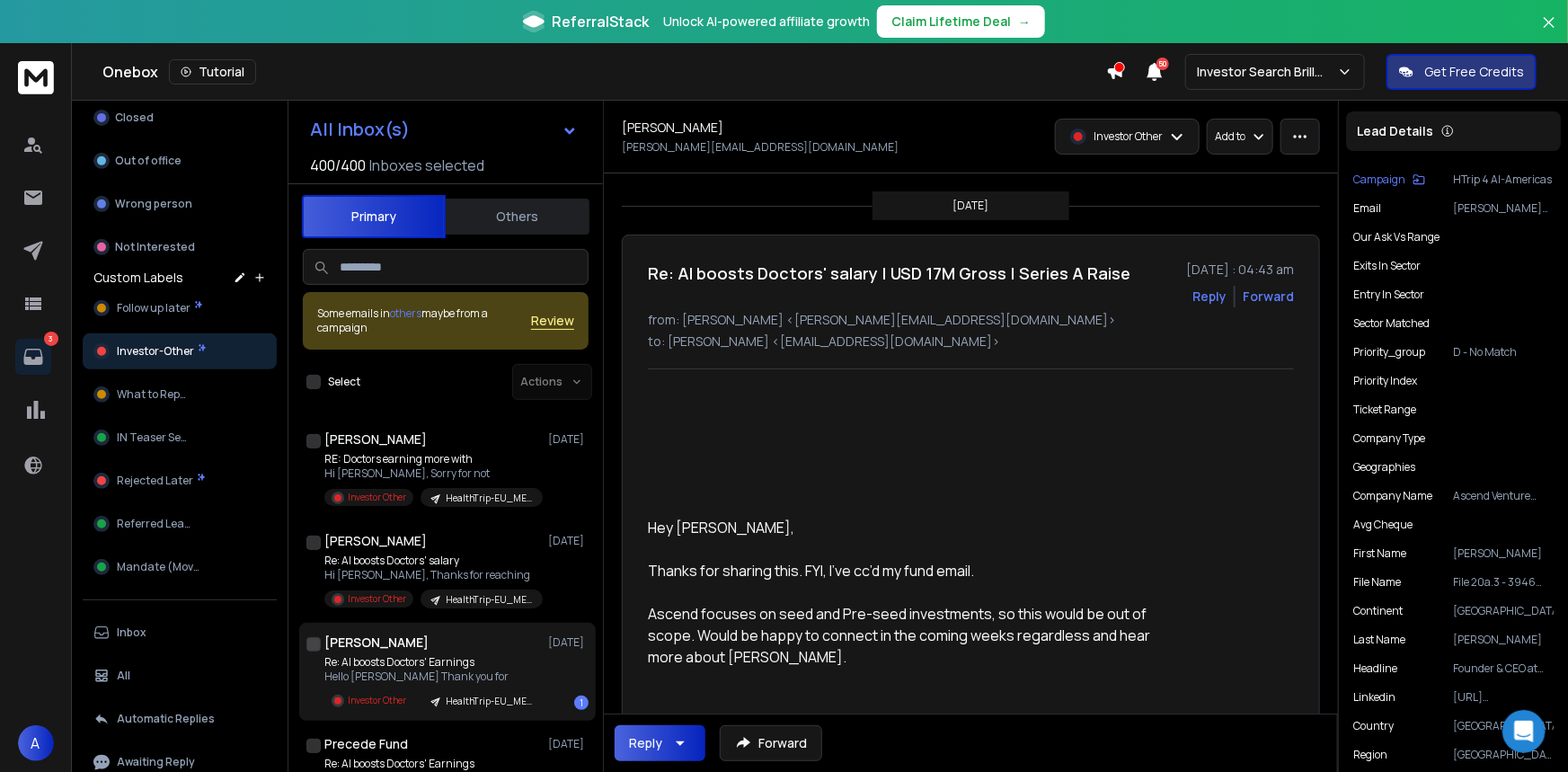
click at [501, 677] on p "Hello [PERSON_NAME] Thank you for" at bounding box center [432, 676] width 216 height 15
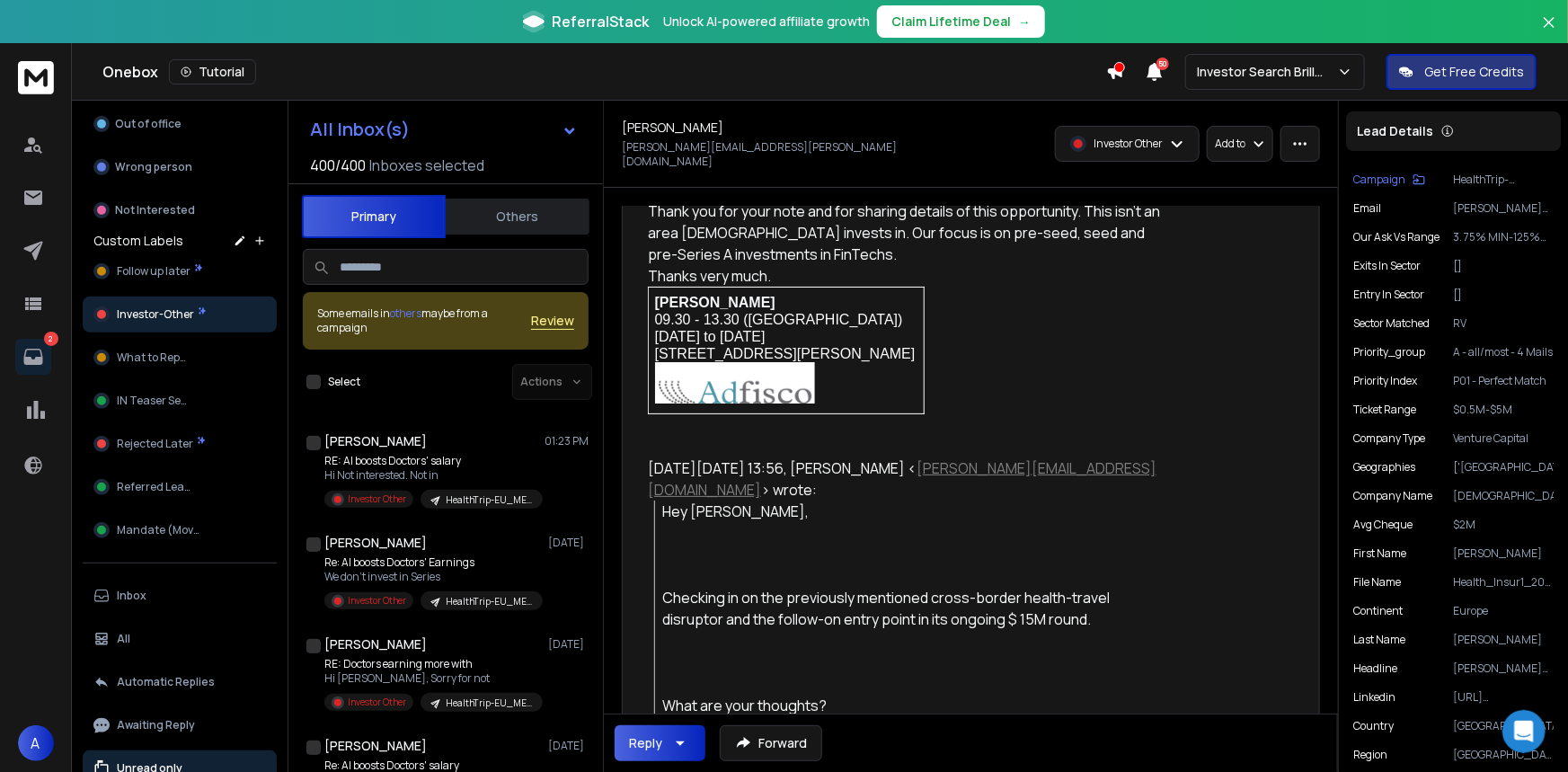
scroll to position [389, 0]
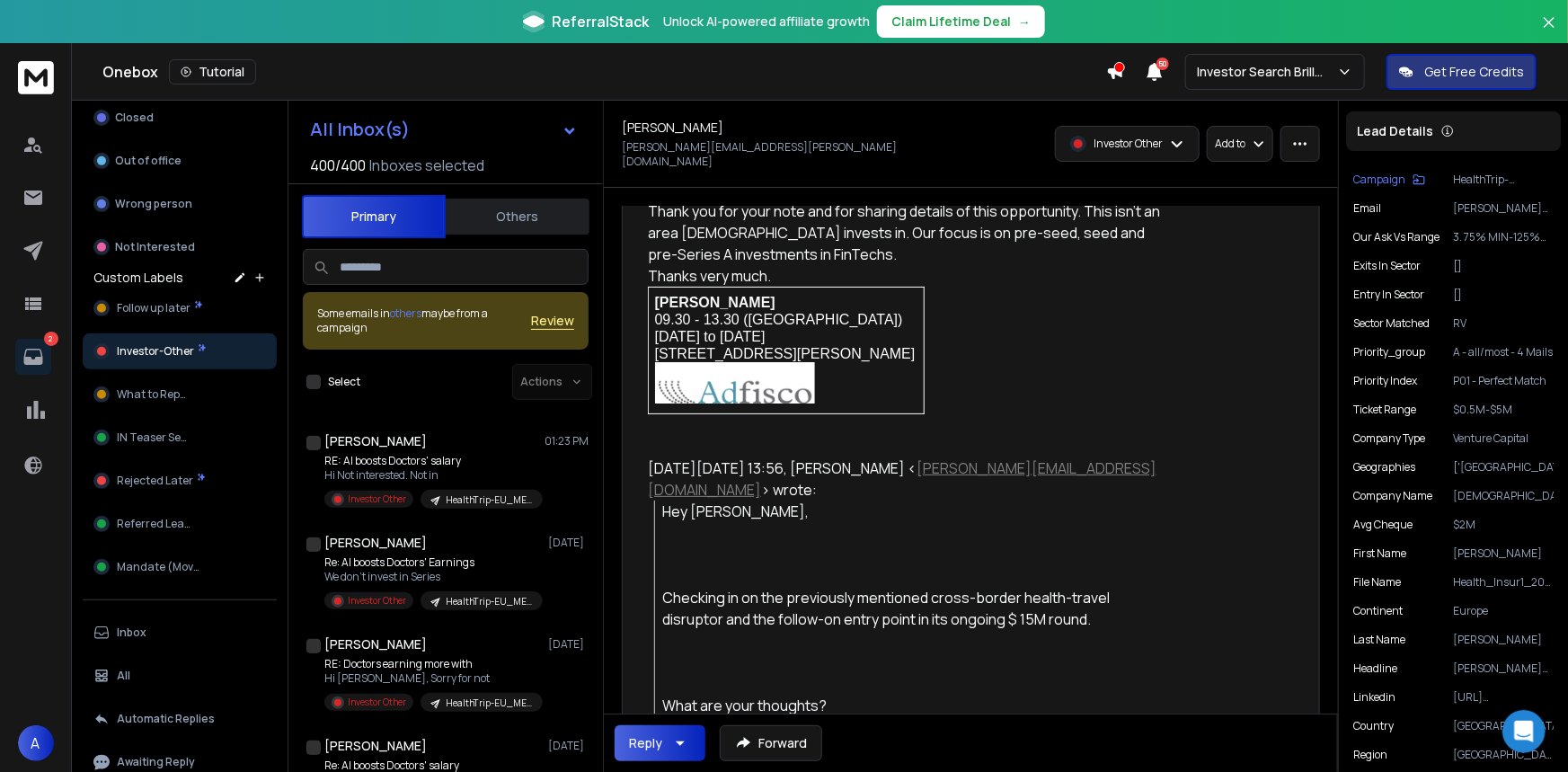
click at [158, 522] on span "Referred Leads" at bounding box center [156, 524] width 79 height 15
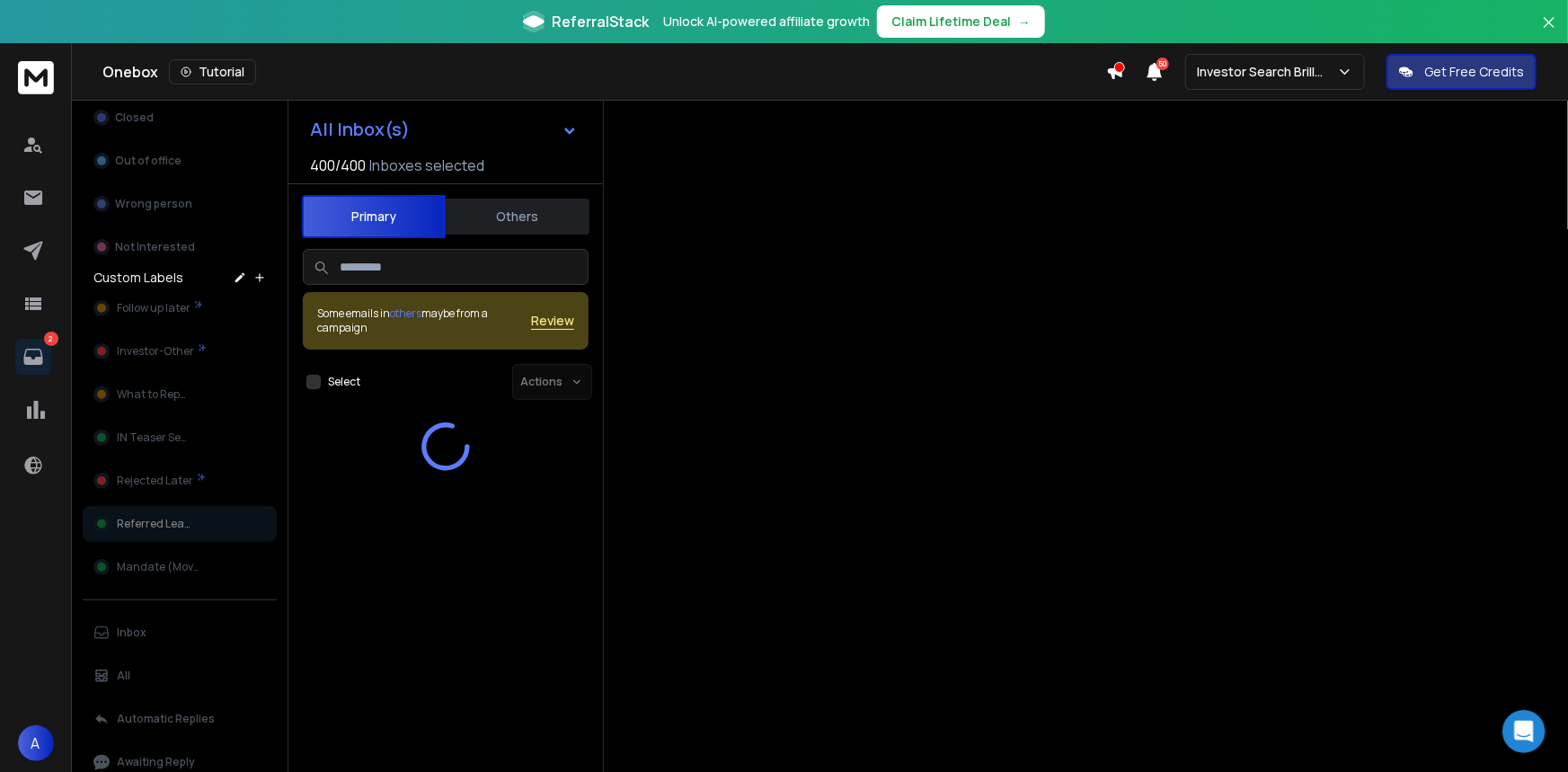
scroll to position [0, 0]
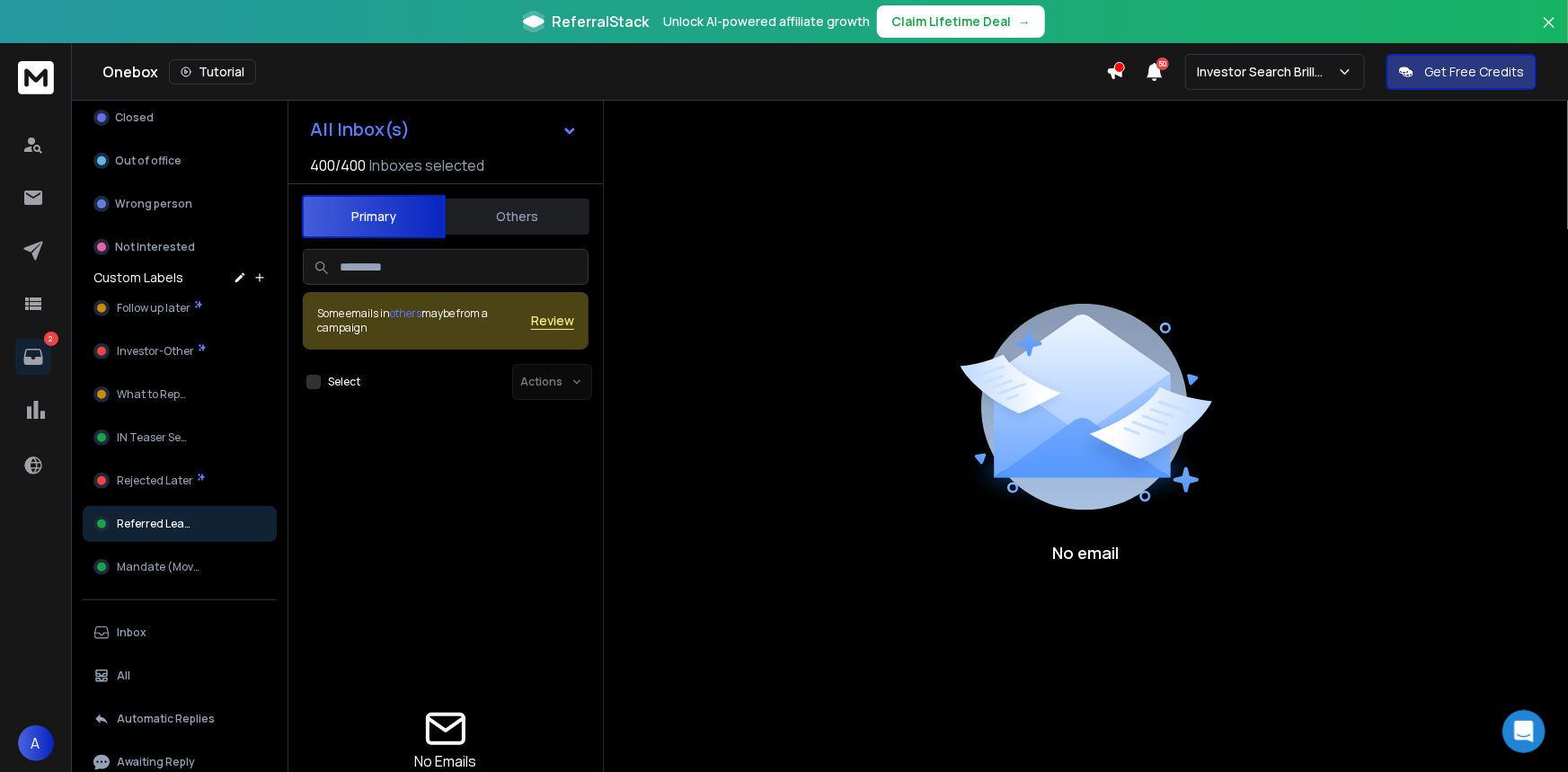
click at [152, 561] on span "Mandate (Move)" at bounding box center [160, 567] width 87 height 15
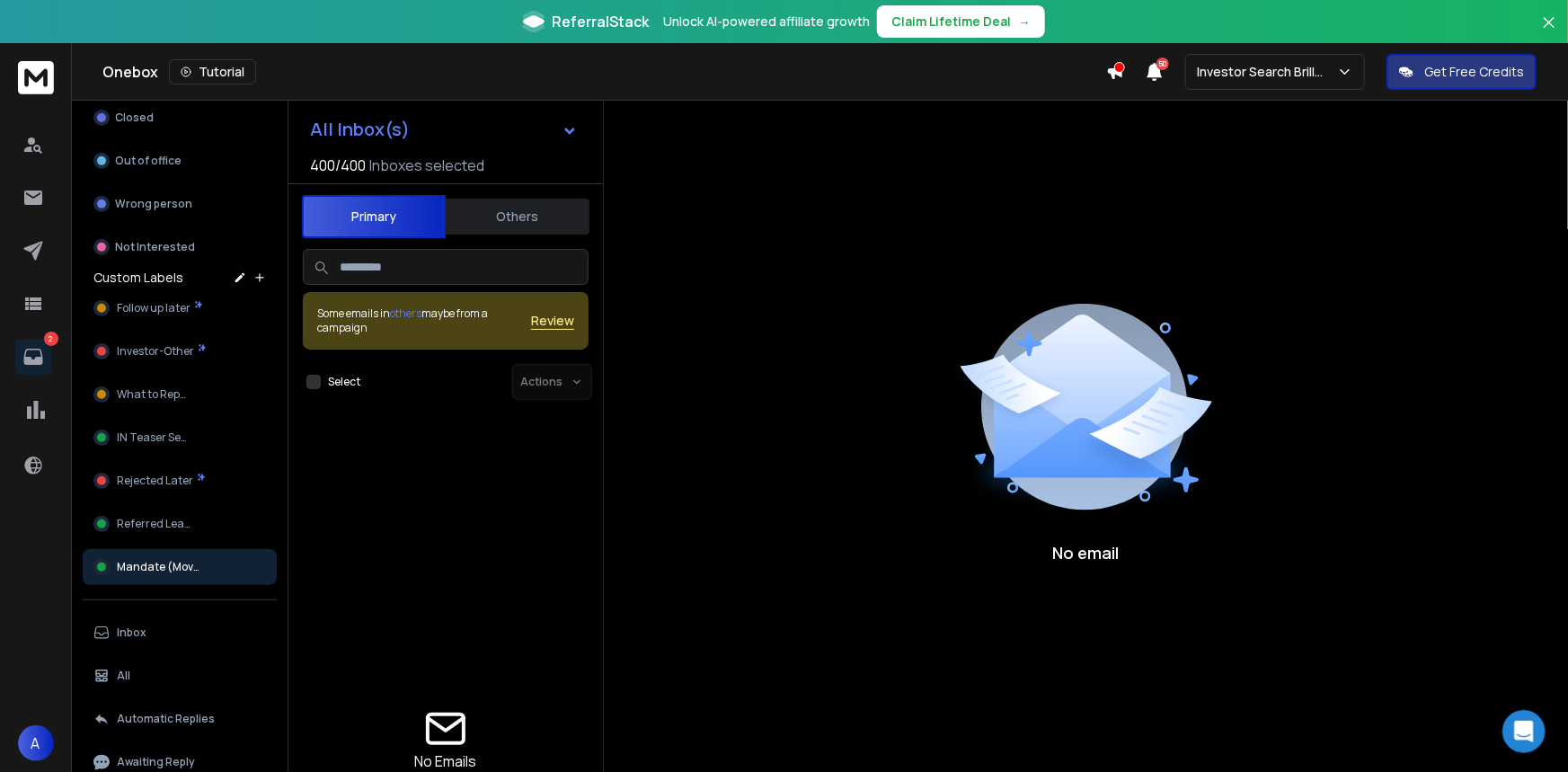
click at [172, 473] on span "Rejected Later" at bounding box center [154, 480] width 76 height 15
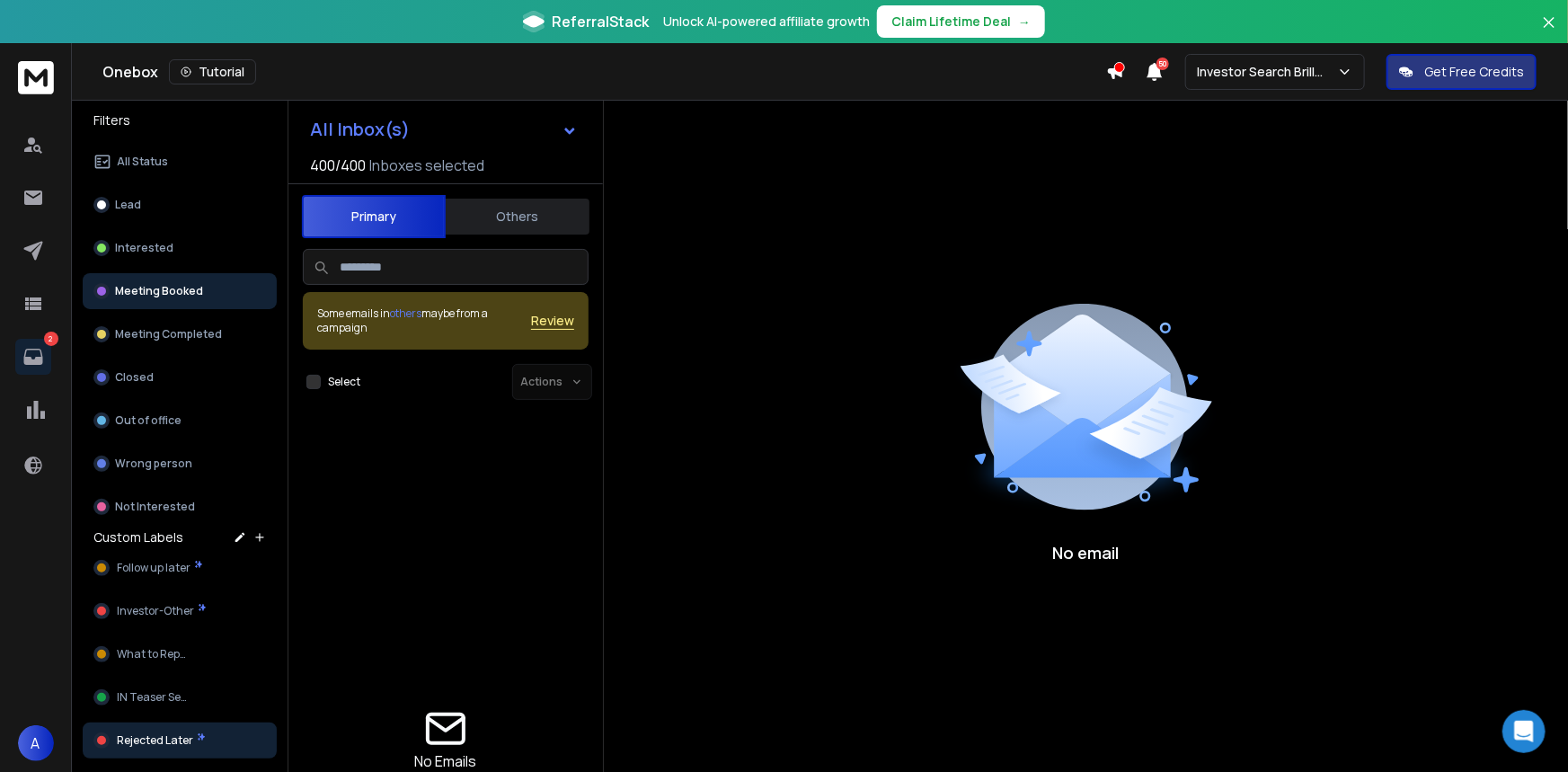
scroll to position [326, 0]
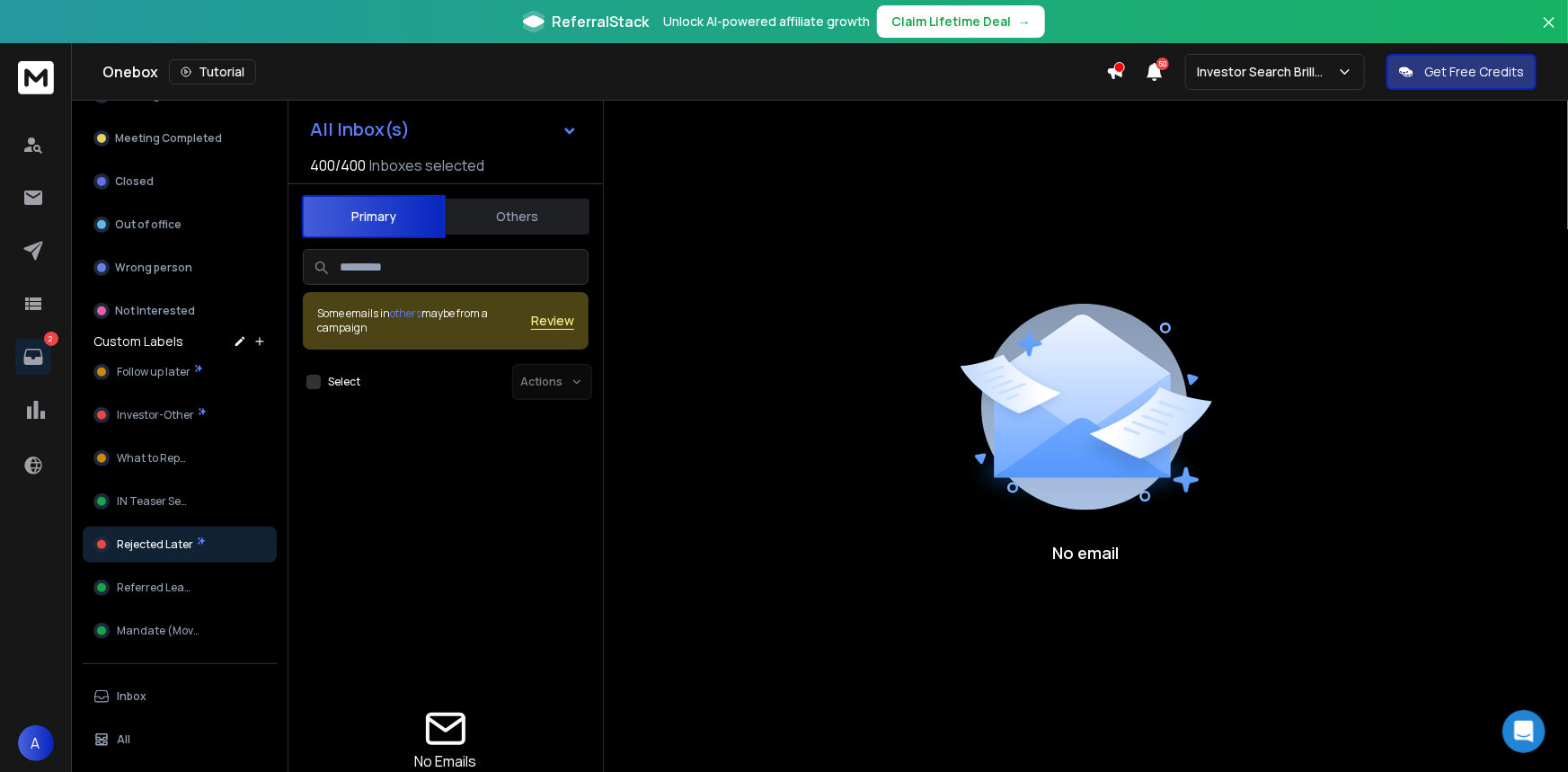
click at [147, 383] on button "Follow up later" at bounding box center [179, 372] width 194 height 35
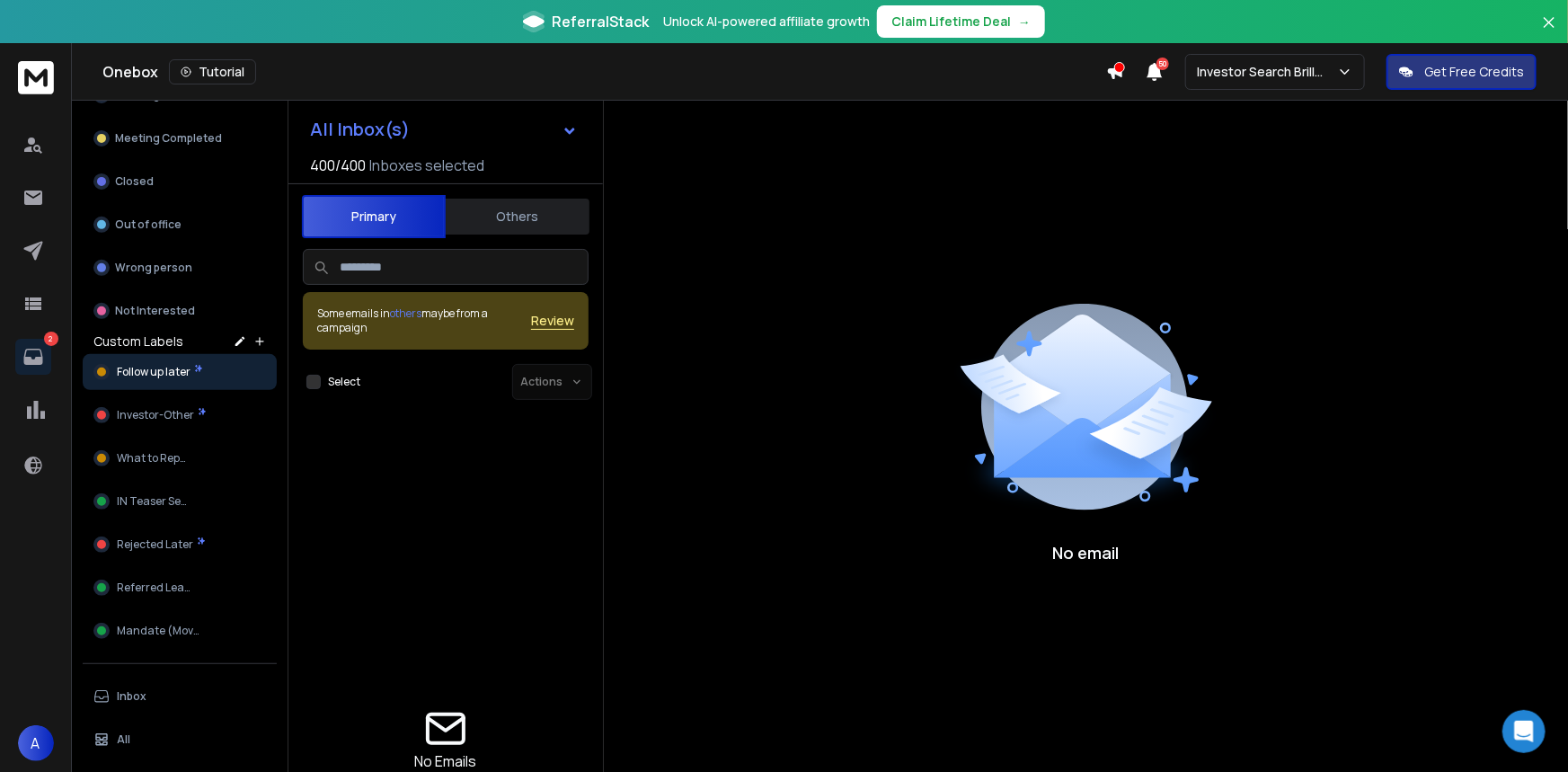
click at [192, 414] on p "Investor-Other" at bounding box center [161, 415] width 90 height 15
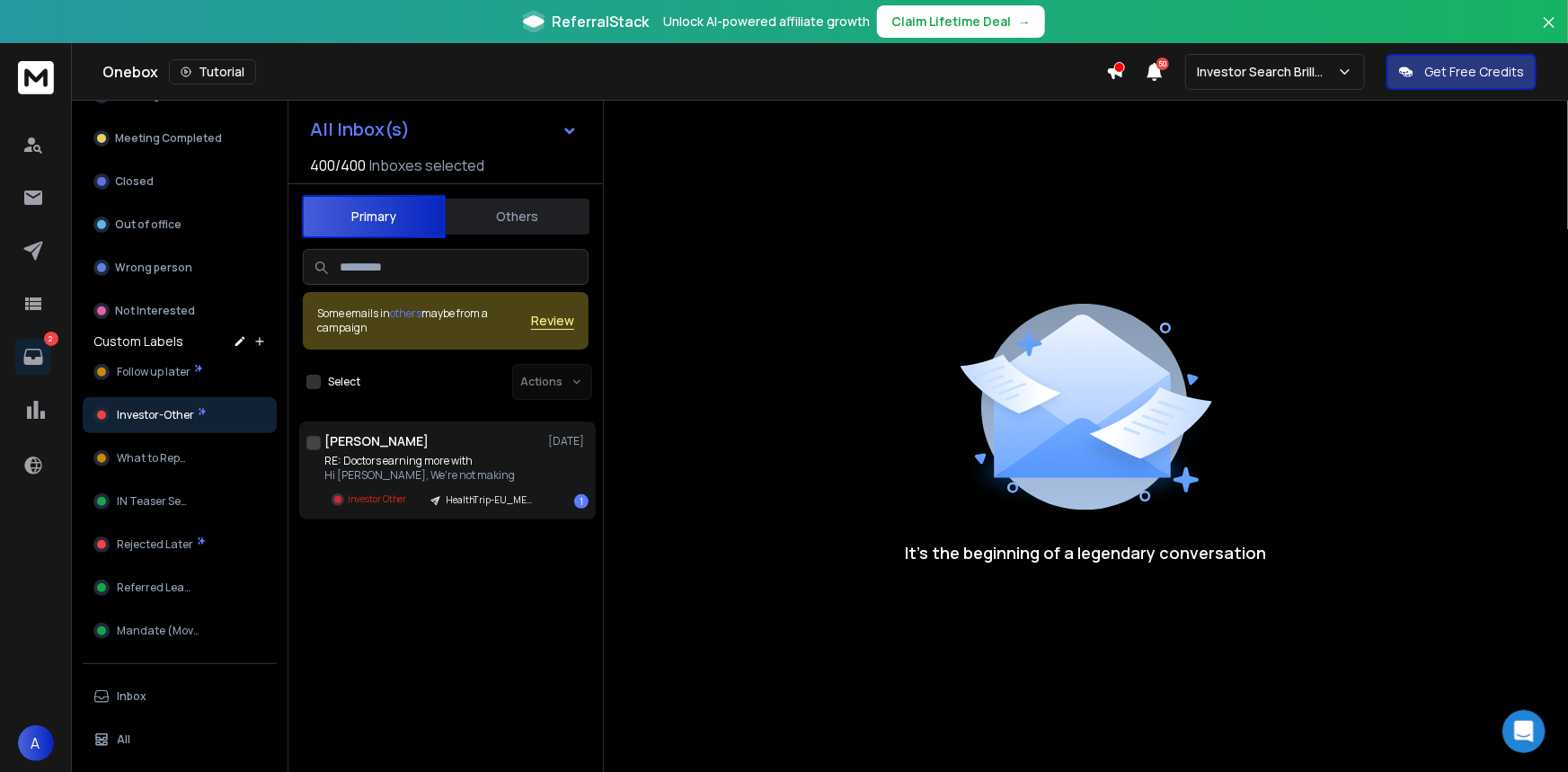
click at [322, 453] on div "[PERSON_NAME] [DATE] RE: Doctors earning more with Hi [PERSON_NAME], We're not …" at bounding box center [447, 469] width 297 height 98
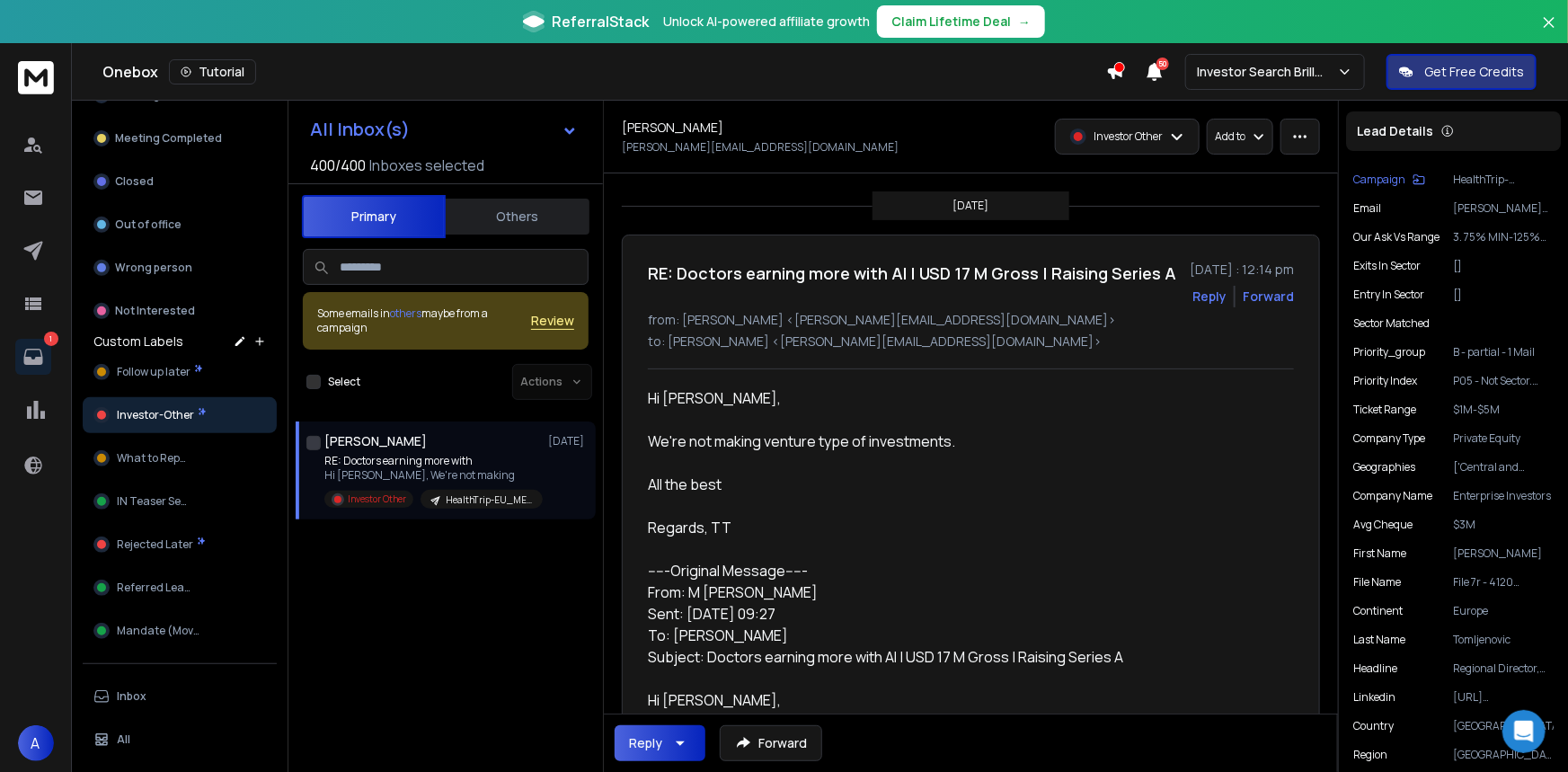
click at [189, 454] on button "What to Reply" at bounding box center [179, 458] width 194 height 35
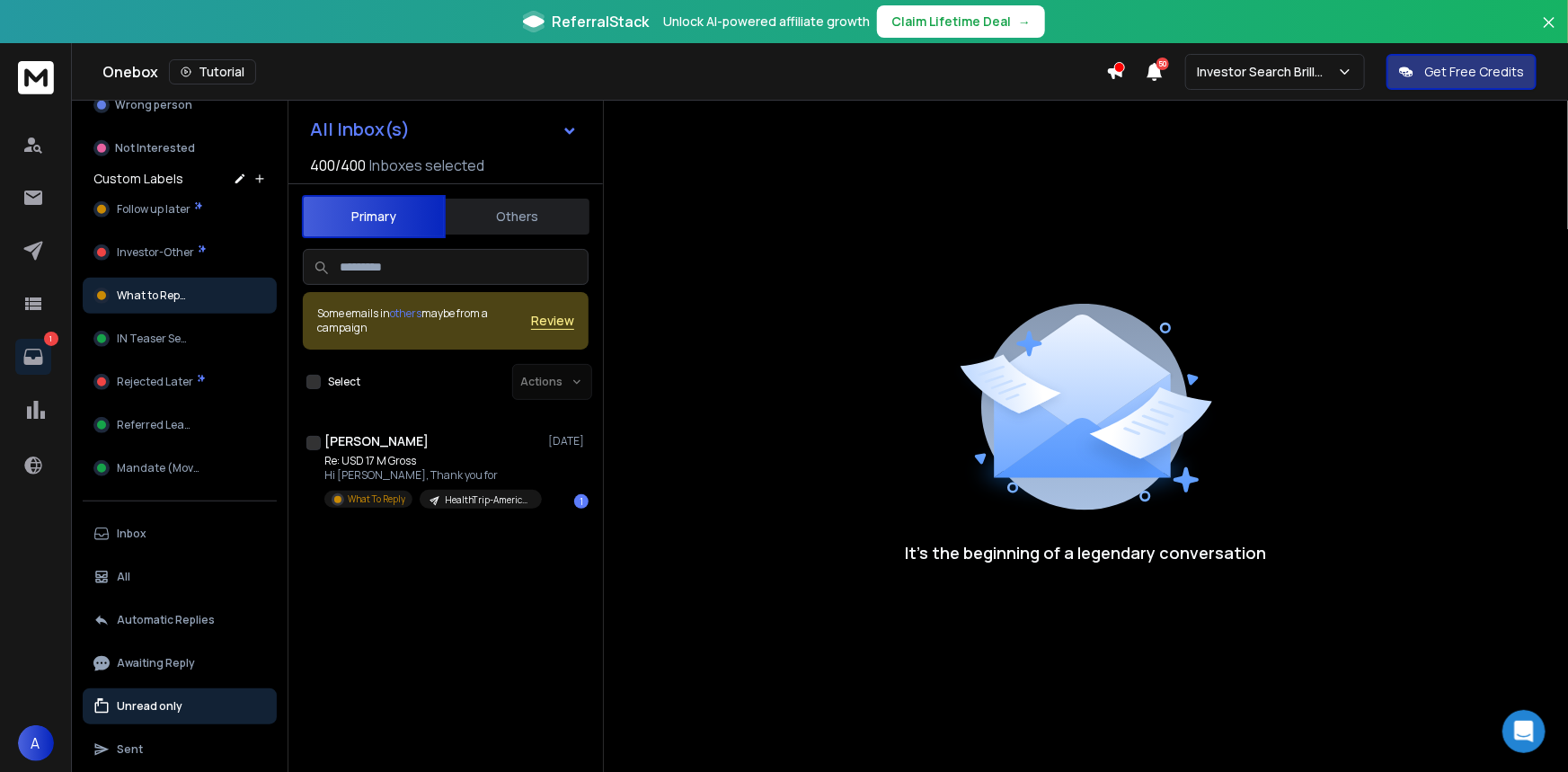
scroll to position [490, 0]
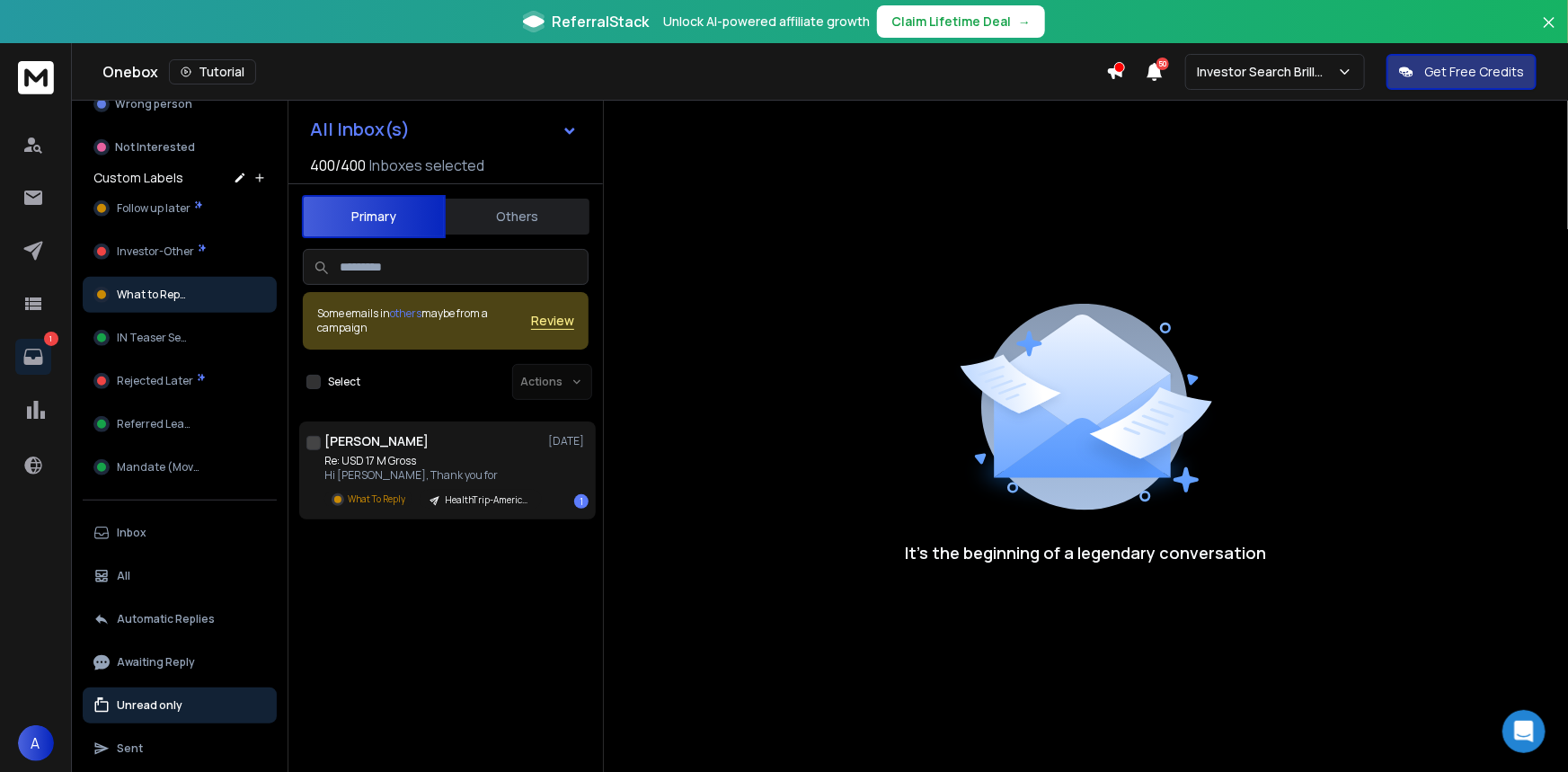
click at [411, 448] on h1 "[PERSON_NAME]" at bounding box center [377, 441] width 105 height 18
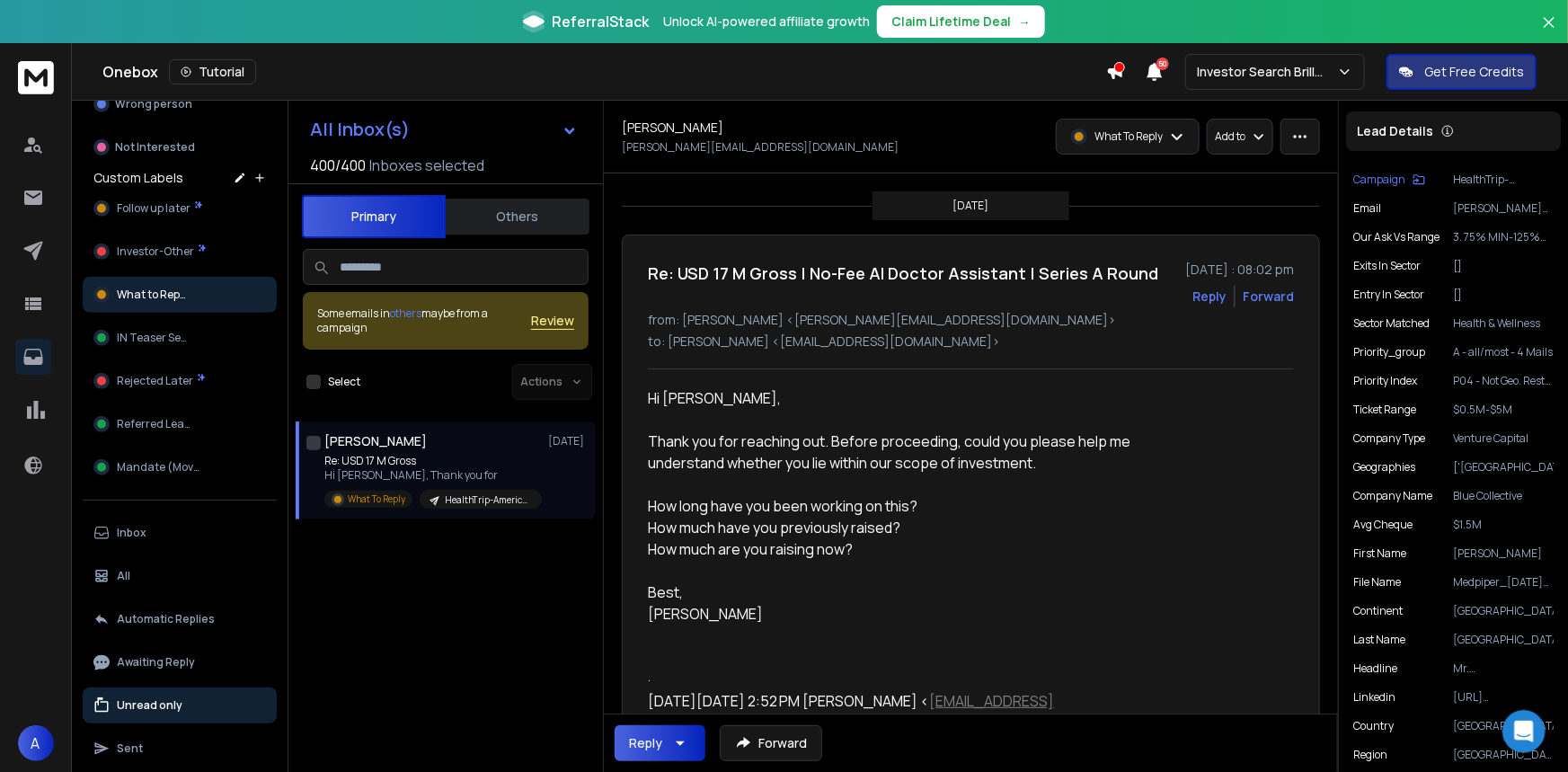
scroll to position [81, 0]
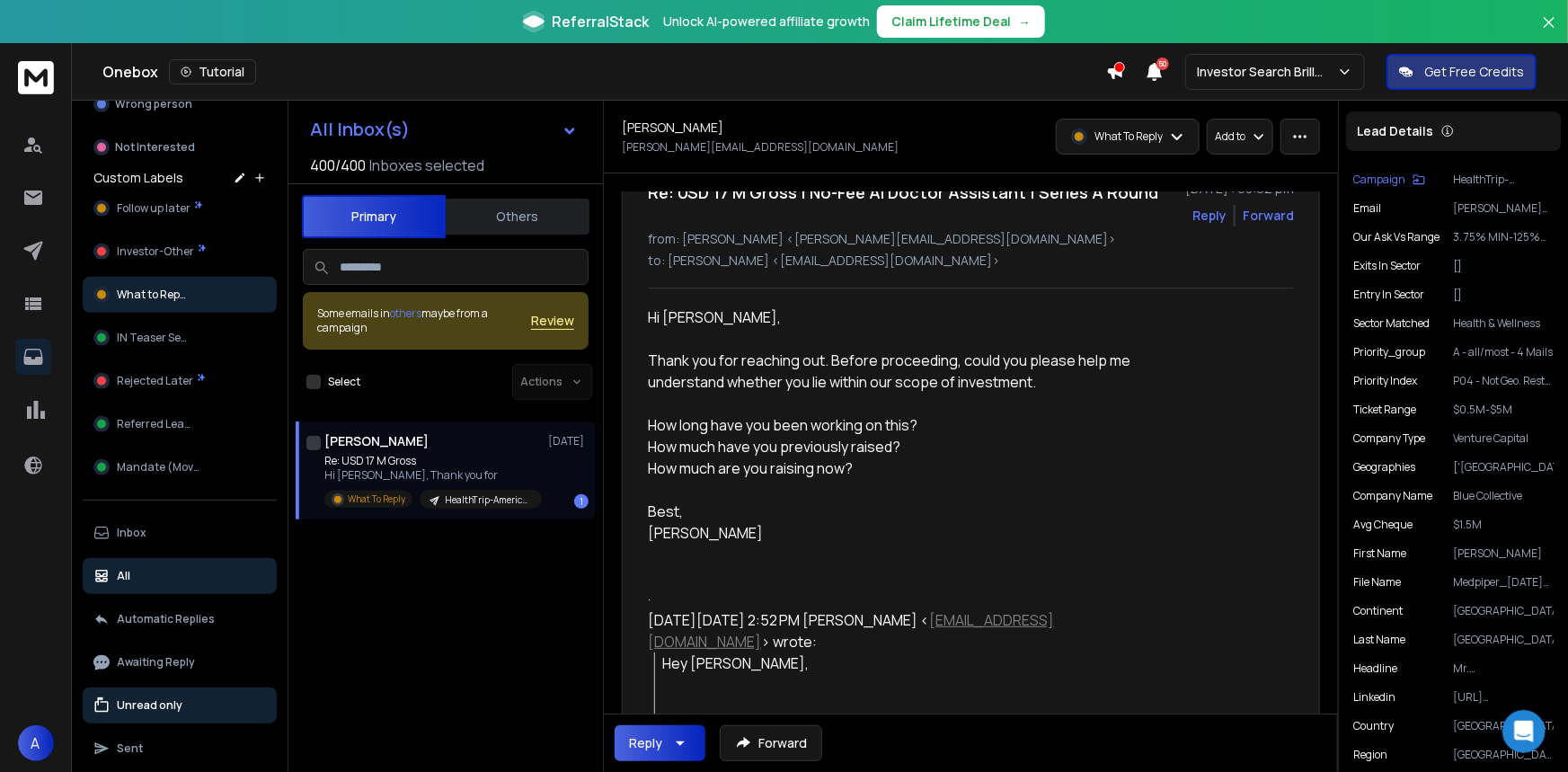
click at [162, 563] on button "All" at bounding box center [179, 576] width 194 height 35
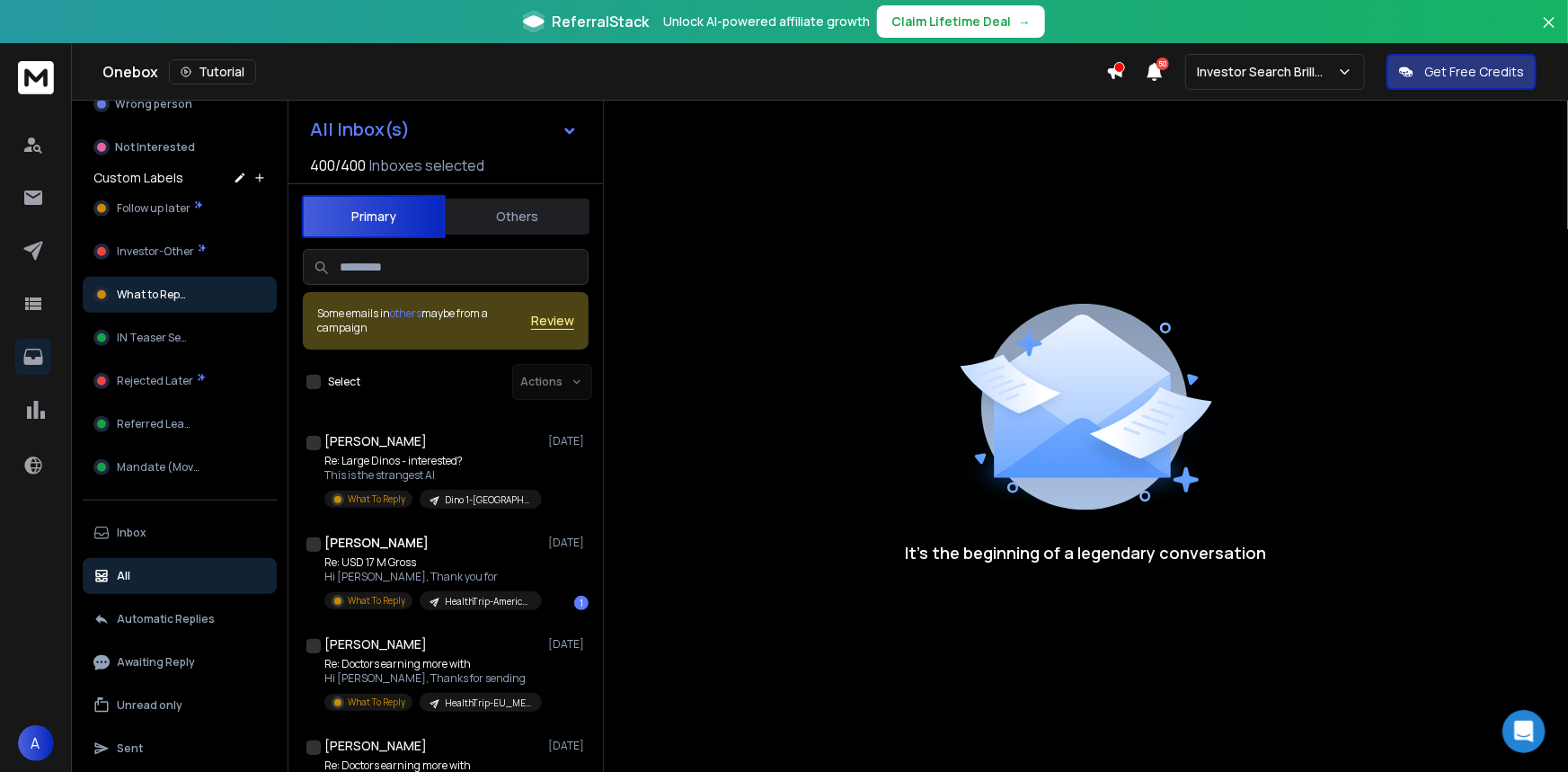
click at [162, 534] on button "Inbox" at bounding box center [179, 532] width 194 height 35
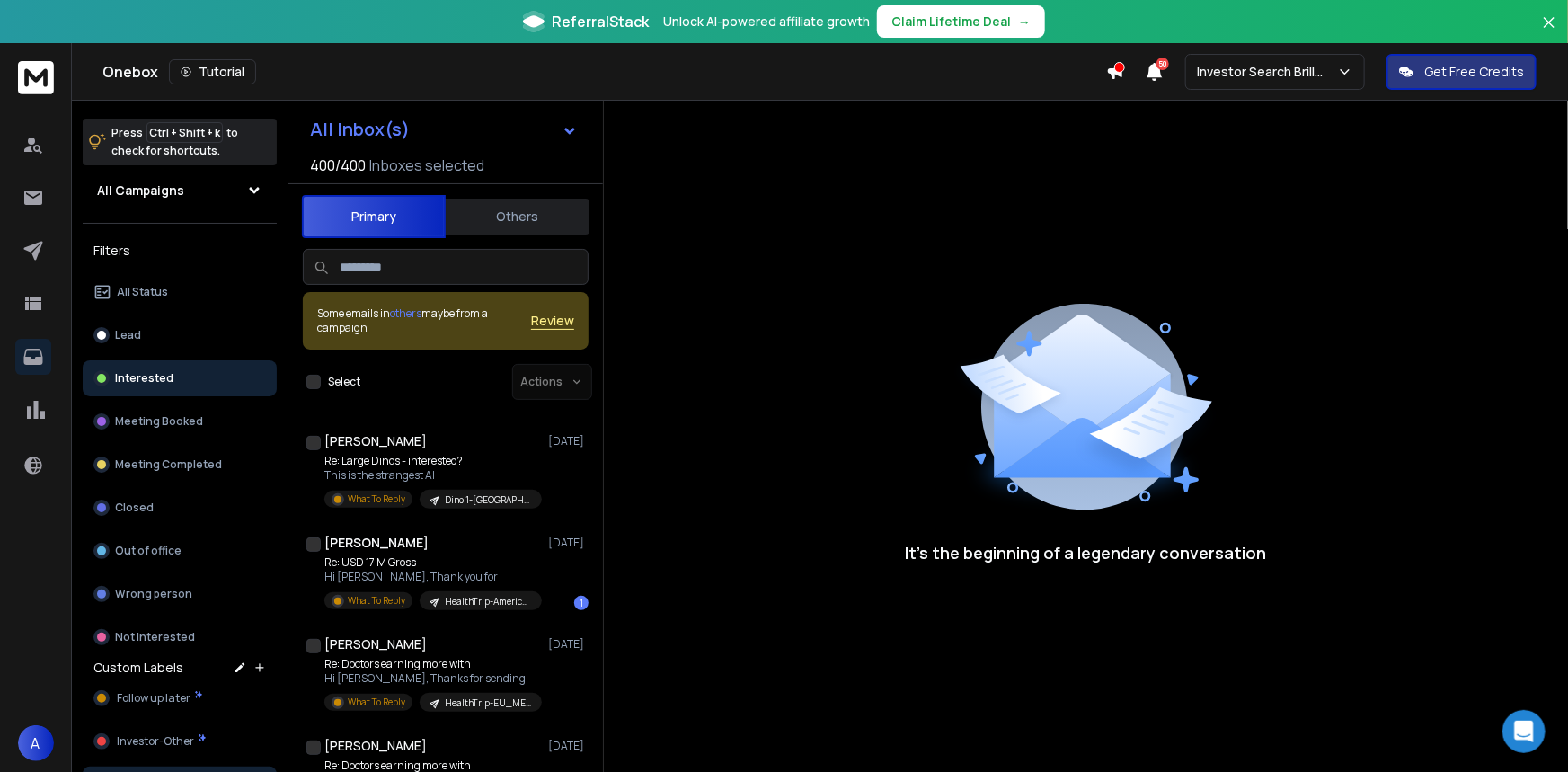
click at [144, 372] on p "Interested" at bounding box center [144, 378] width 58 height 15
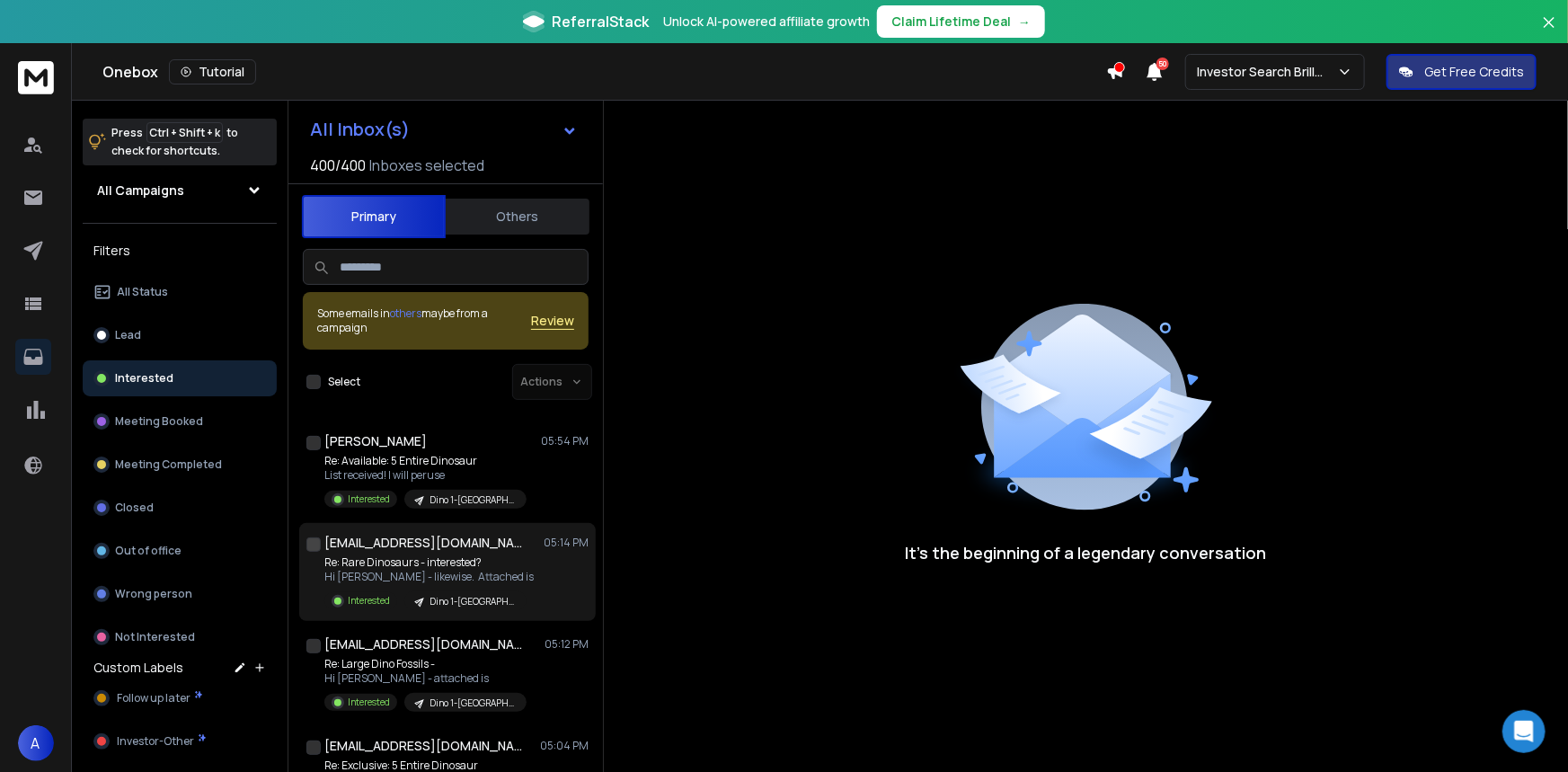
click at [512, 574] on div "Re: Rare Dinosaurs - interested? Hi [PERSON_NAME] - likewise. Attached is Inter…" at bounding box center [457, 583] width 264 height 55
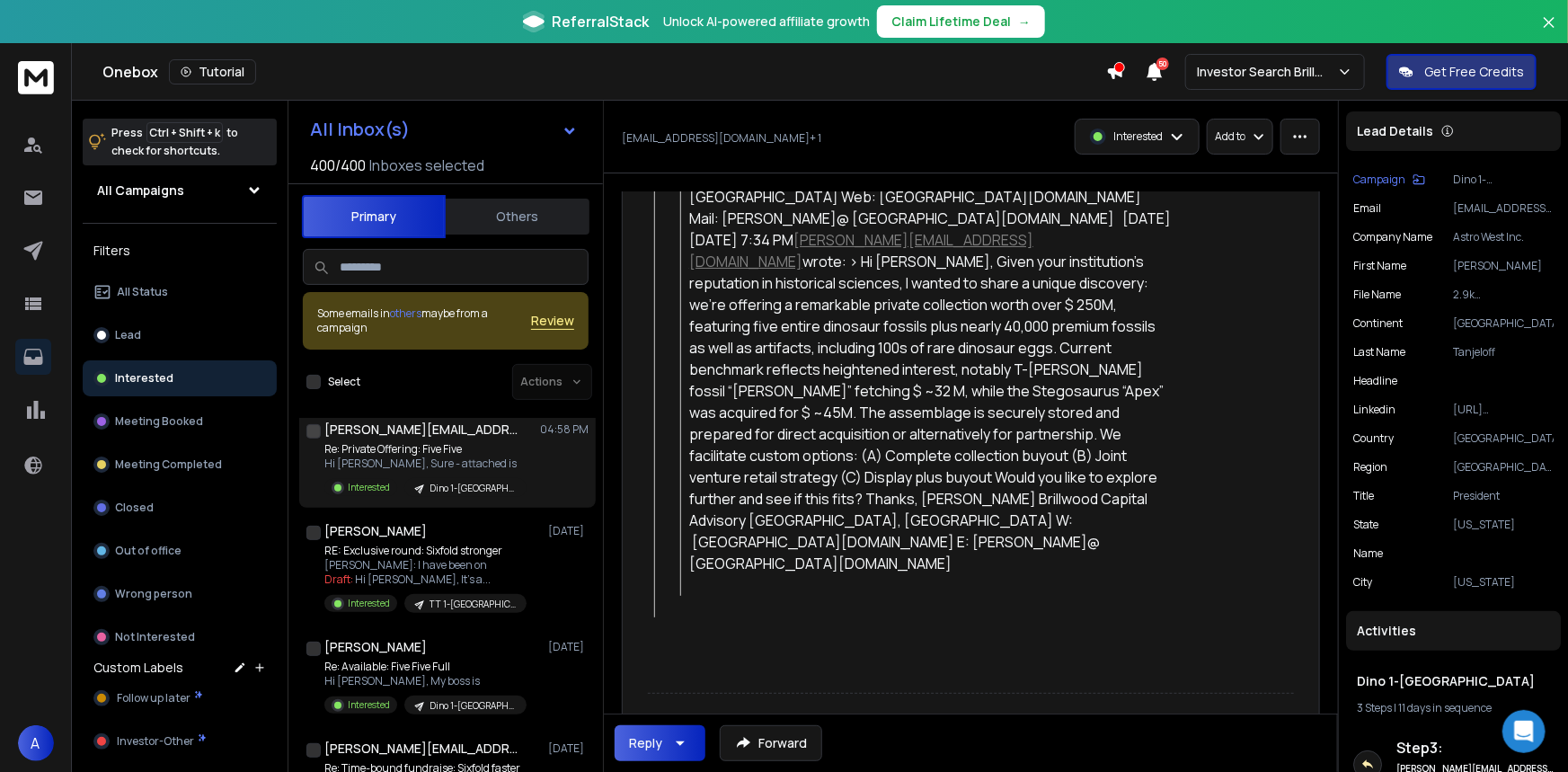
scroll to position [572, 0]
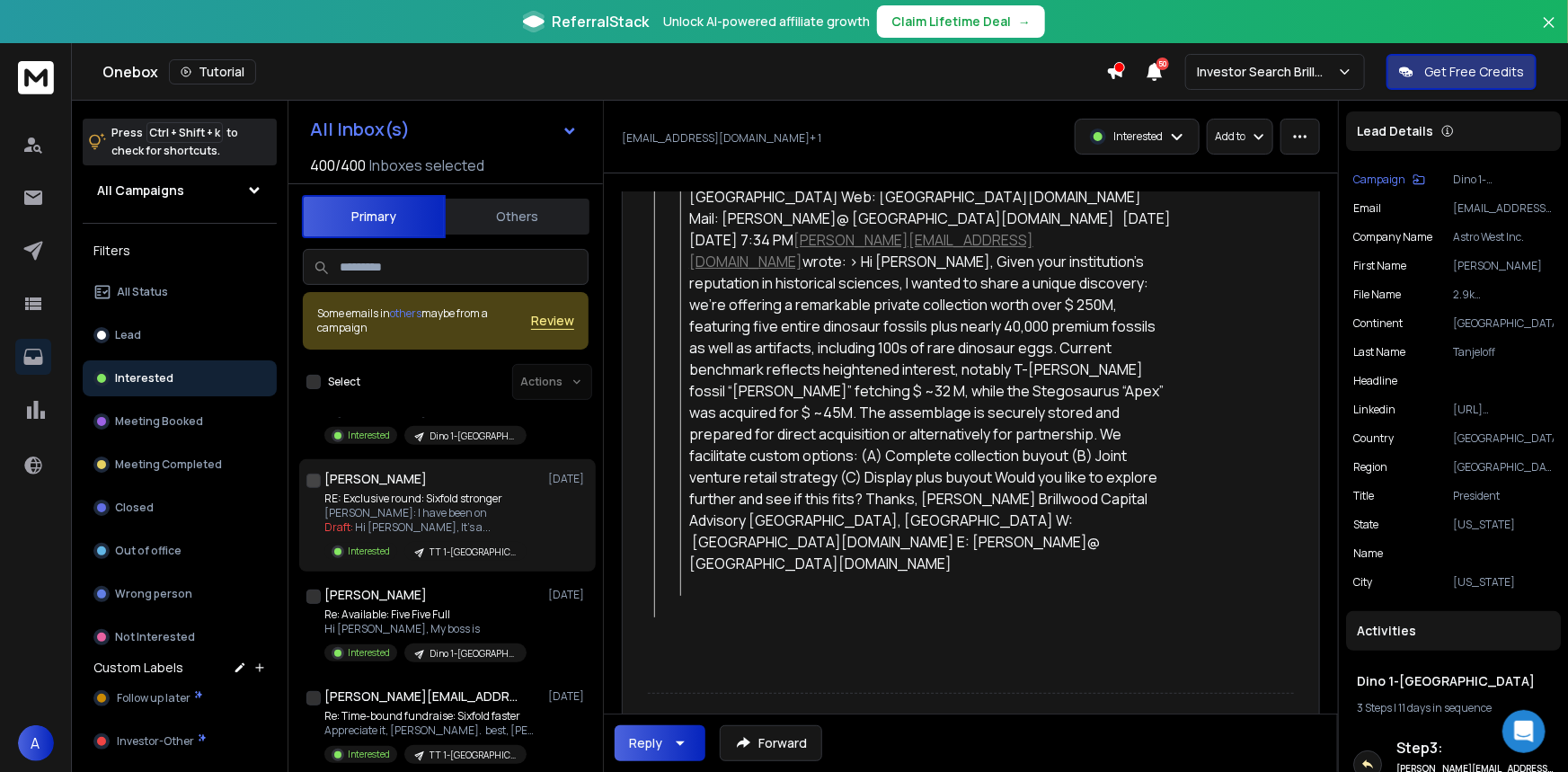
click at [461, 528] on p "Draft: Hi [PERSON_NAME], It's a ..." at bounding box center [425, 527] width 202 height 15
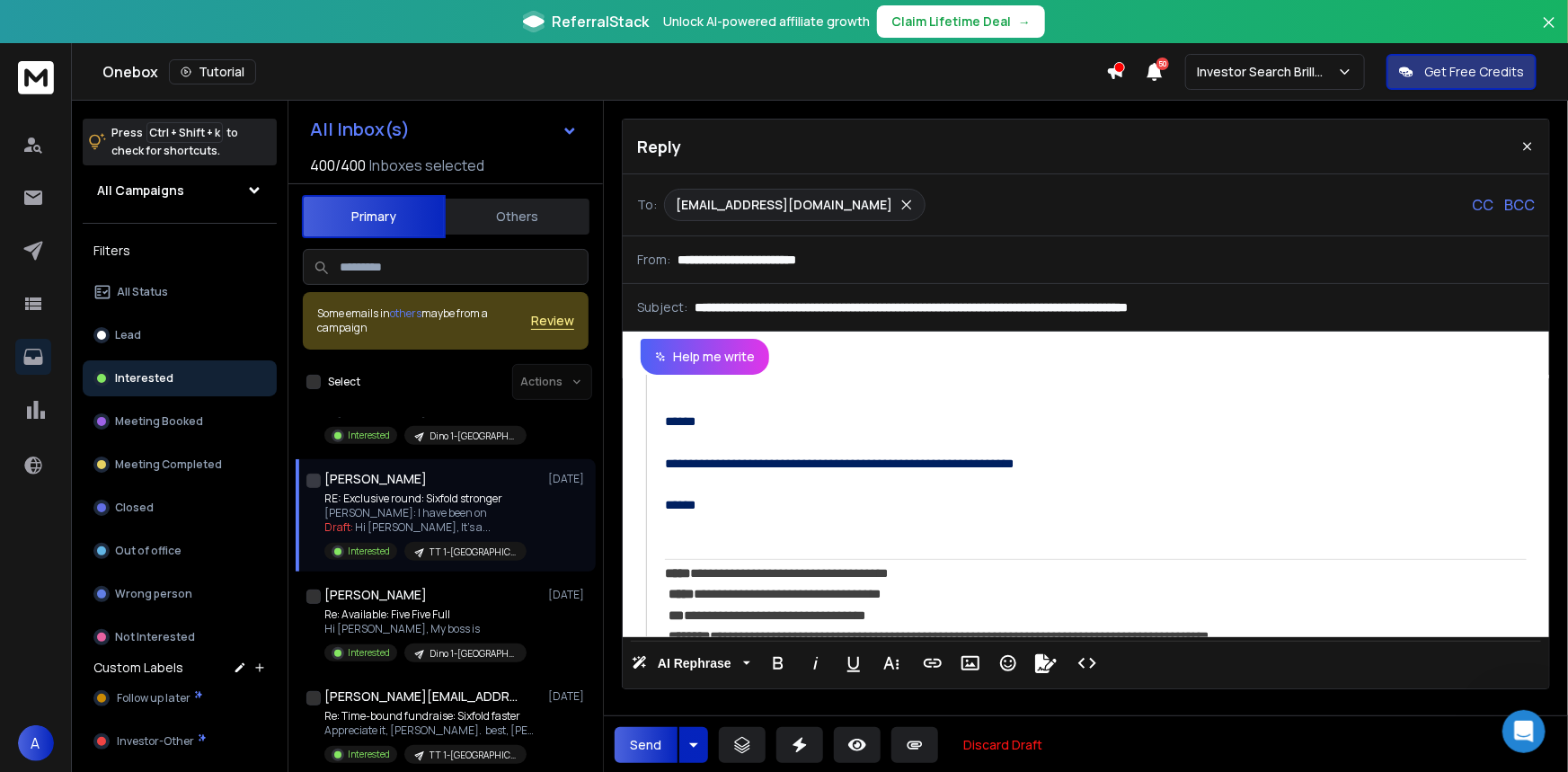
scroll to position [0, 0]
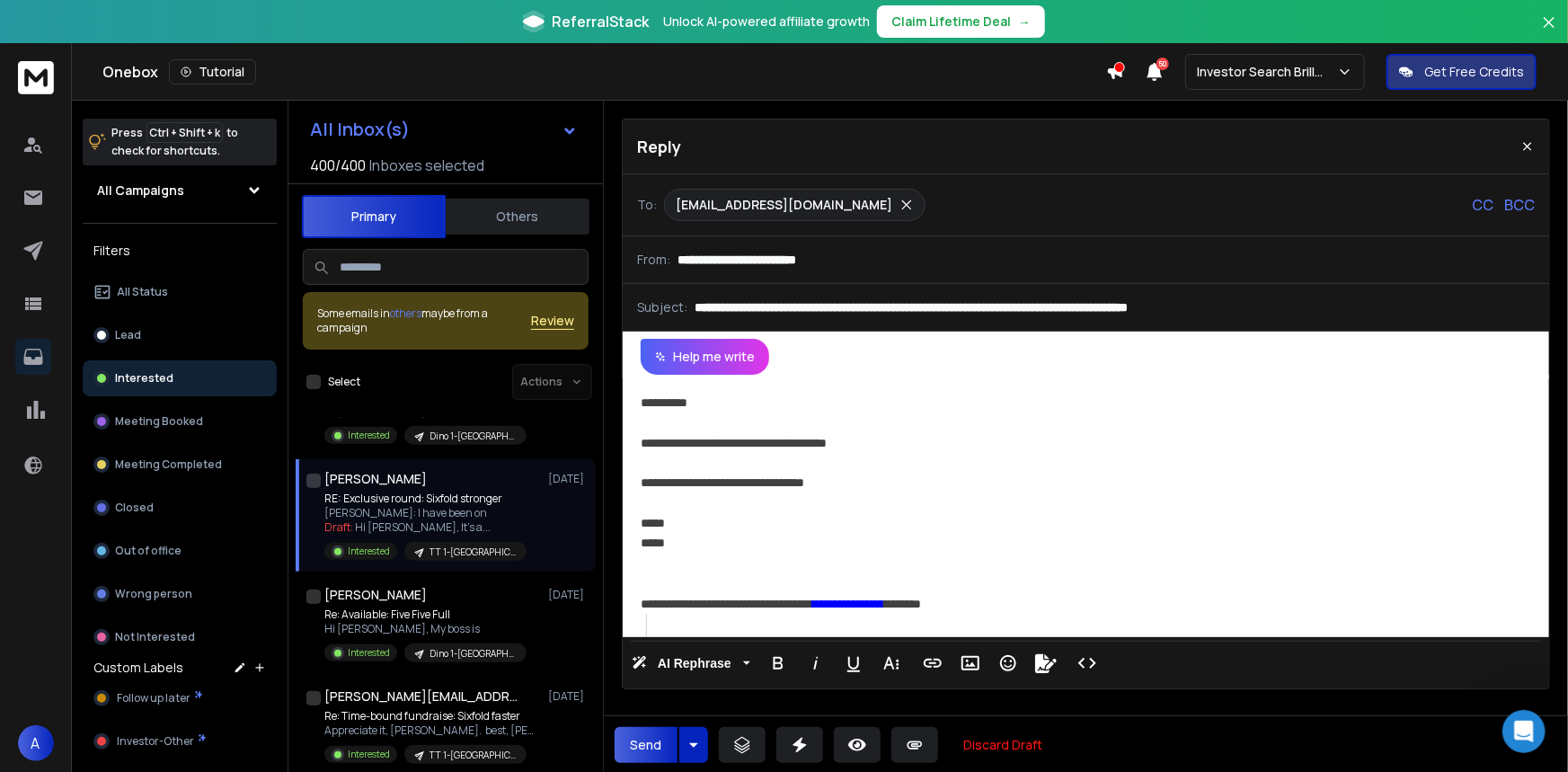
click at [1525, 141] on icon at bounding box center [1528, 146] width 15 height 15
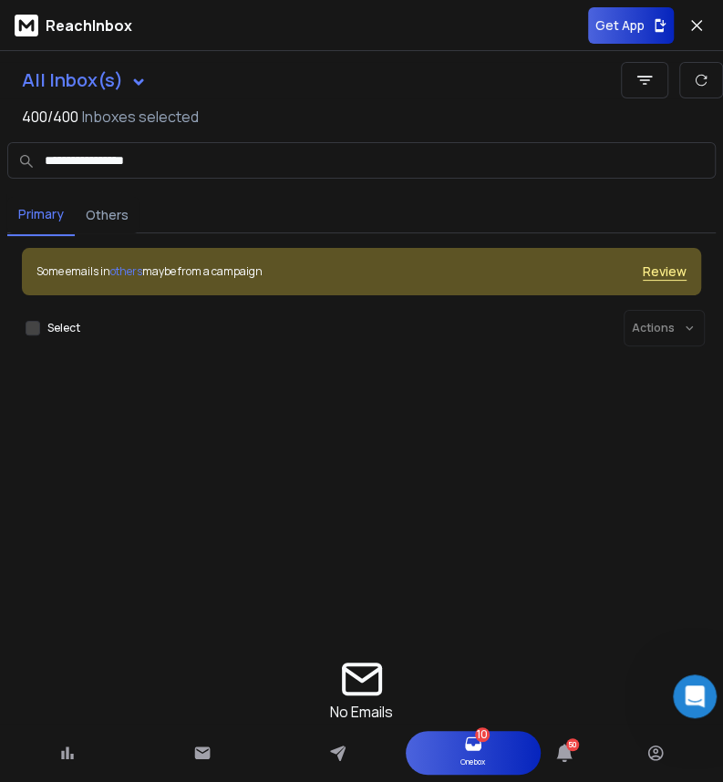
scroll to position [6187, 0]
